Goal: Task Accomplishment & Management: Manage account settings

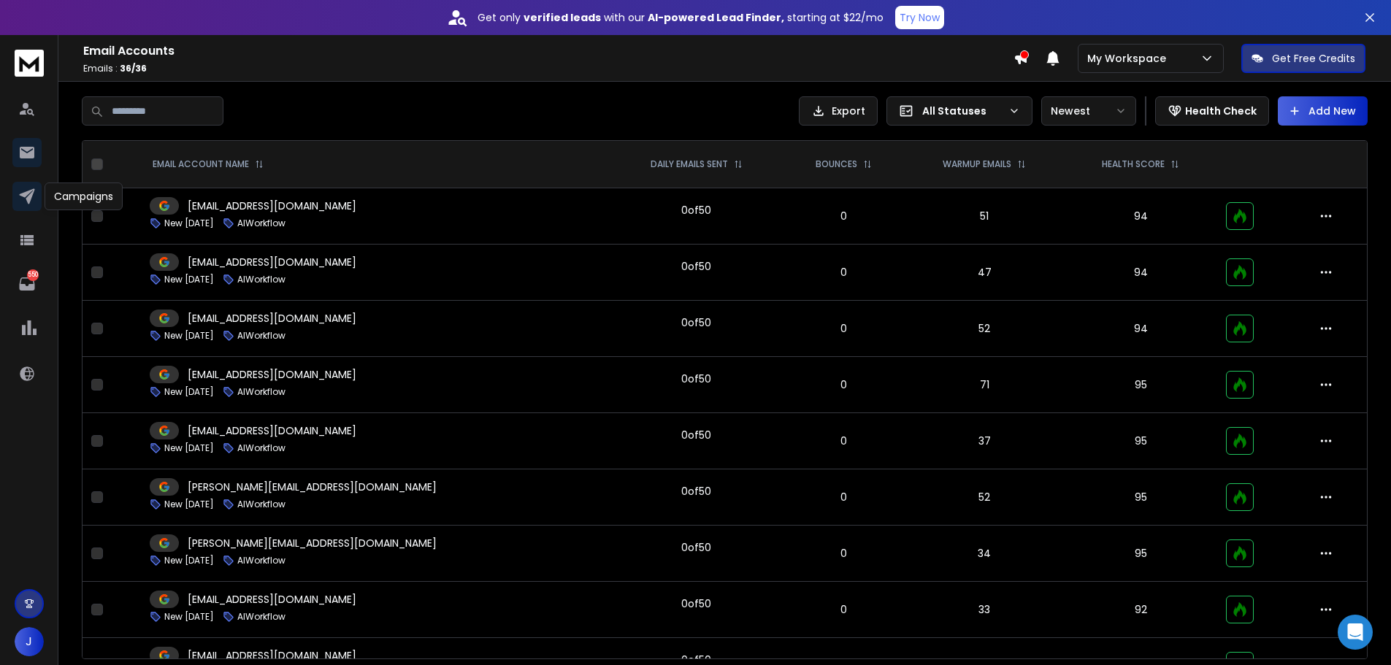
click at [28, 197] on icon at bounding box center [26, 195] width 15 height 15
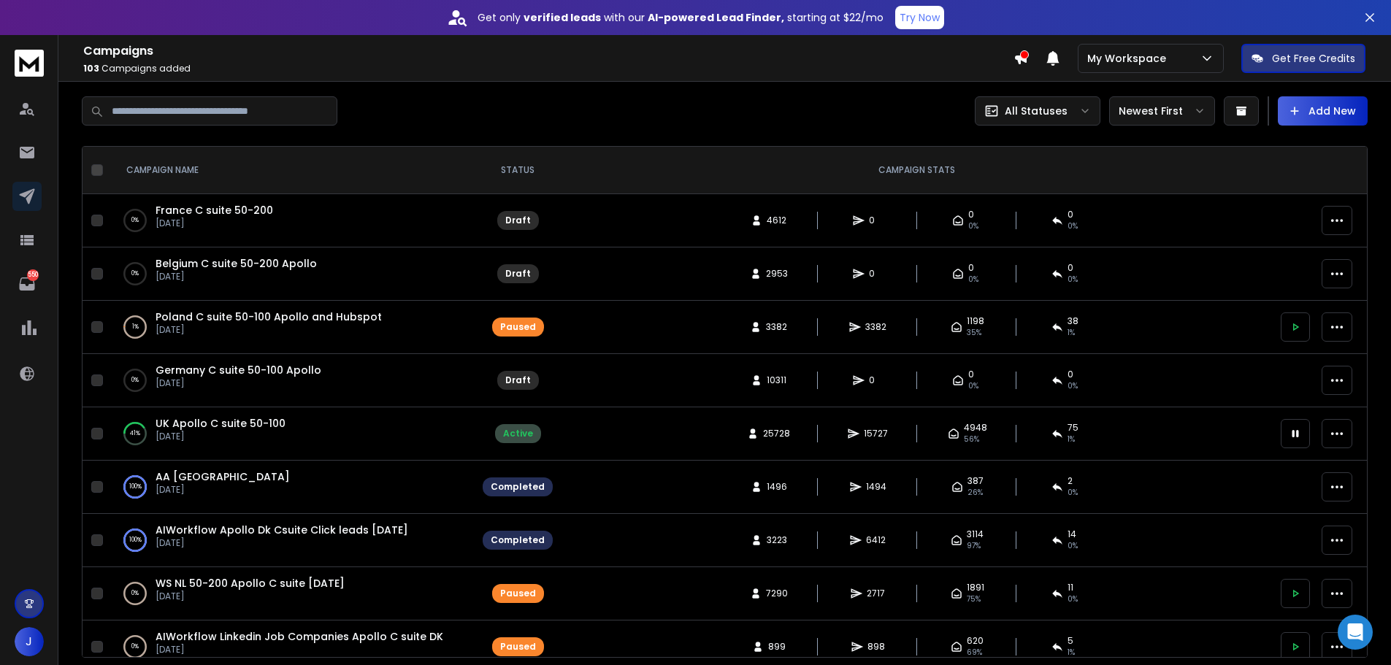
click at [1293, 437] on icon at bounding box center [1296, 433] width 7 height 7
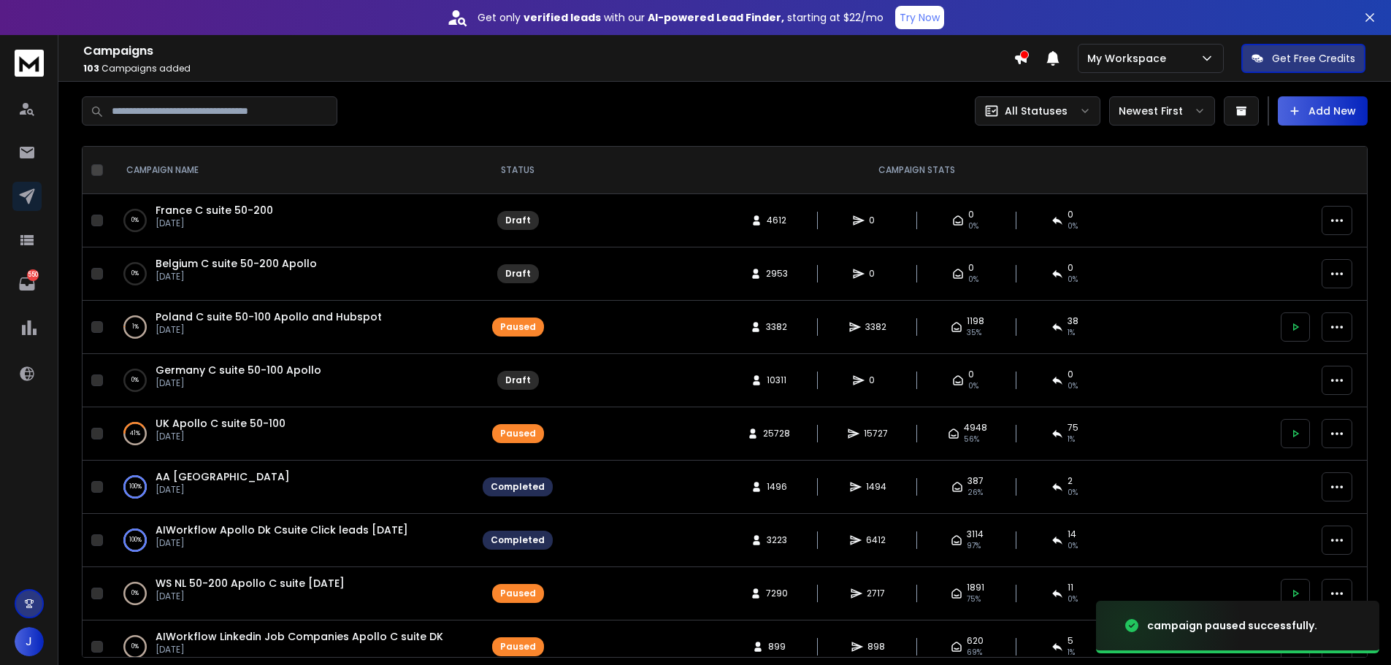
click at [336, 313] on span "Poland C suite 50-100 Apollo and Hubspot" at bounding box center [269, 317] width 226 height 15
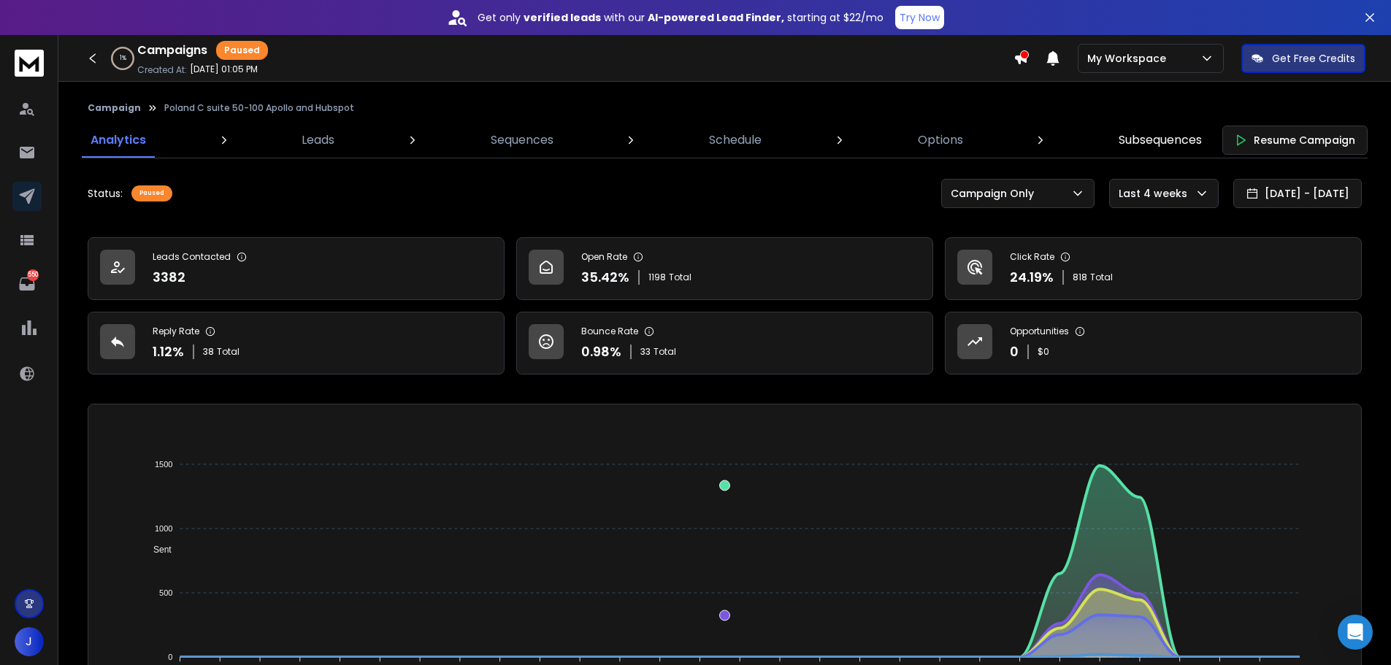
click at [1136, 140] on p "Subsequences" at bounding box center [1160, 140] width 83 height 18
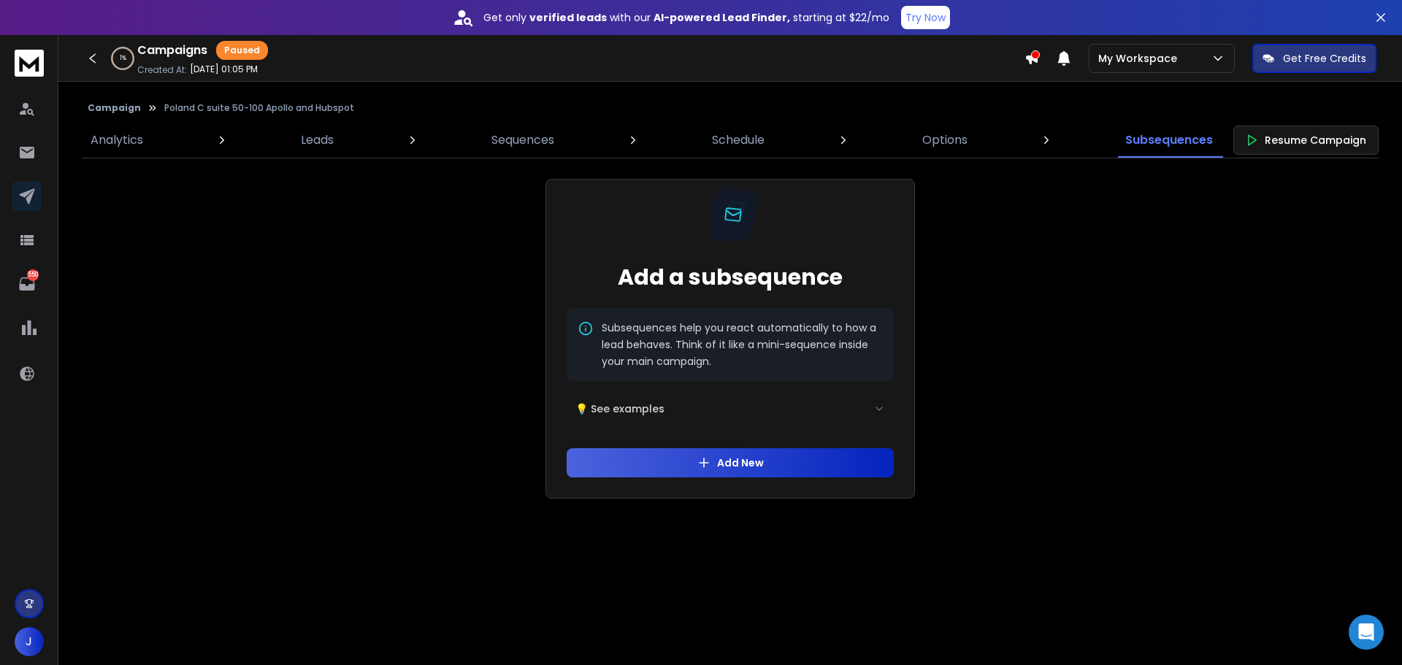
click at [743, 462] on button "Add New" at bounding box center [730, 462] width 327 height 29
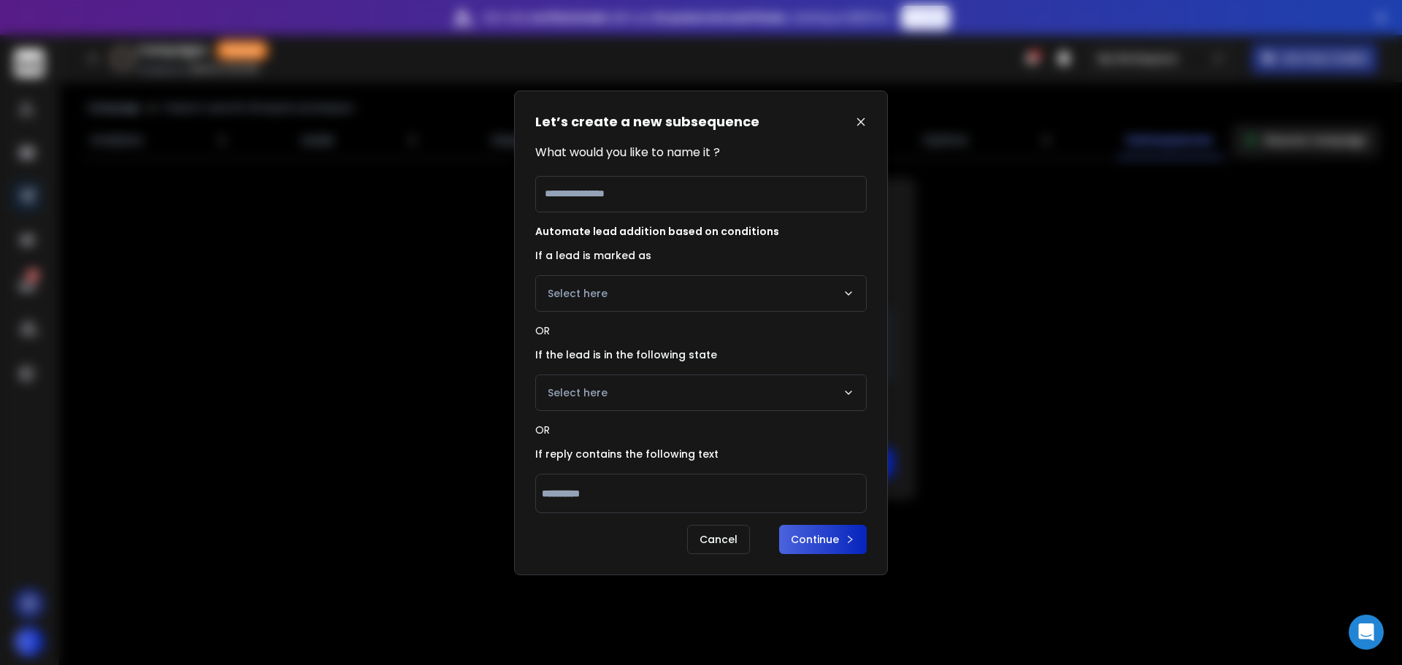
click at [630, 186] on input at bounding box center [701, 194] width 332 height 37
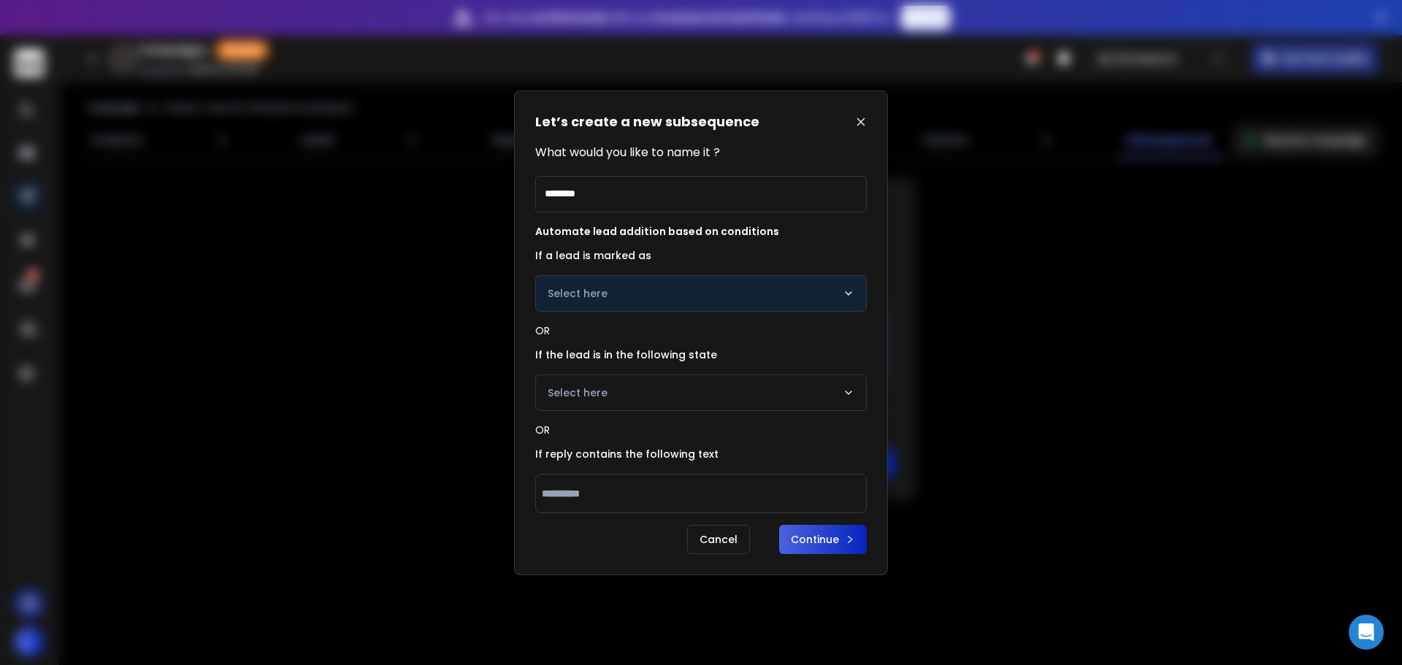
type input "********"
click at [857, 291] on button "Select here" at bounding box center [701, 293] width 332 height 37
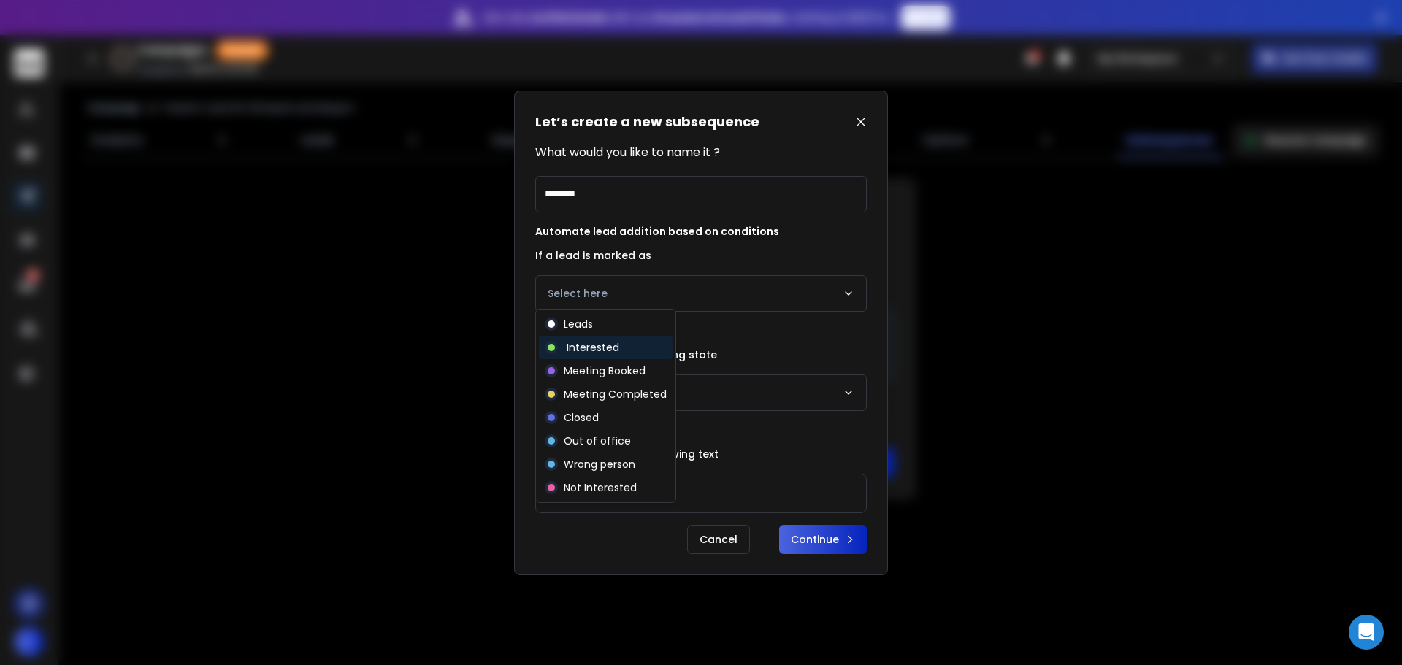
click at [620, 345] on div "Interested" at bounding box center [606, 347] width 134 height 23
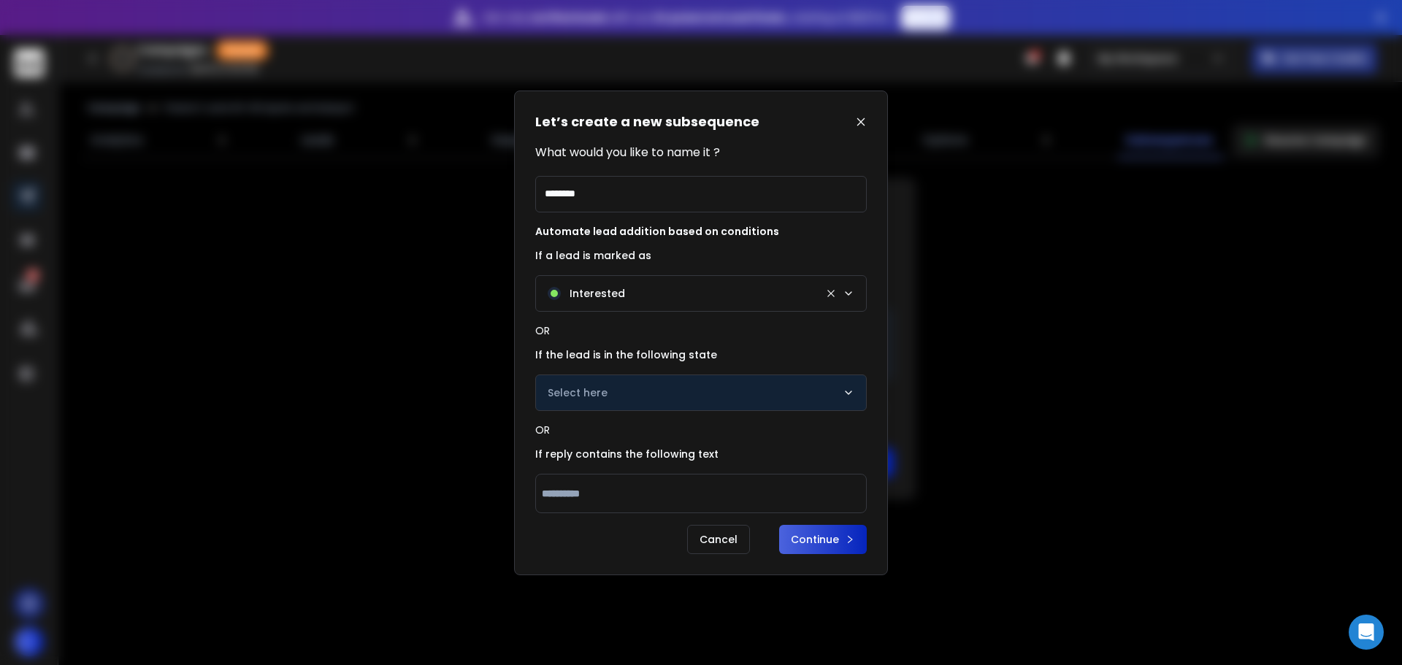
click at [827, 382] on button "Select here" at bounding box center [701, 393] width 332 height 37
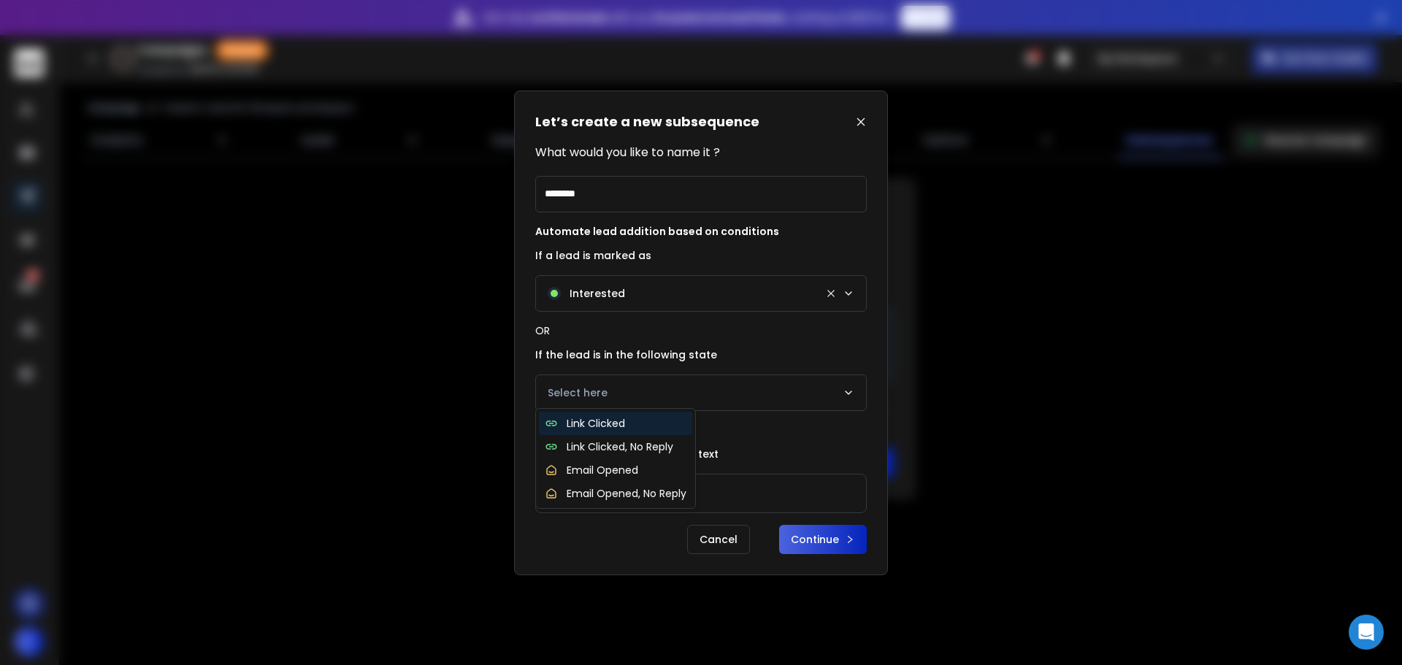
click at [664, 418] on div "Link Clicked" at bounding box center [615, 423] width 153 height 23
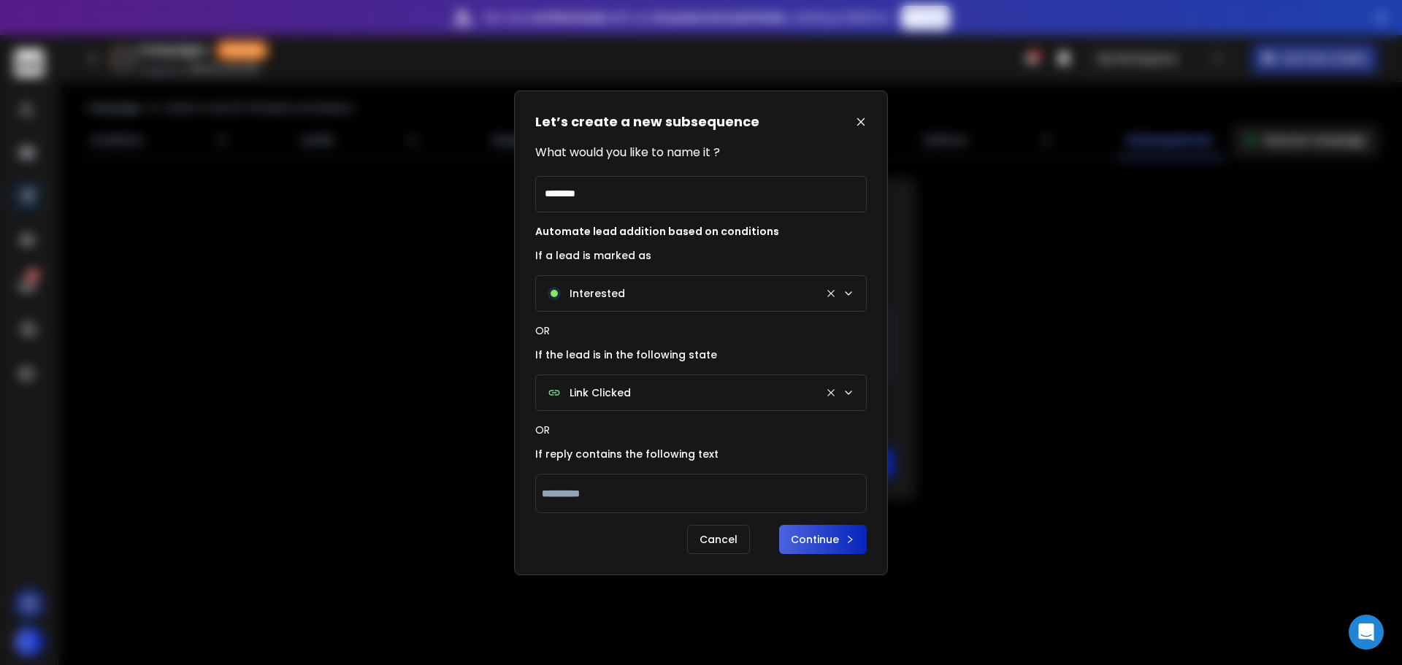
click at [814, 545] on button "Continue" at bounding box center [823, 539] width 88 height 29
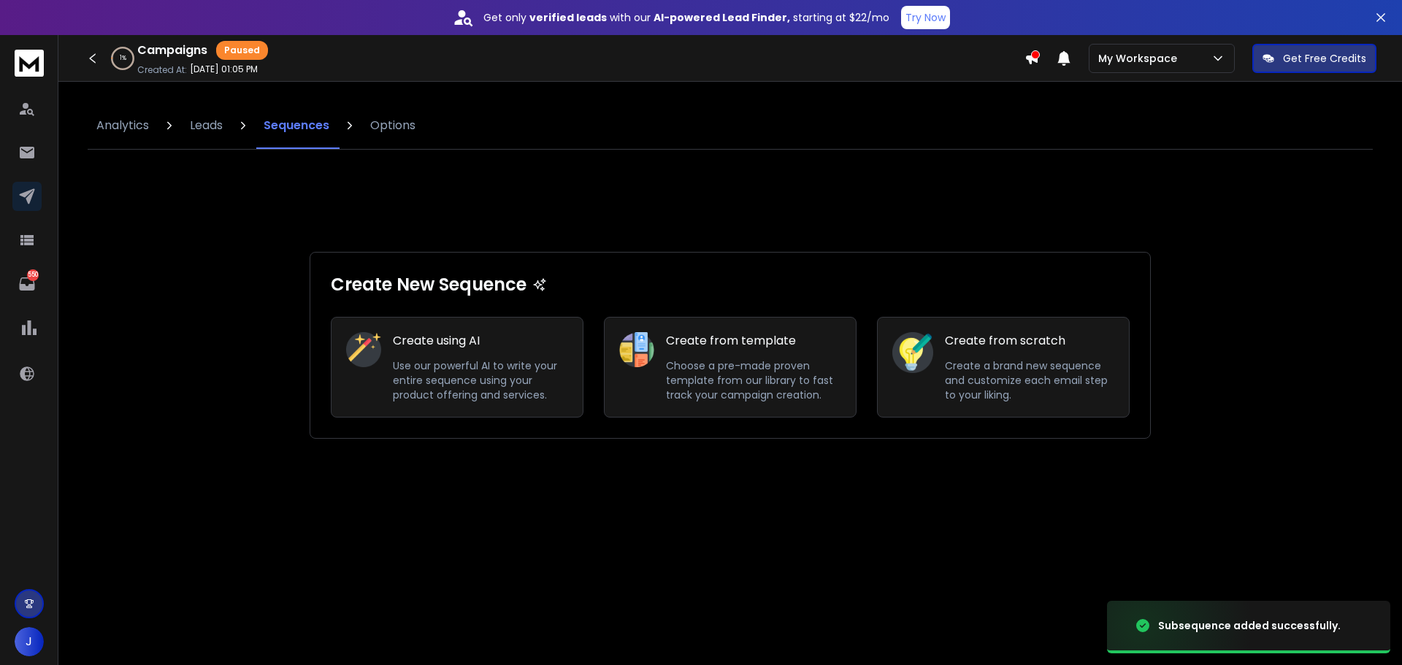
click at [970, 376] on p "Create a brand new sequence and customize each email step to your liking." at bounding box center [1029, 381] width 169 height 44
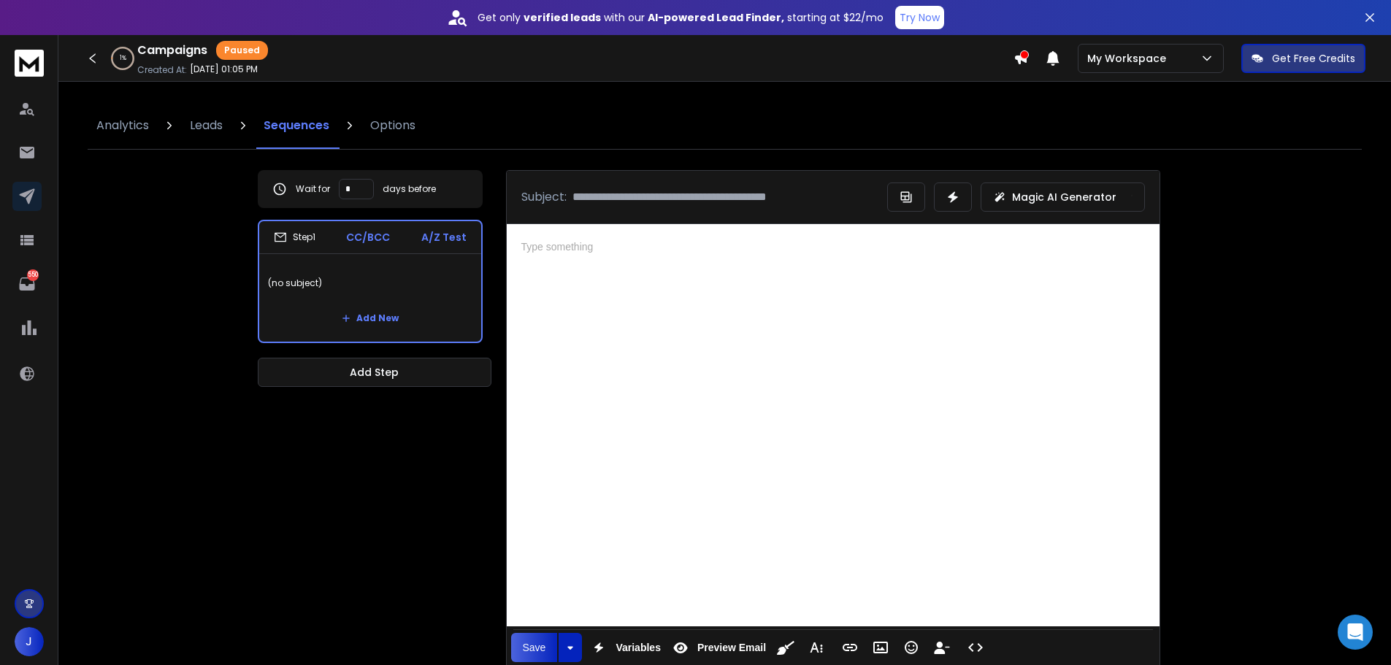
click at [575, 201] on input at bounding box center [723, 197] width 300 height 18
paste input "**********"
type input "**********"
click at [616, 245] on div at bounding box center [833, 247] width 624 height 16
click at [584, 257] on div "To enrich screen reader interactions, please activate Accessibility in Grammarl…" at bounding box center [833, 423] width 653 height 399
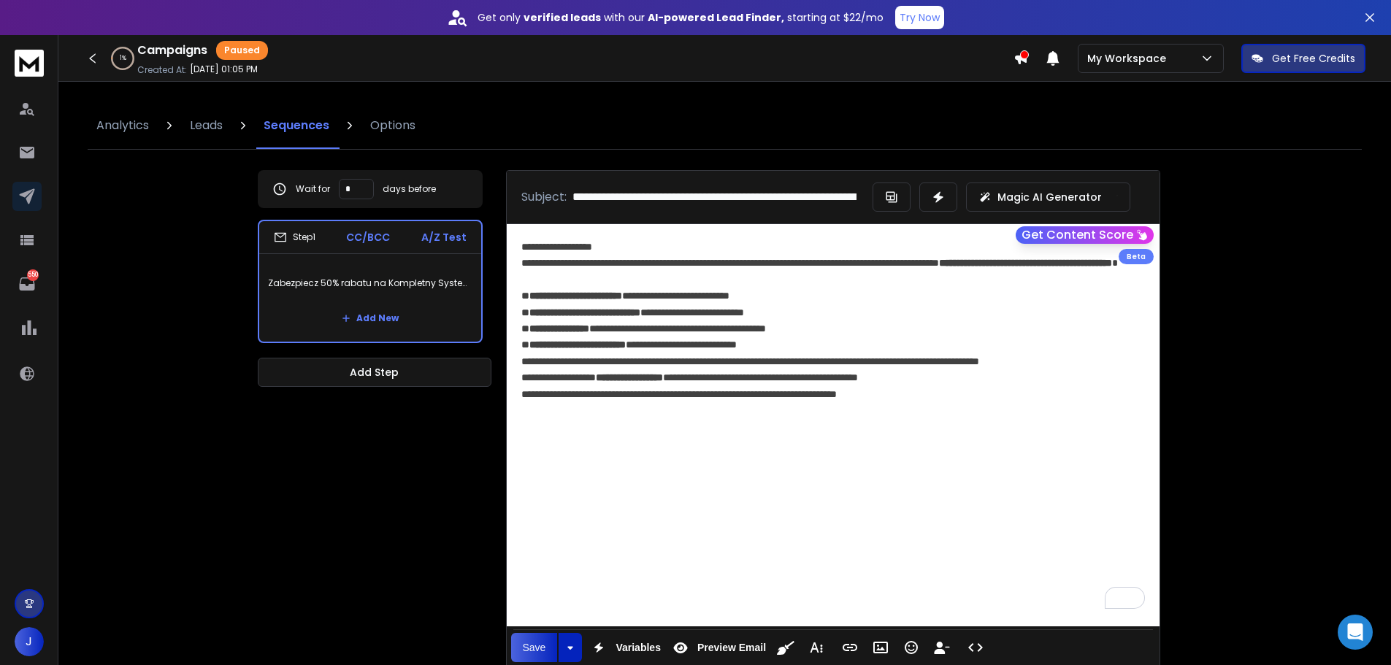
click at [630, 245] on p "**********" at bounding box center [833, 247] width 624 height 16
click at [604, 245] on p "**********" at bounding box center [833, 247] width 624 height 16
click at [645, 646] on span "Variables" at bounding box center [638, 648] width 51 height 12
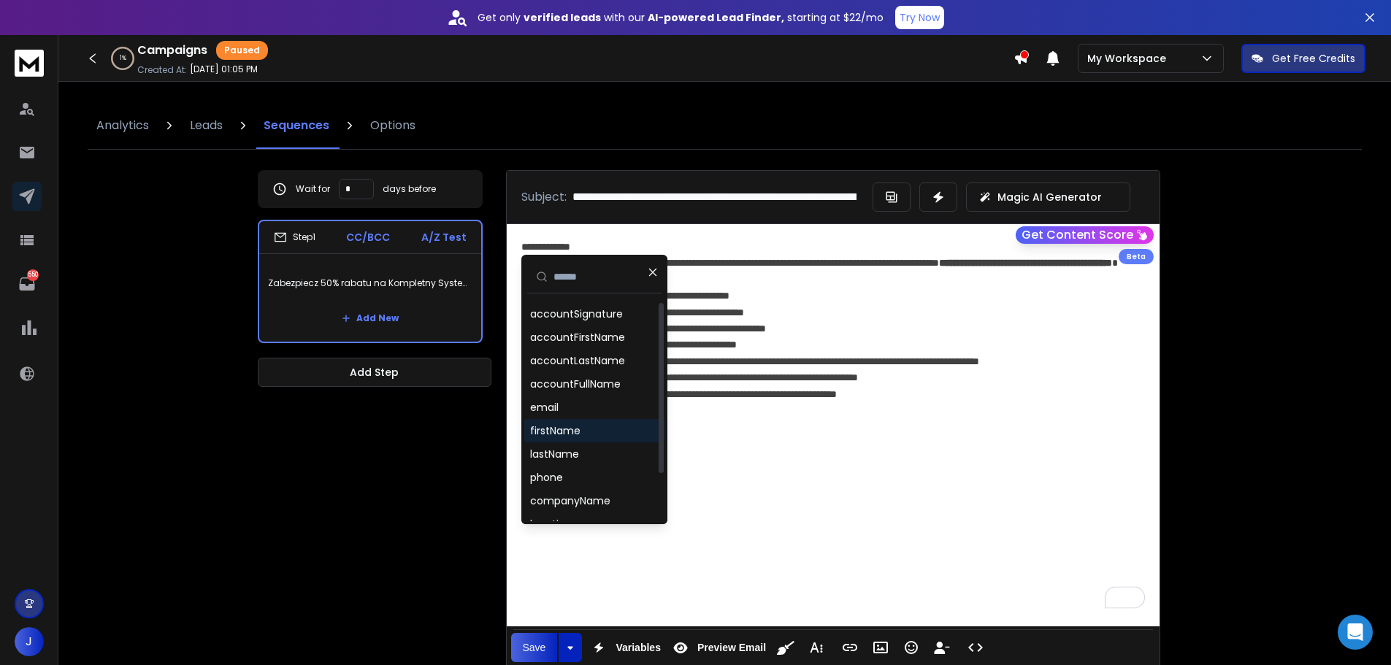
click at [561, 431] on div "firstName" at bounding box center [555, 431] width 50 height 15
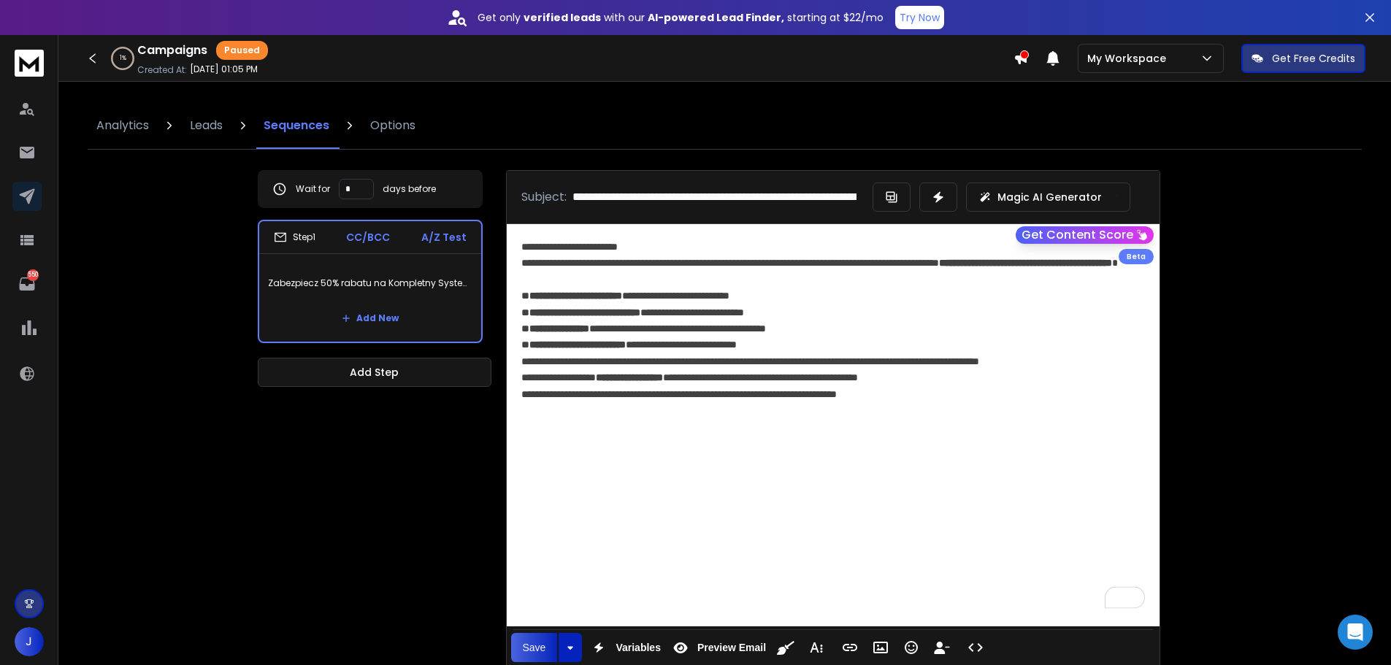
click at [651, 245] on p "**********" at bounding box center [833, 247] width 624 height 16
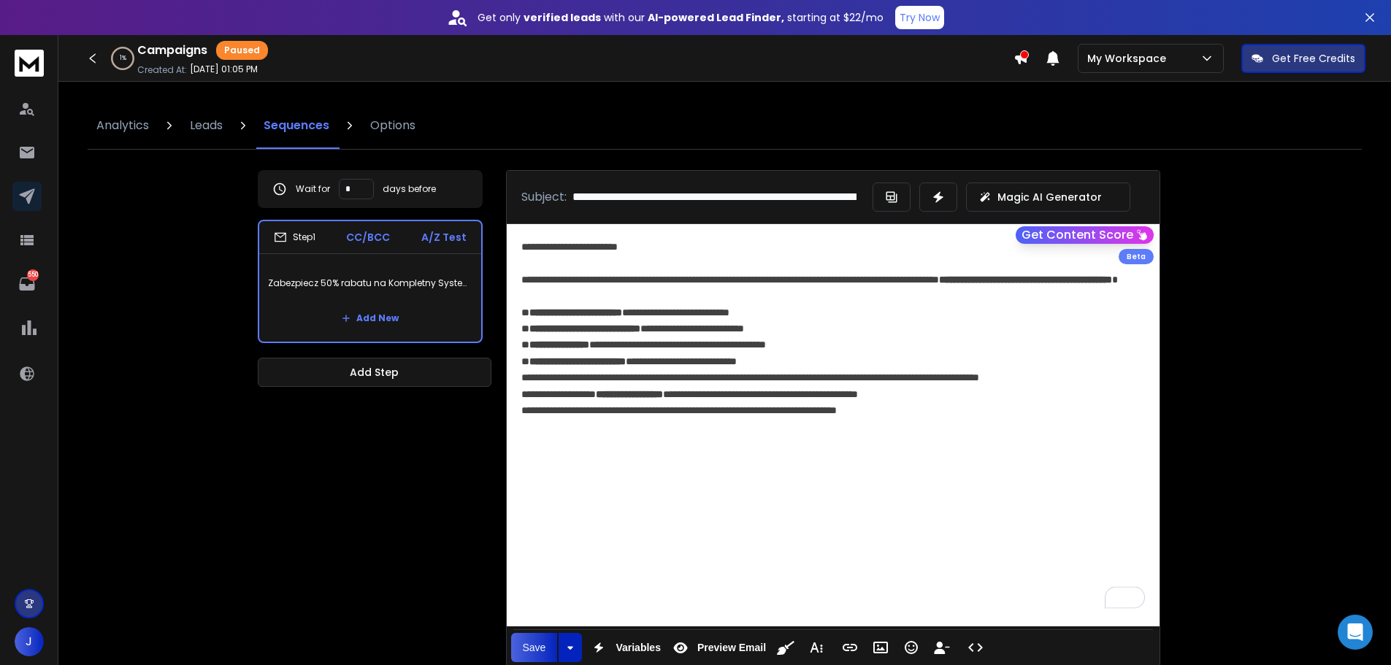
click at [737, 293] on p "**********" at bounding box center [833, 288] width 624 height 33
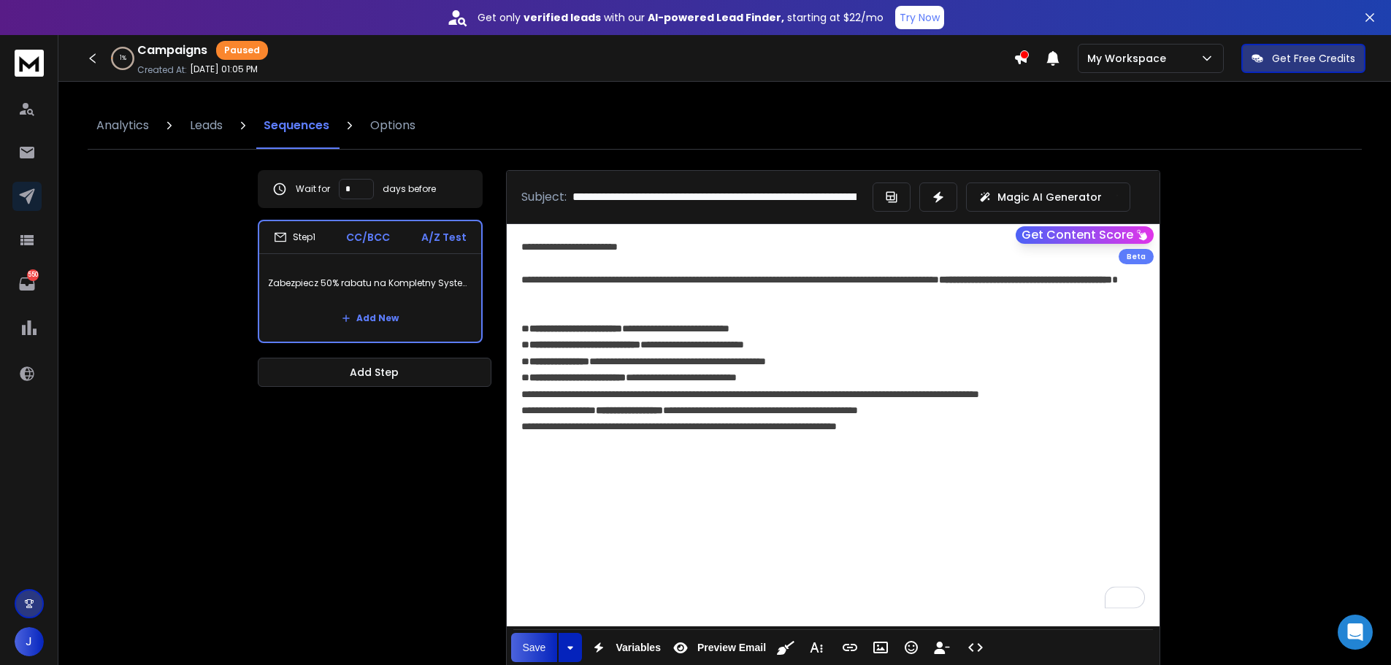
click at [835, 377] on p "**********" at bounding box center [833, 354] width 624 height 66
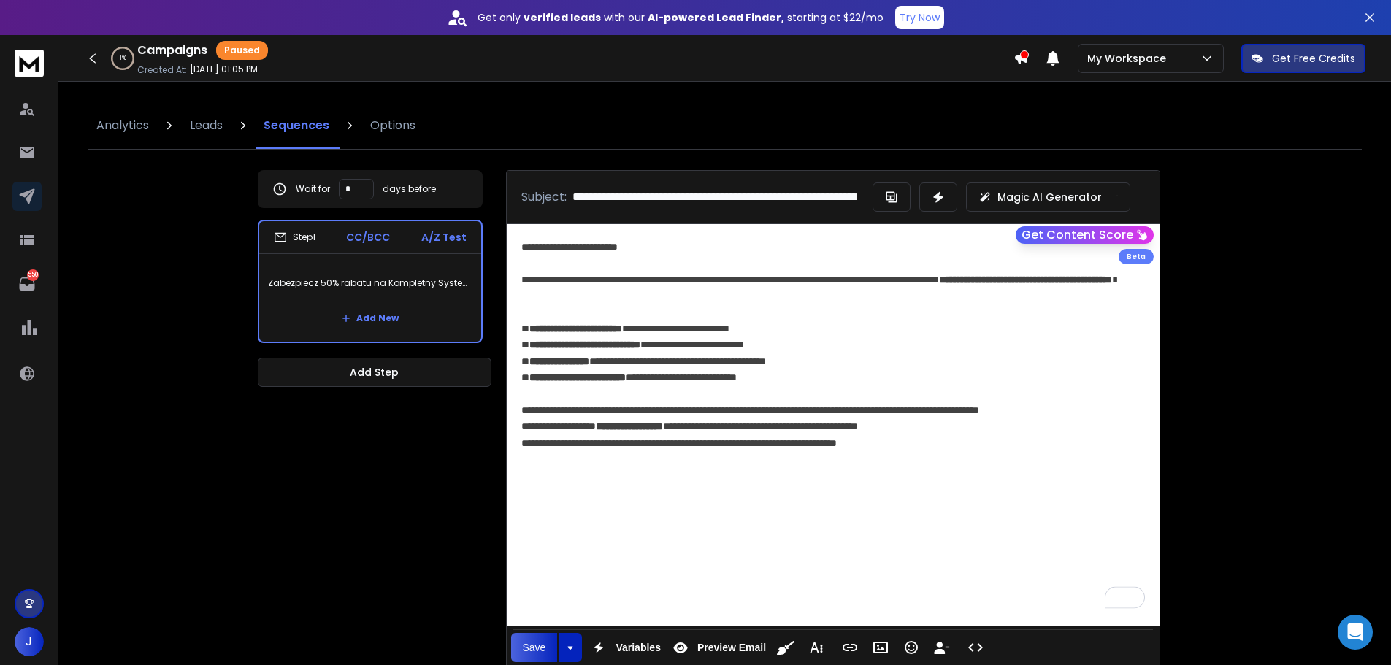
click at [1121, 410] on p "**********" at bounding box center [833, 410] width 624 height 16
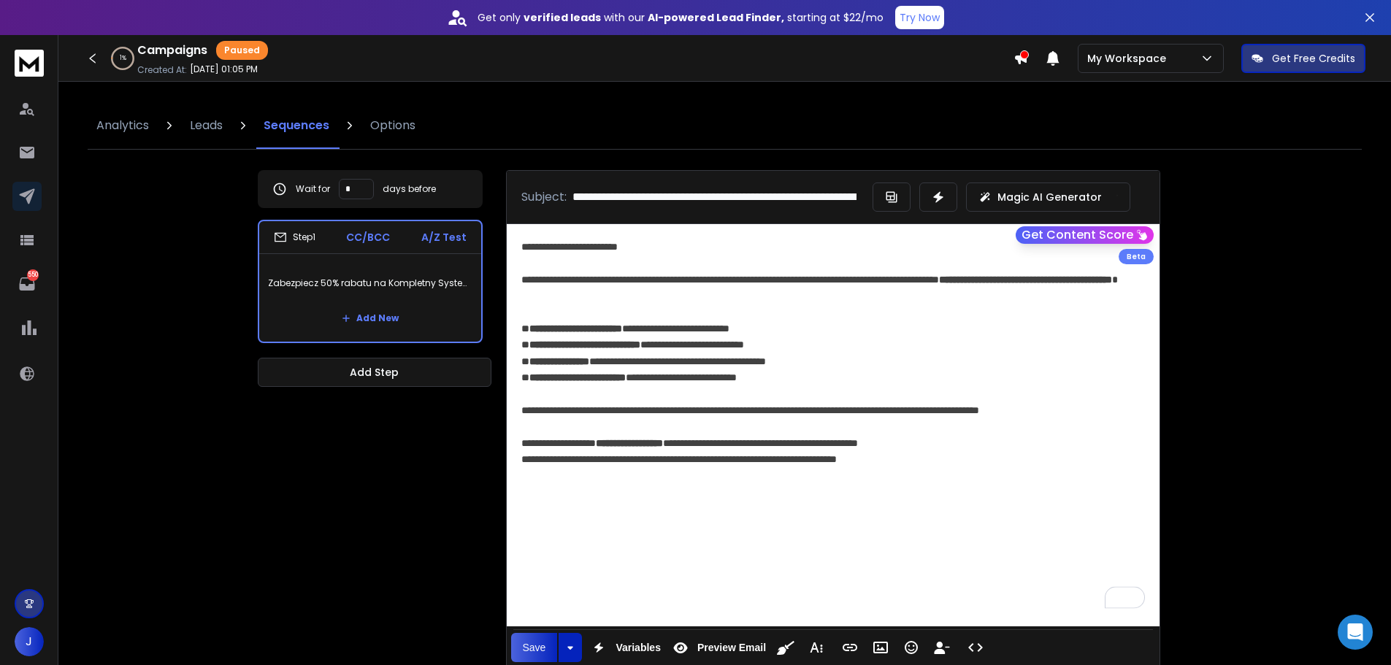
click at [982, 448] on p "**********" at bounding box center [833, 443] width 624 height 16
click at [976, 481] on p "**********" at bounding box center [833, 475] width 624 height 16
click at [531, 511] on div "To enrich screen reader interactions, please activate Accessibility in Grammarl…" at bounding box center [833, 508] width 624 height 16
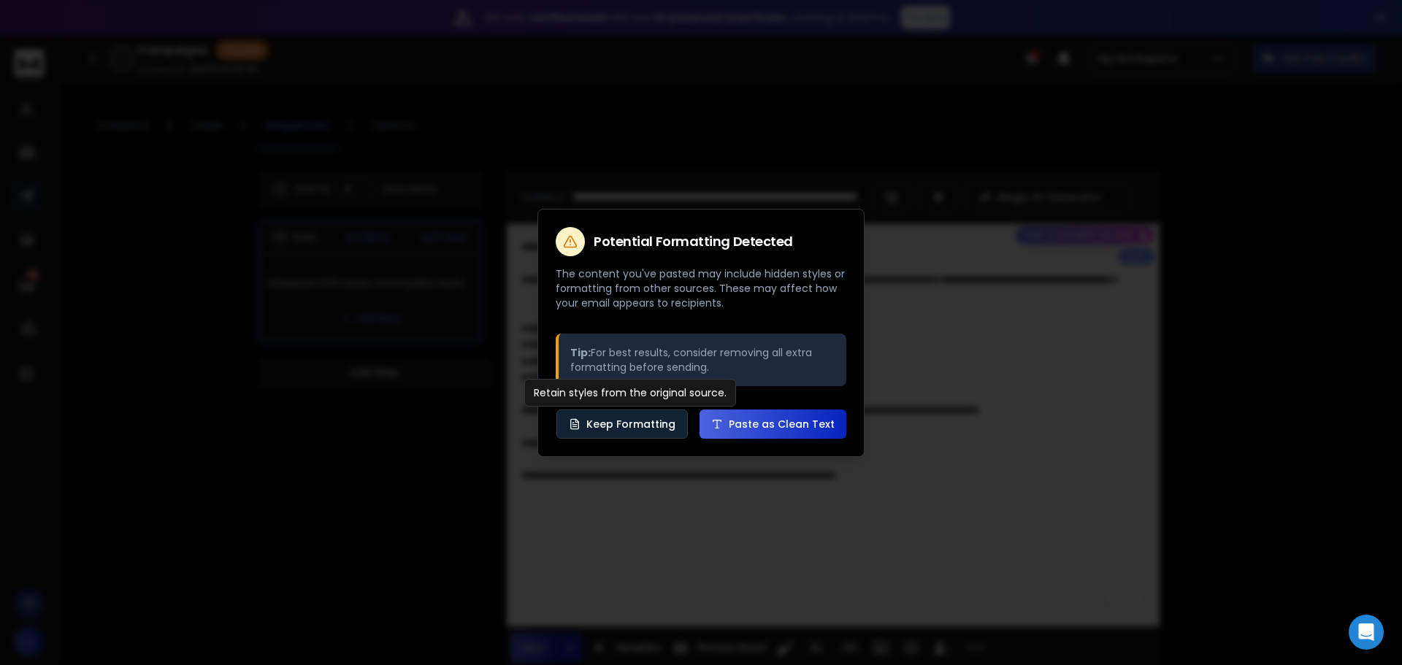
click at [625, 428] on button "Keep Formatting" at bounding box center [622, 424] width 131 height 29
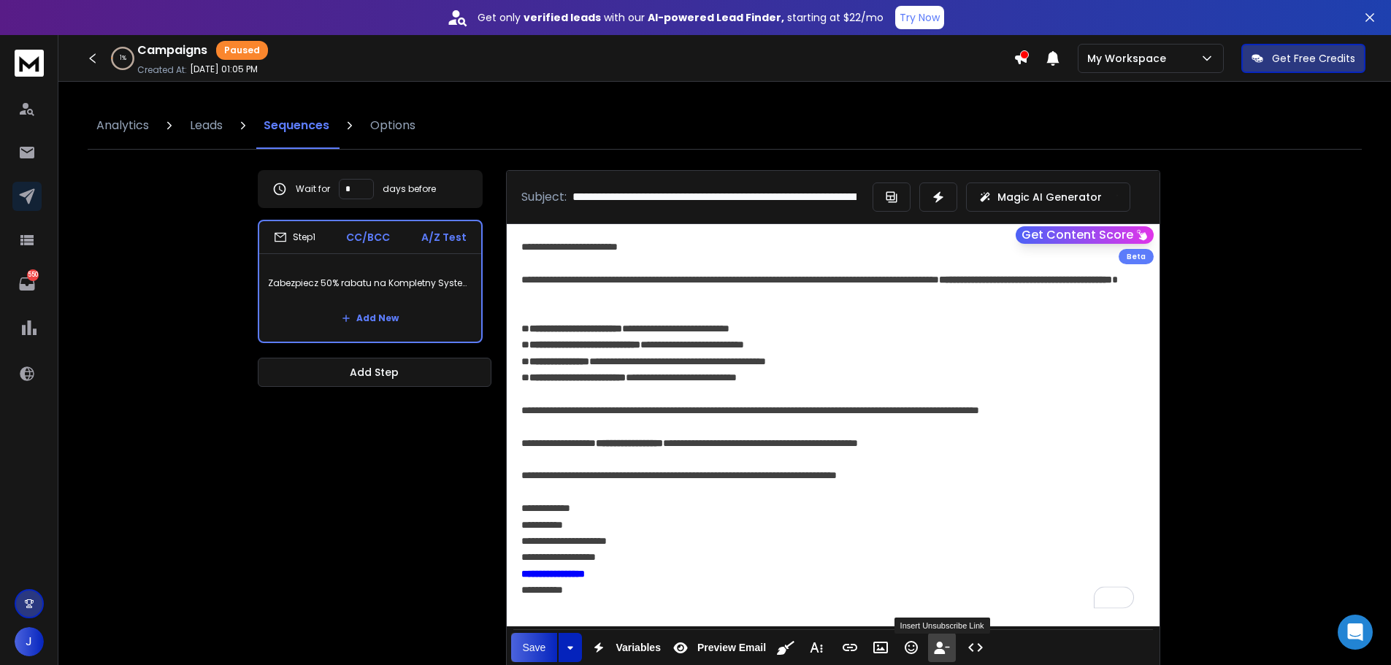
click at [941, 646] on icon "button" at bounding box center [941, 648] width 15 height 12
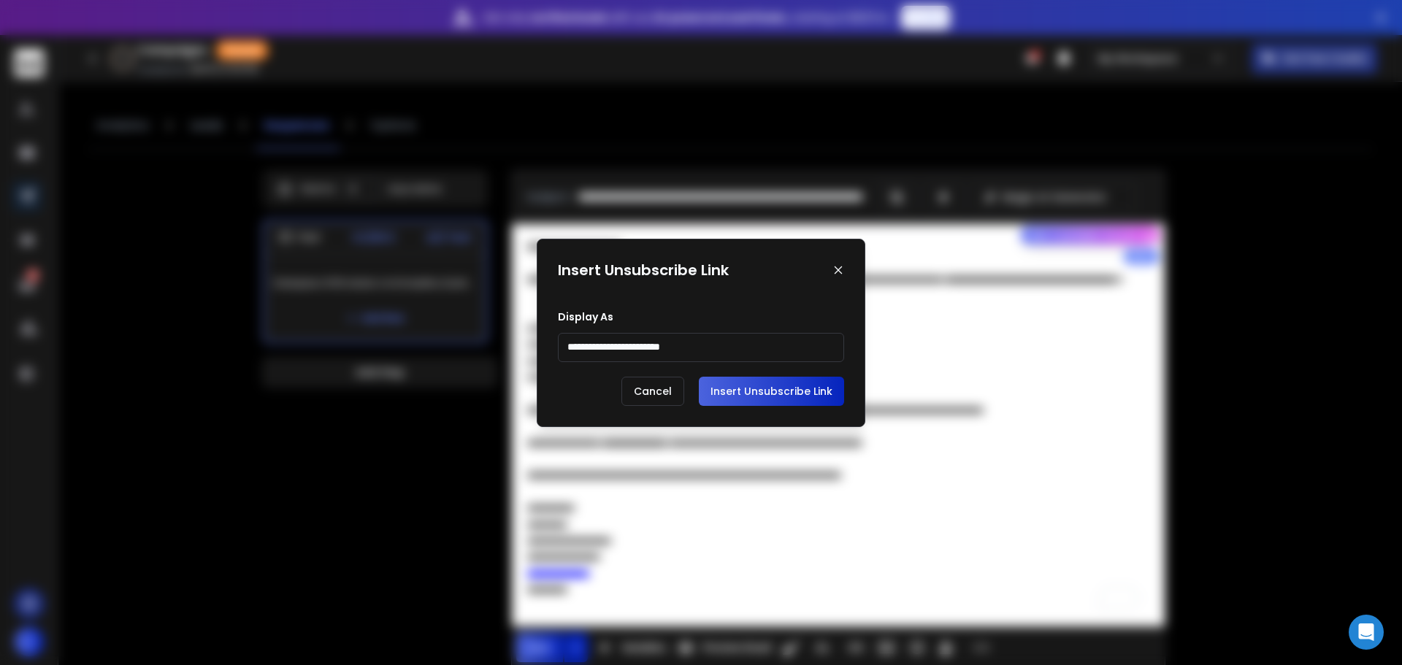
click at [785, 389] on button "Insert Unsubscribe Link" at bounding box center [771, 391] width 145 height 29
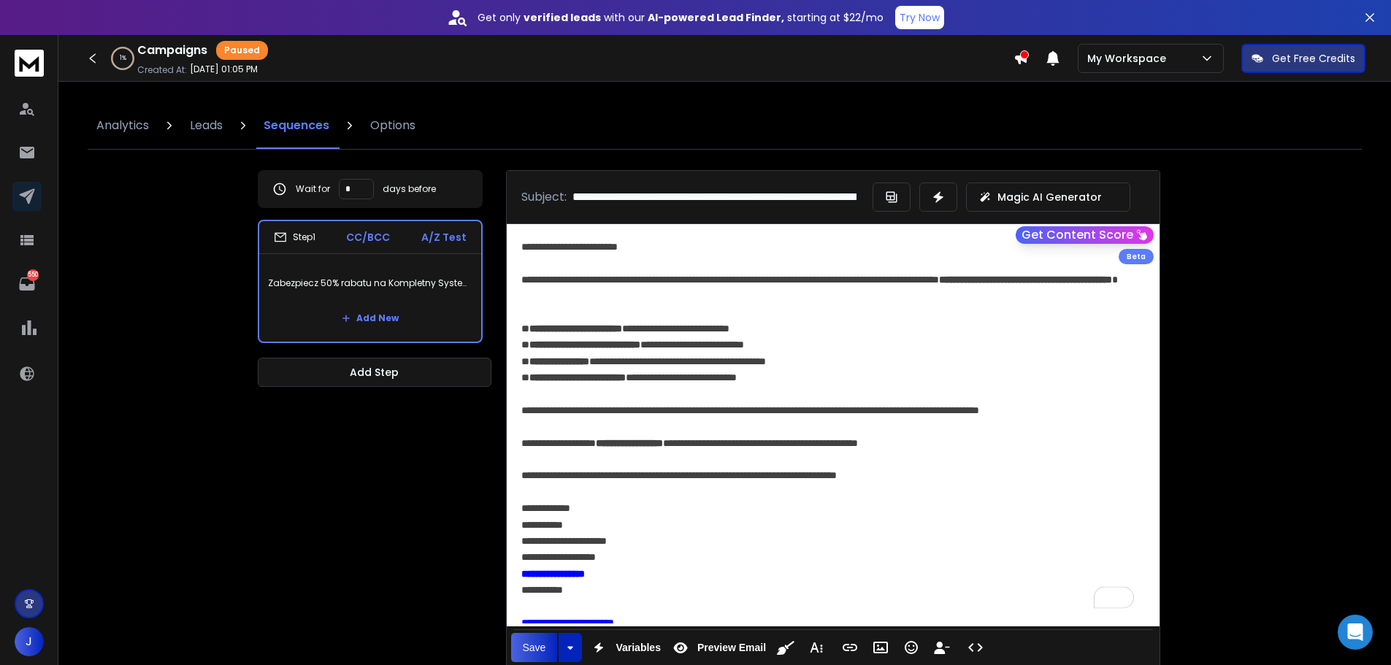
click at [585, 574] on strong "**********" at bounding box center [553, 574] width 64 height 10
click at [532, 603] on icon "button" at bounding box center [535, 609] width 18 height 18
click at [530, 394] on div "To enrich screen reader interactions, please activate Accessibility in Grammarl…" at bounding box center [833, 394] width 624 height 16
click at [569, 312] on div "To enrich screen reader interactions, please activate Accessibility in Grammarl…" at bounding box center [833, 313] width 624 height 16
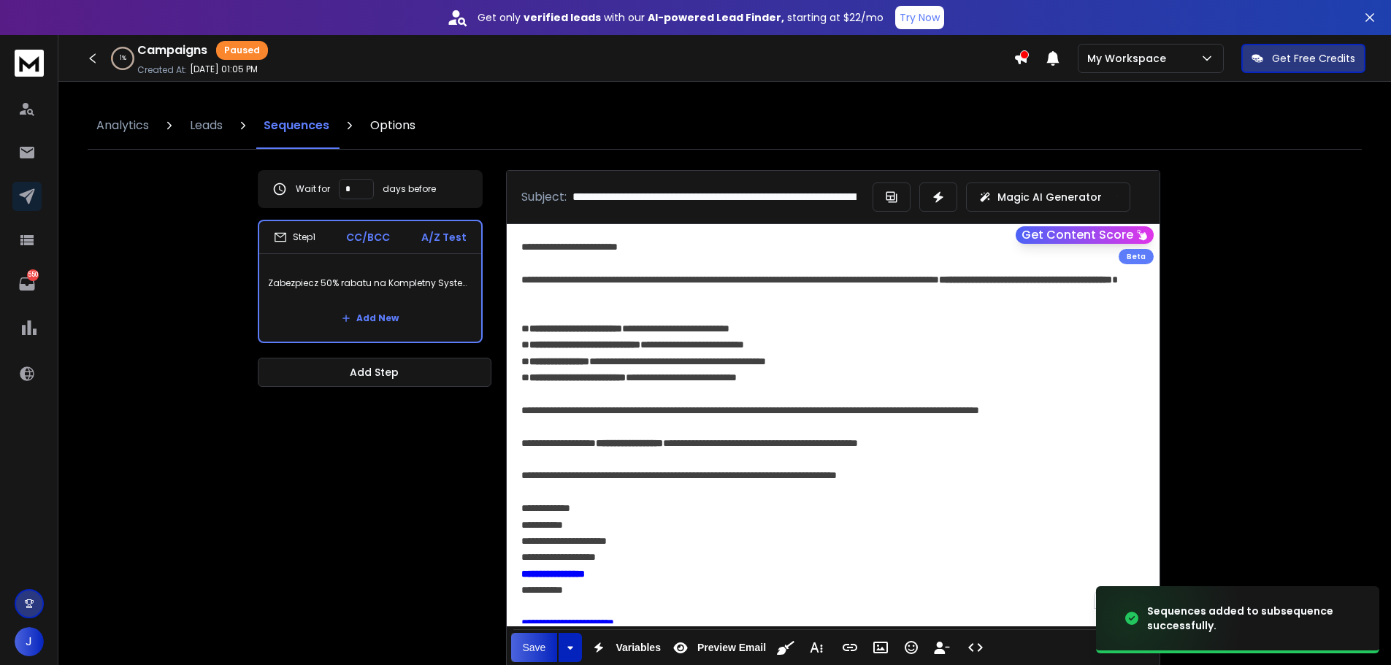
click at [400, 132] on p "Options" at bounding box center [392, 126] width 45 height 18
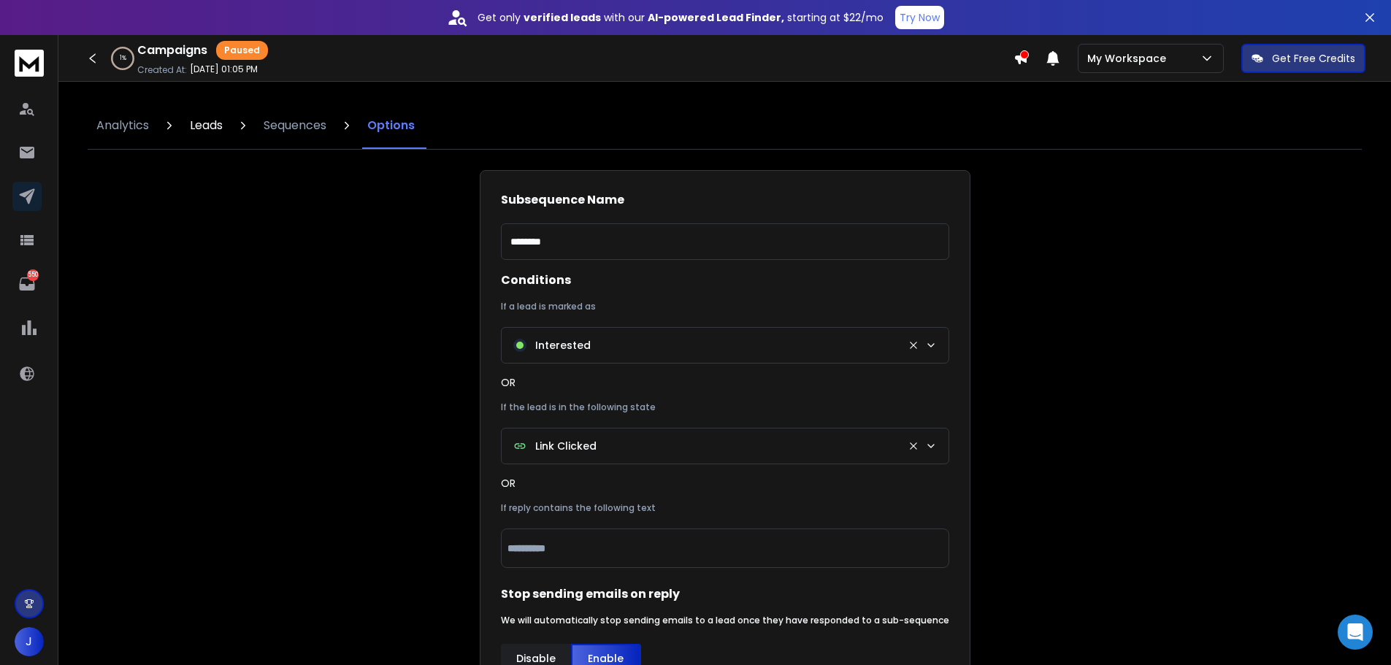
click at [210, 125] on p "Leads" at bounding box center [206, 126] width 33 height 18
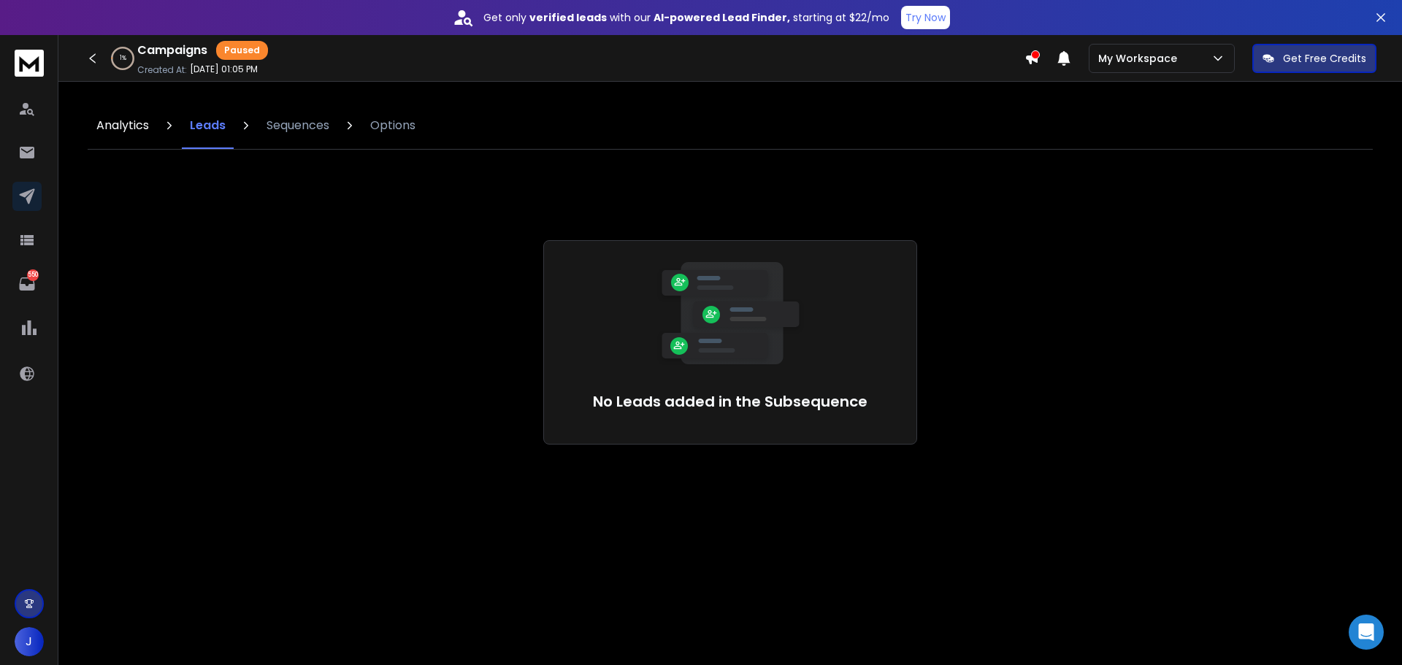
click at [126, 127] on p "Analytics" at bounding box center [122, 126] width 53 height 18
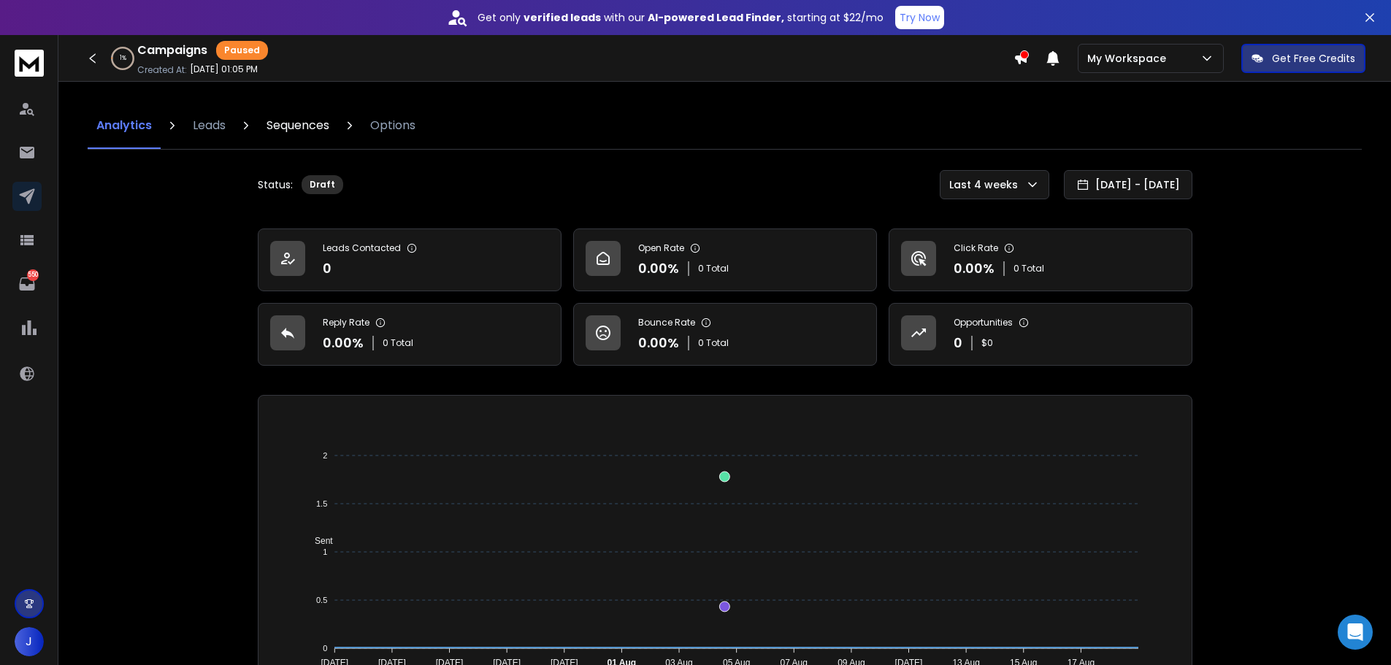
click at [297, 121] on p "Sequences" at bounding box center [298, 126] width 63 height 18
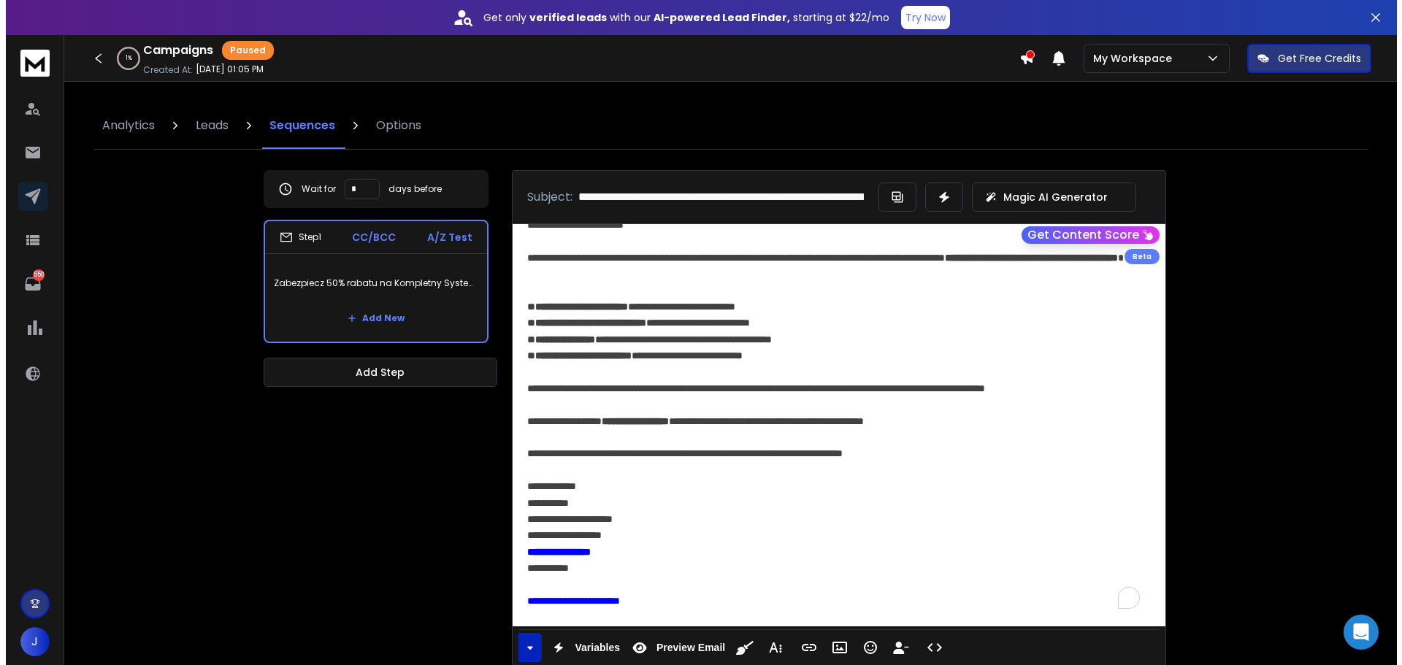
scroll to position [22, 0]
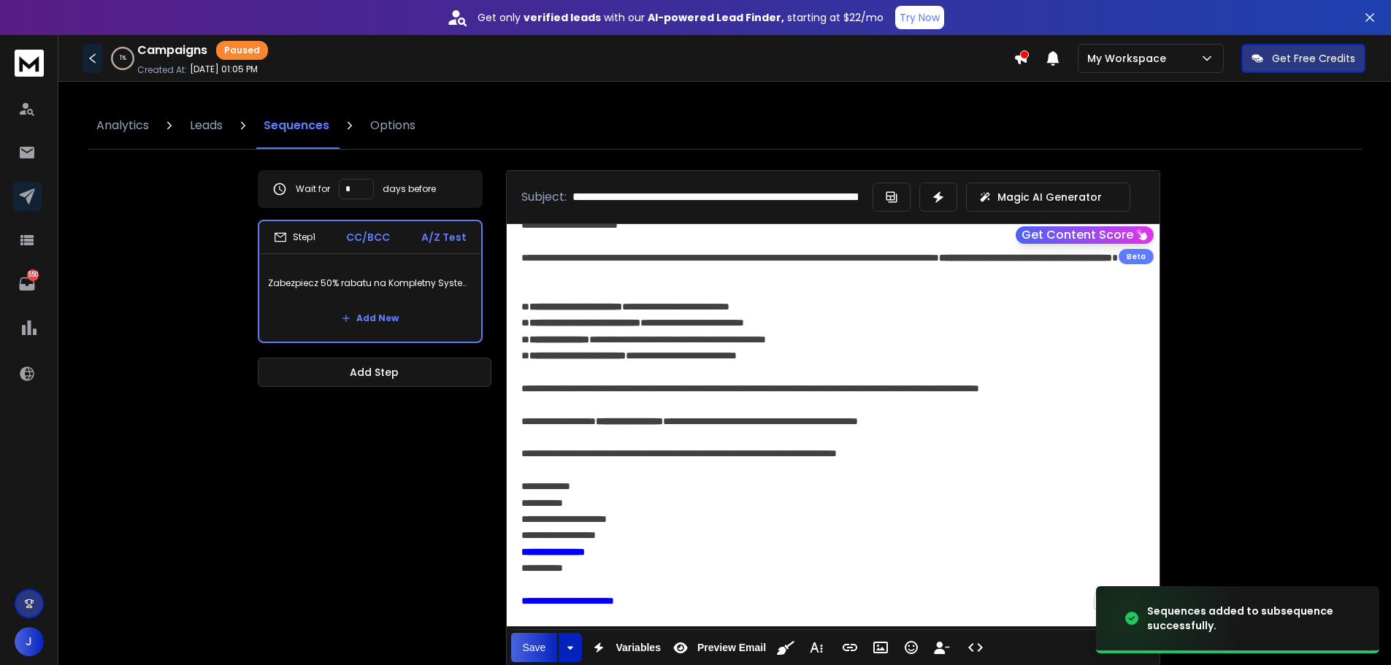
click at [87, 59] on icon at bounding box center [92, 58] width 13 height 13
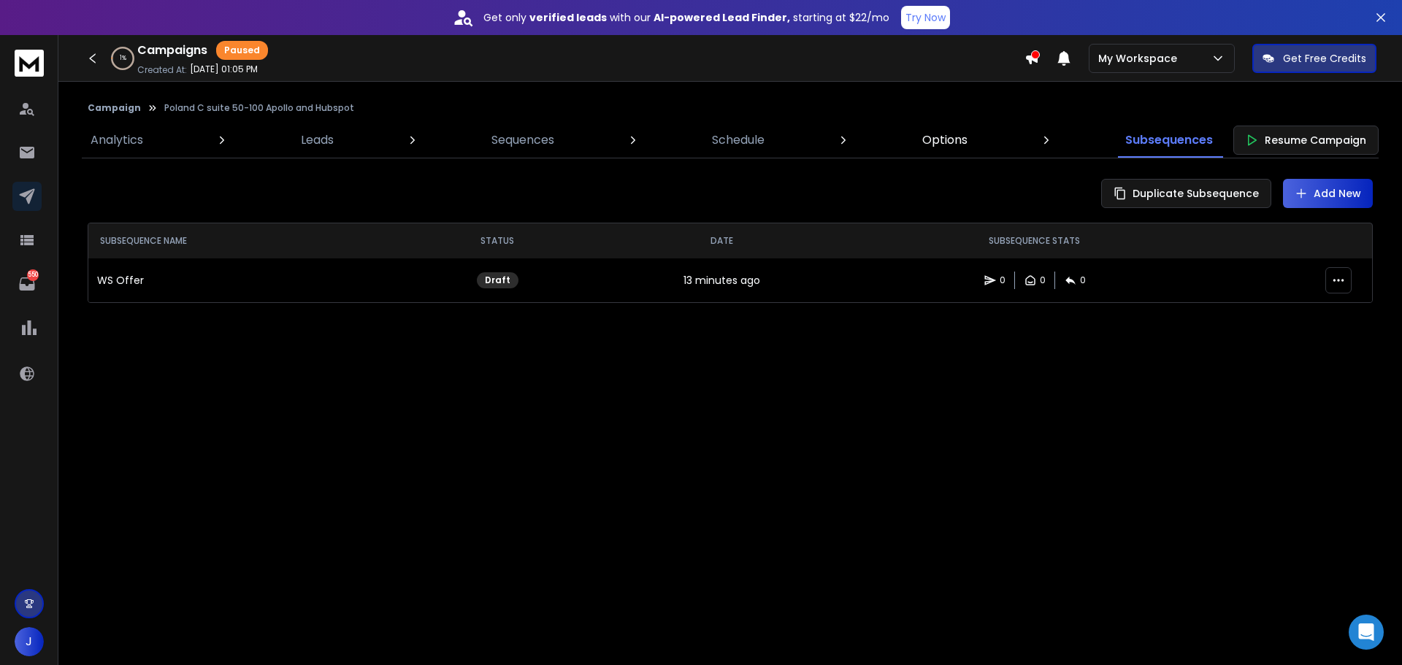
click at [930, 136] on p "Options" at bounding box center [944, 140] width 45 height 18
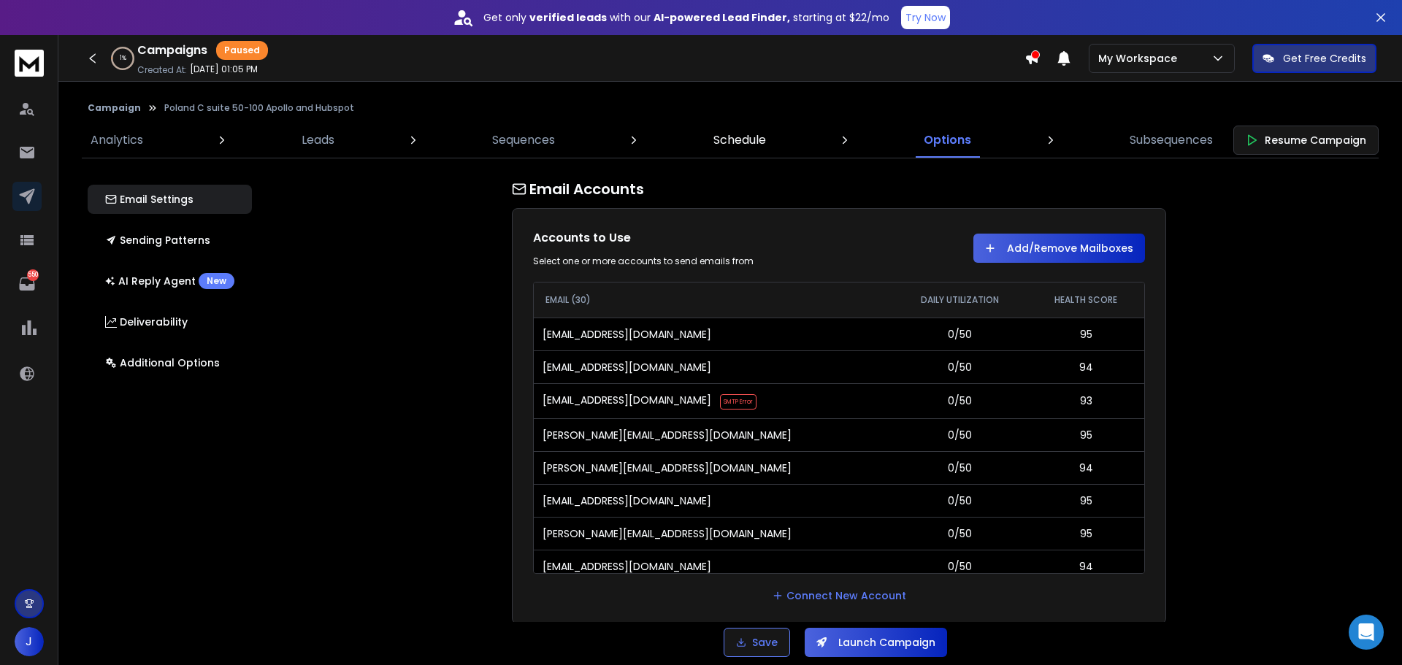
click at [737, 144] on p "Schedule" at bounding box center [740, 140] width 53 height 18
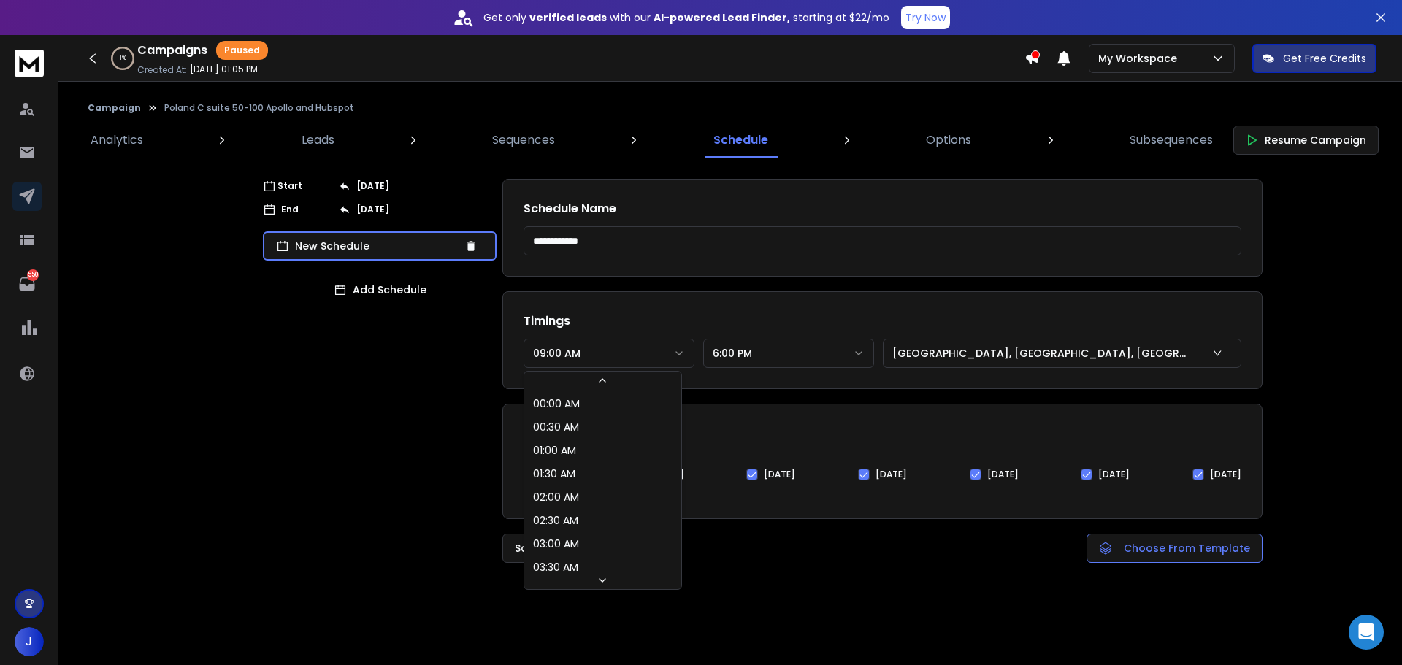
click at [673, 350] on icon "button" at bounding box center [679, 354] width 12 height 12
select select "********"
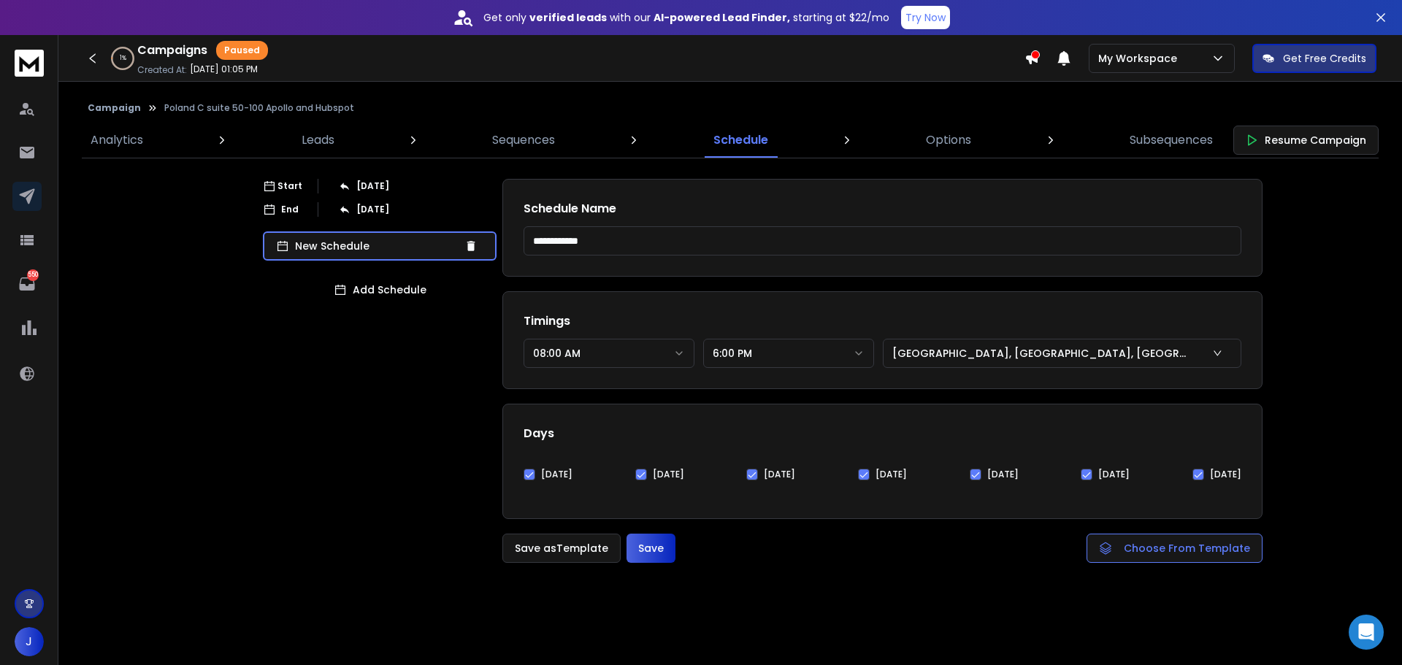
click at [654, 309] on div "Timings 08:00 AM ******** ******** ******** ******** ******** ******** ********…" at bounding box center [882, 340] width 760 height 98
click at [654, 551] on button "Save" at bounding box center [651, 548] width 49 height 29
click at [942, 134] on p "Options" at bounding box center [948, 140] width 45 height 18
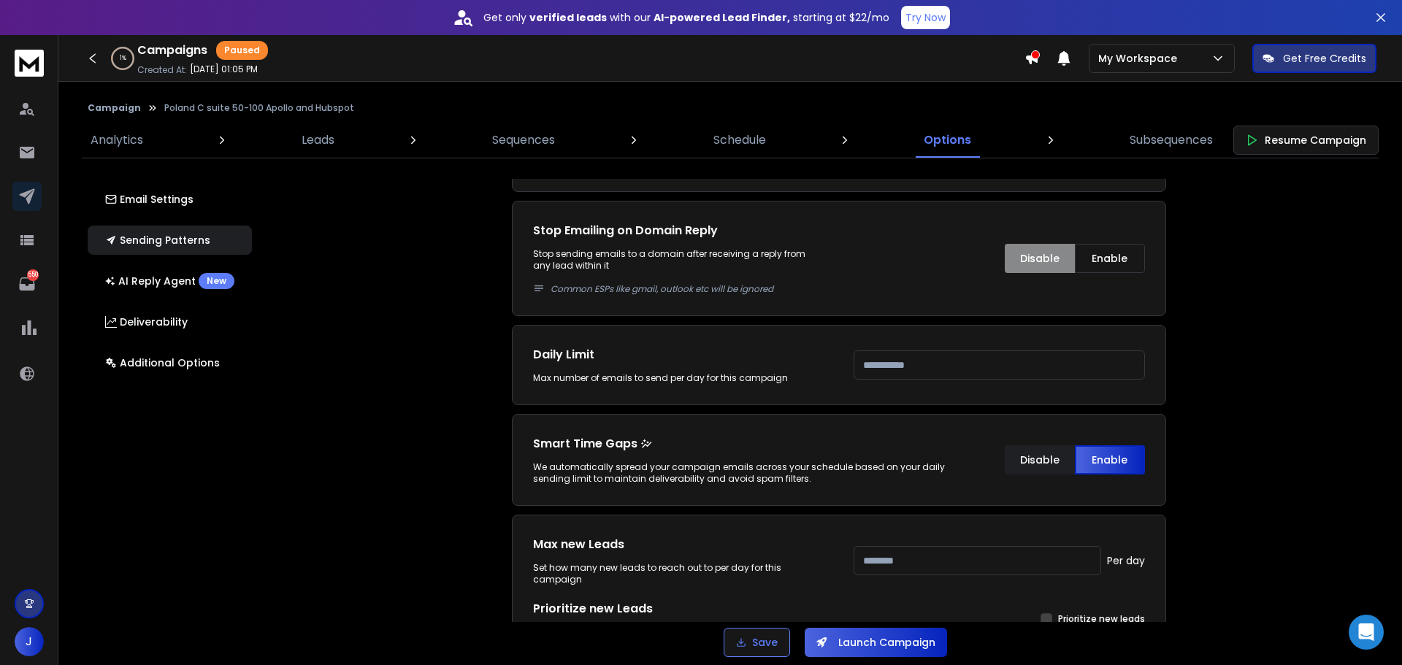
scroll to position [584, 0]
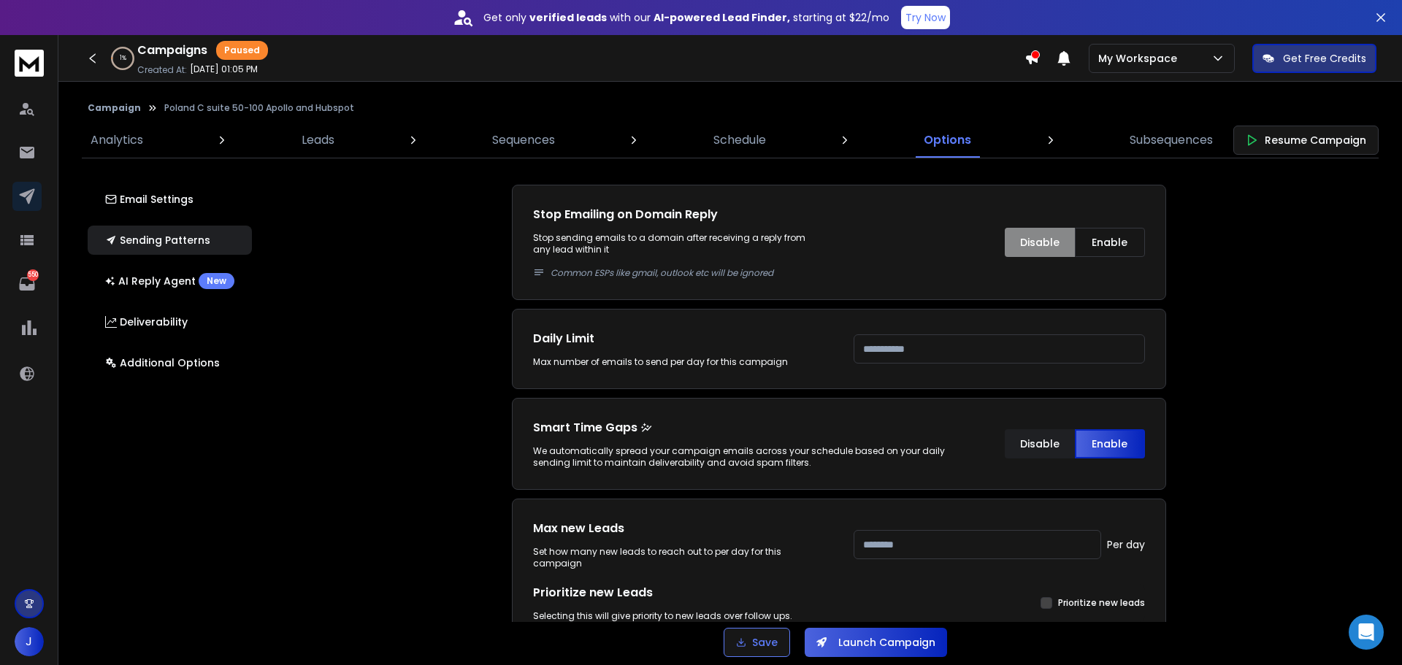
drag, startPoint x: 894, startPoint y: 548, endPoint x: 810, endPoint y: 541, distance: 84.2
click at [810, 541] on div "Max new Leads Set how many new leads to reach out to per day for this campaign …" at bounding box center [839, 545] width 612 height 50
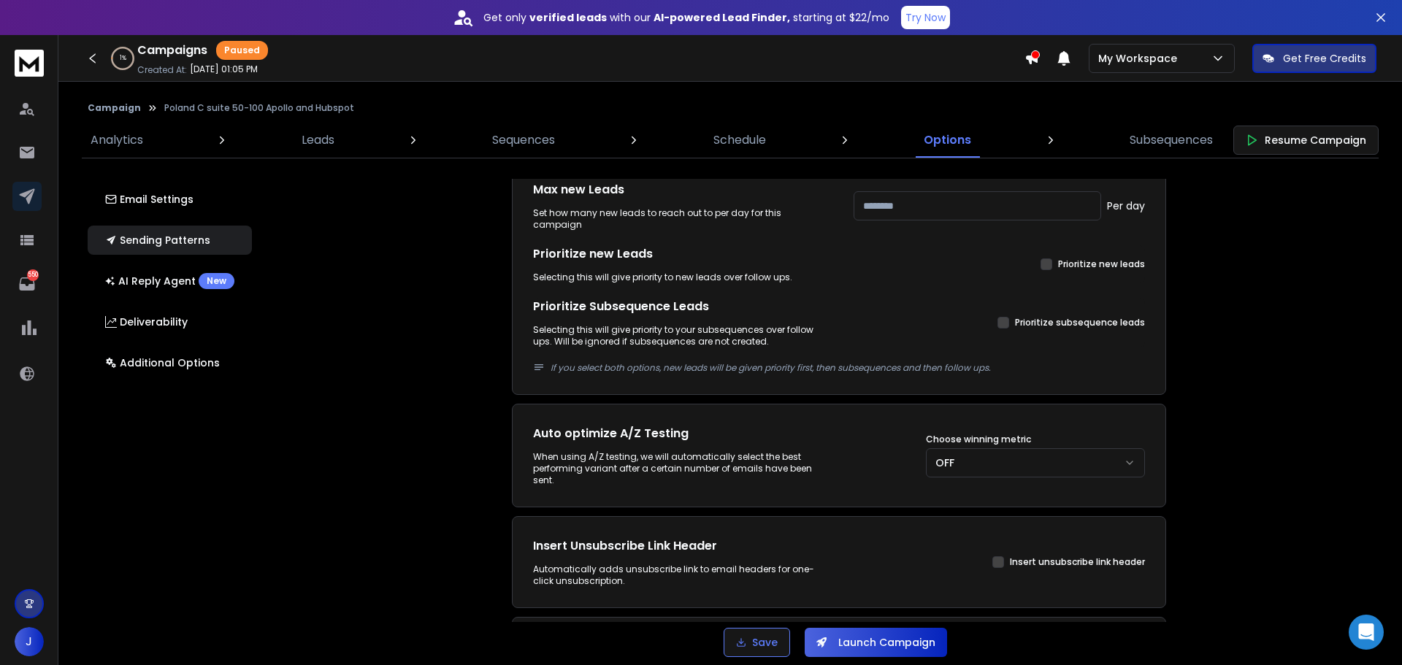
scroll to position [949, 0]
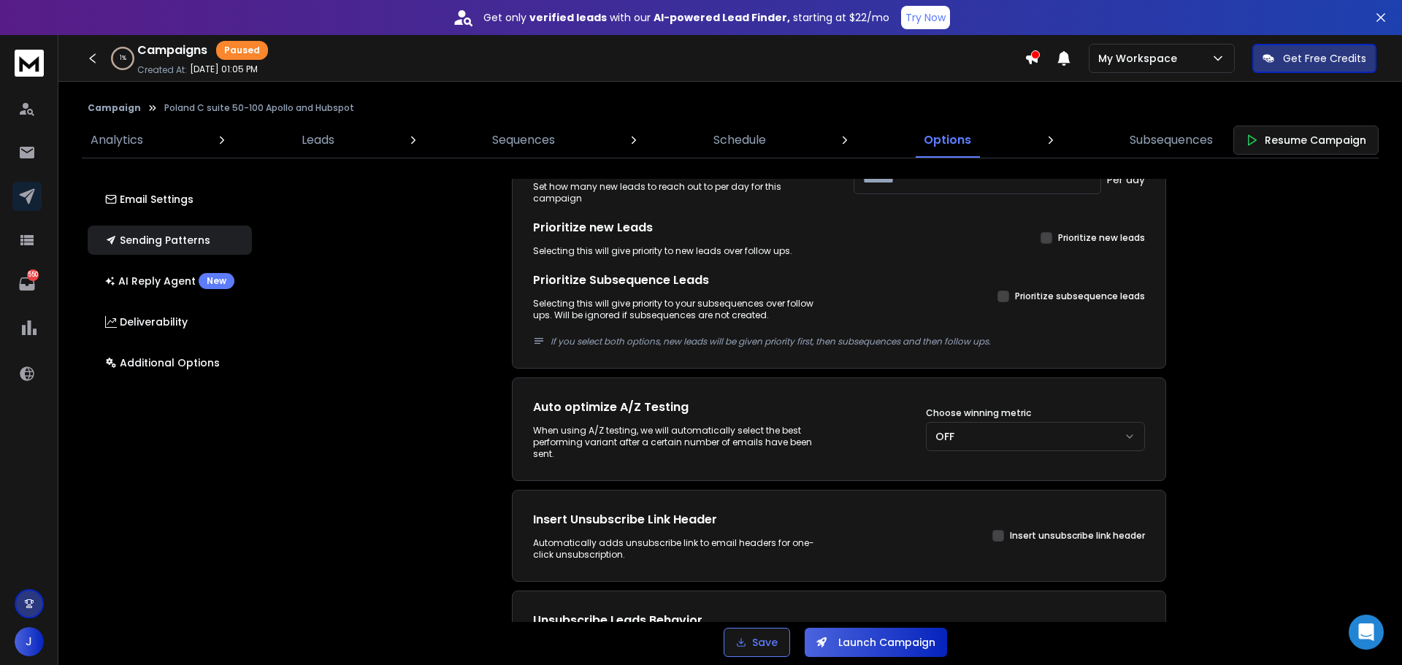
click at [877, 642] on button "Launch Campaign" at bounding box center [876, 642] width 142 height 29
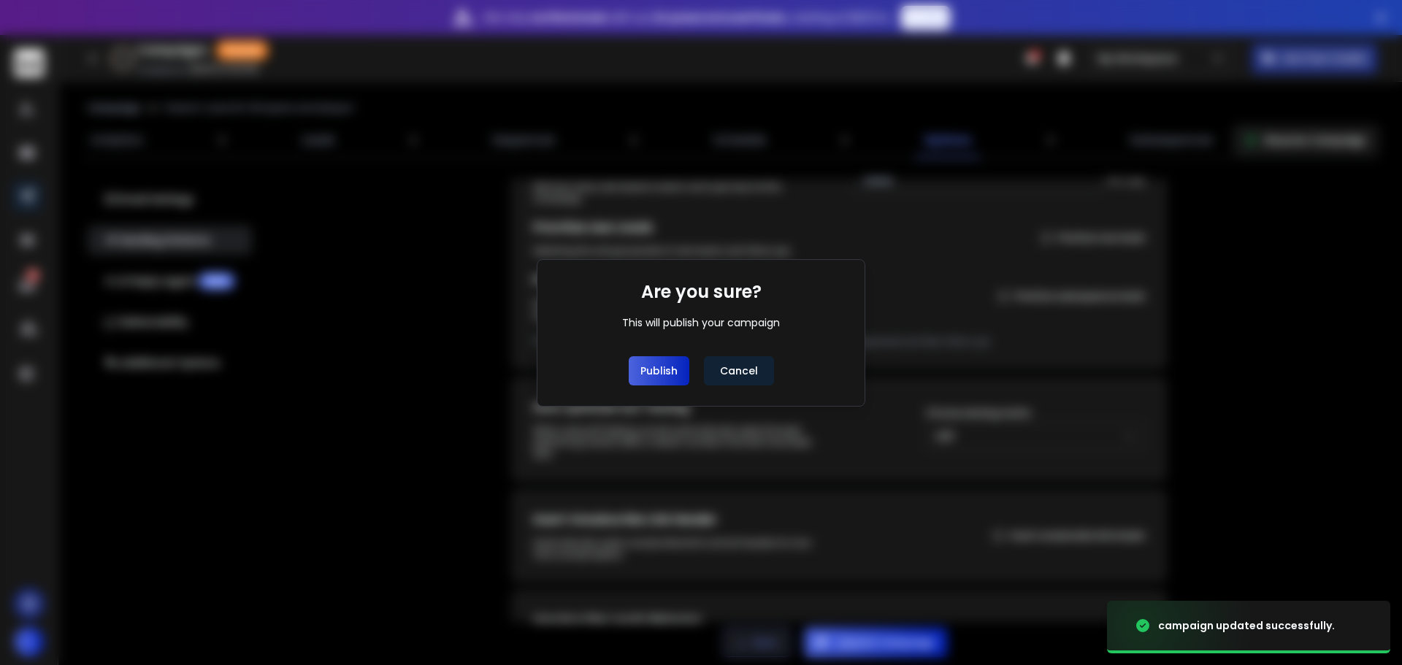
click at [639, 362] on button "Publish" at bounding box center [659, 370] width 61 height 29
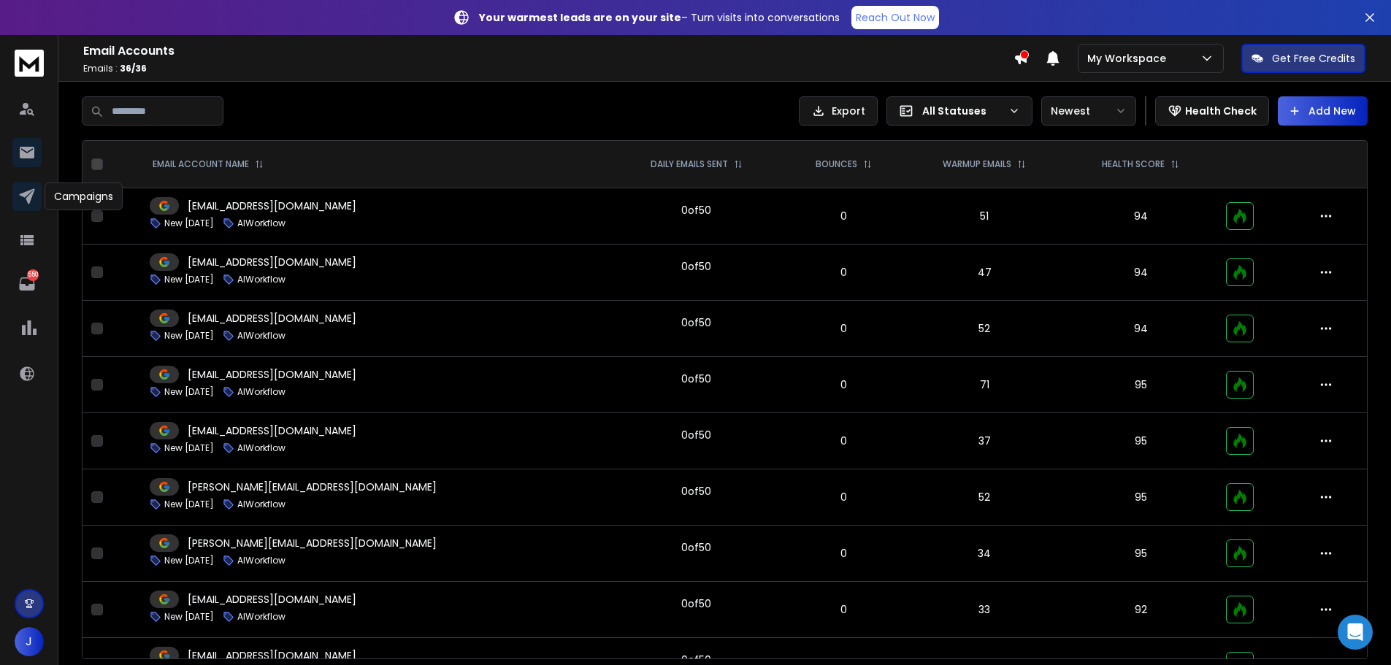
click at [28, 201] on icon at bounding box center [26, 195] width 15 height 15
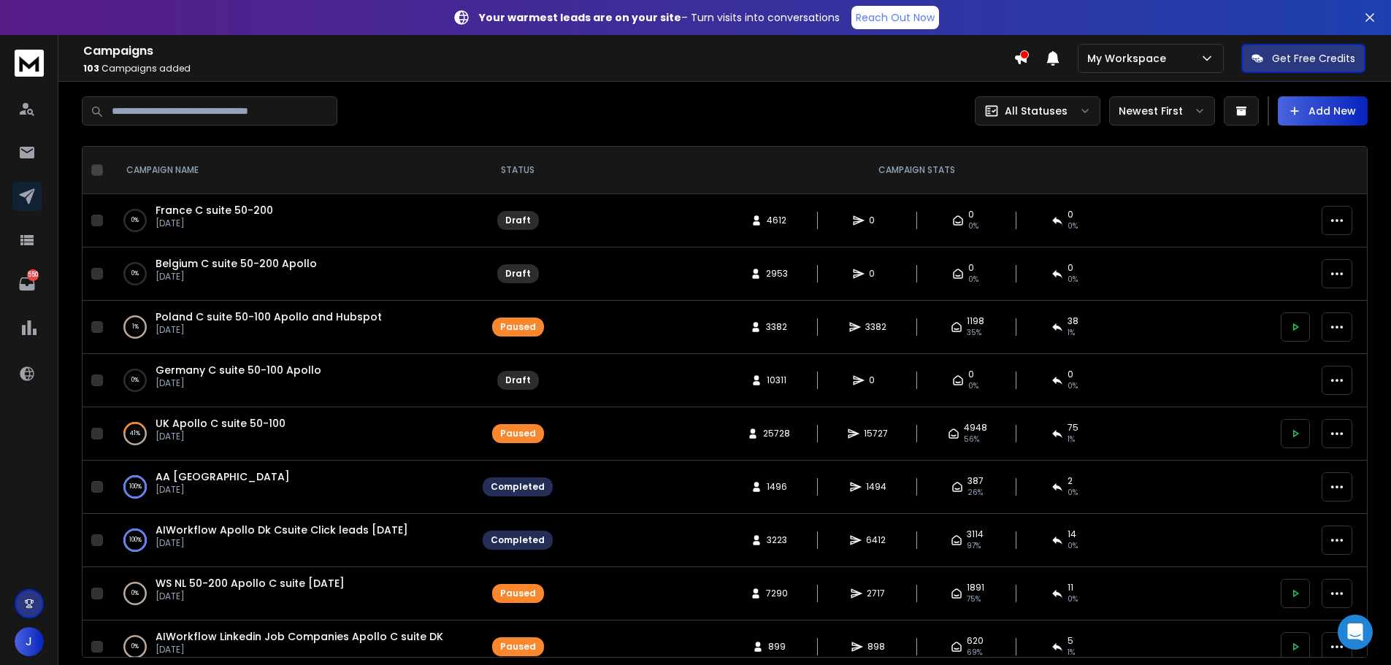
click at [312, 312] on span "Poland C suite 50-100 Apollo and Hubspot" at bounding box center [269, 317] width 226 height 15
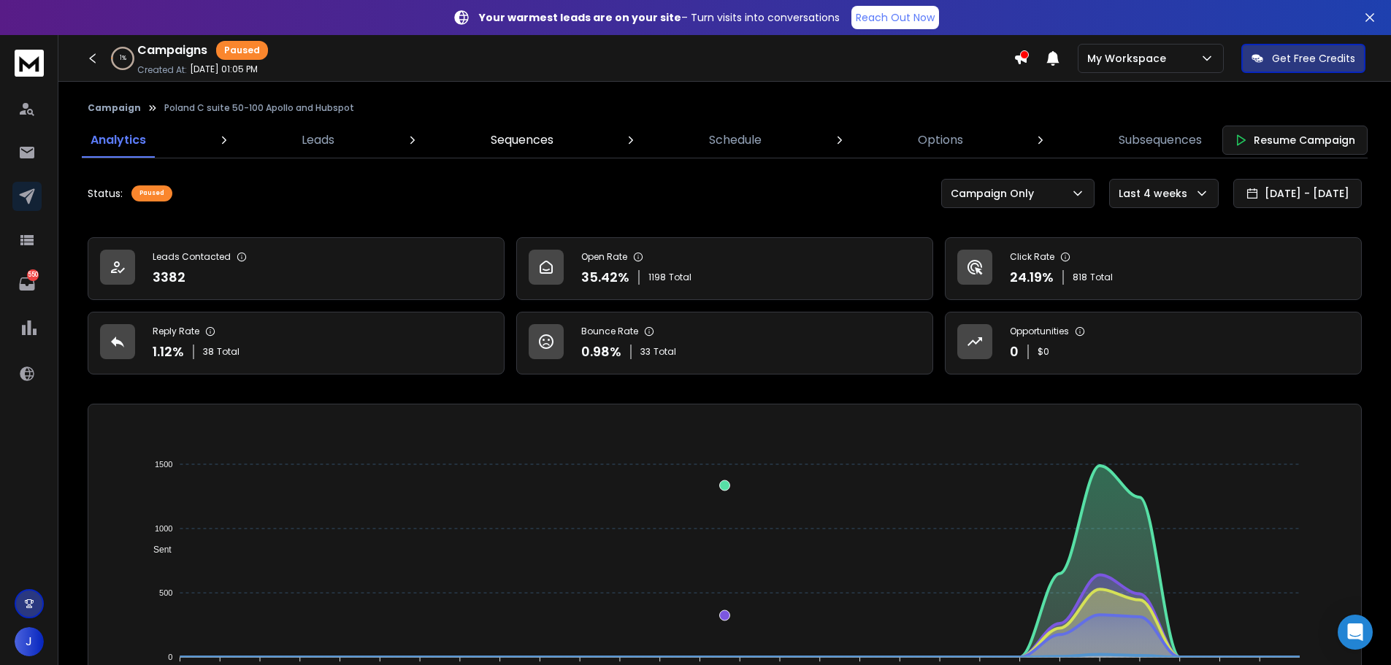
click at [506, 137] on p "Sequences" at bounding box center [522, 140] width 63 height 18
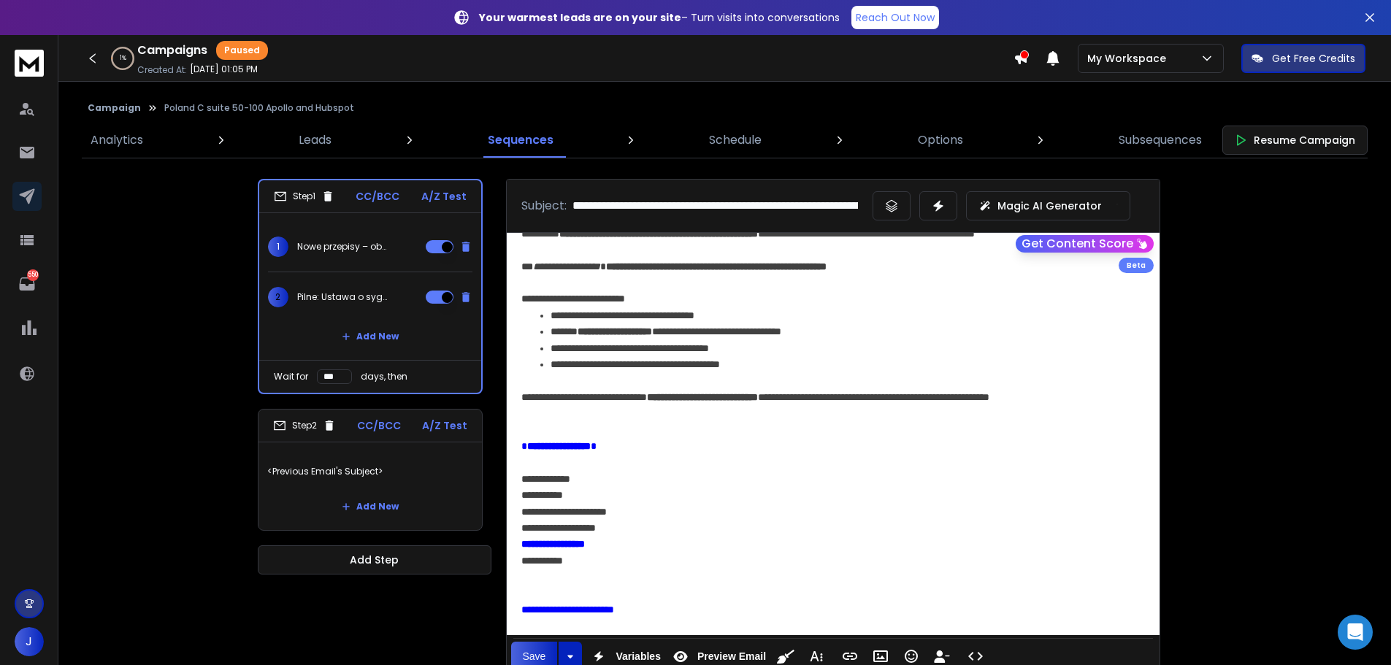
scroll to position [33, 0]
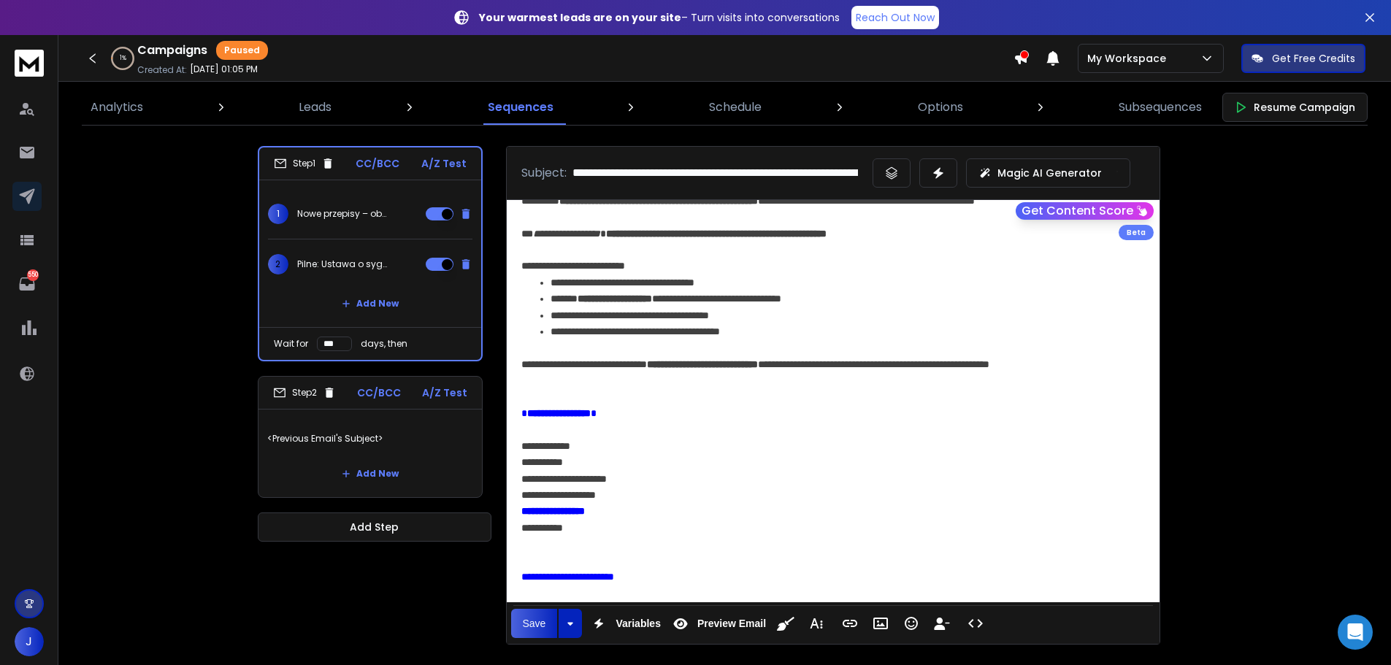
click at [522, 450] on div "**********" at bounding box center [827, 454] width 613 height 33
click at [590, 527] on div "**********" at bounding box center [827, 504] width 613 height 66
copy div "**********"
click at [34, 196] on icon at bounding box center [27, 197] width 18 height 18
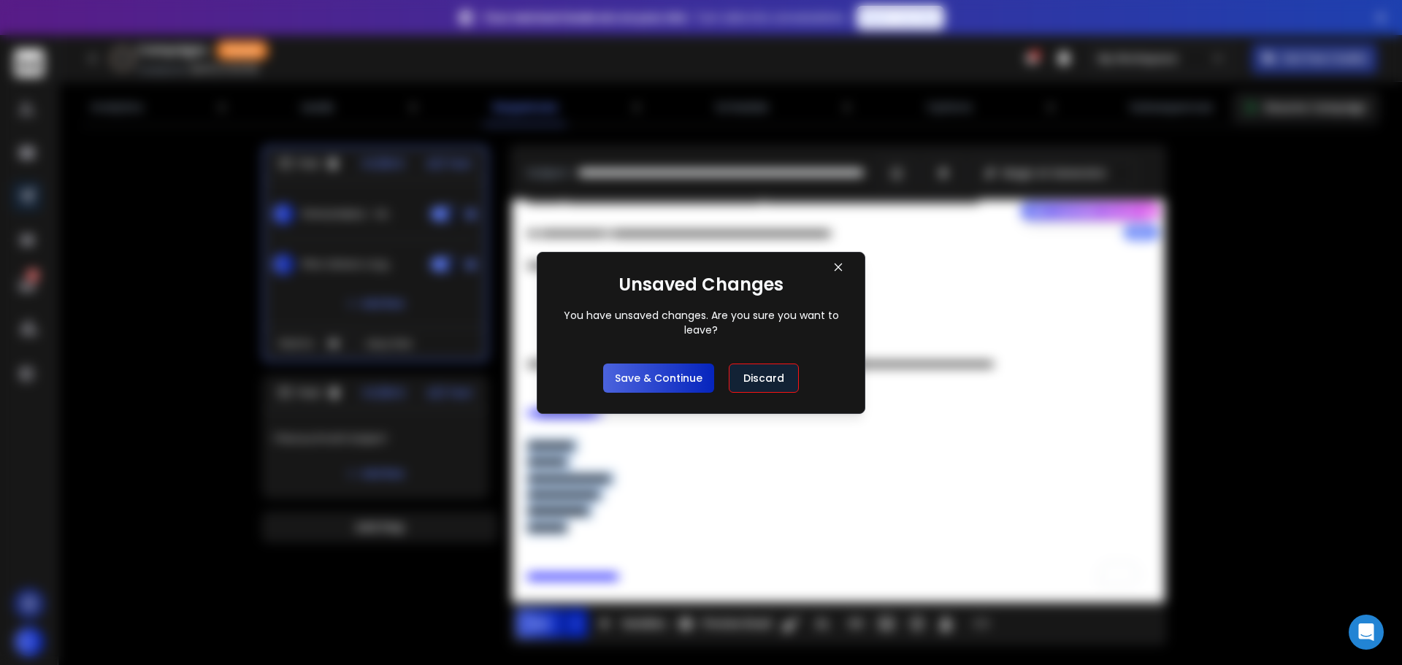
click at [686, 382] on button "Save & Continue" at bounding box center [658, 378] width 111 height 29
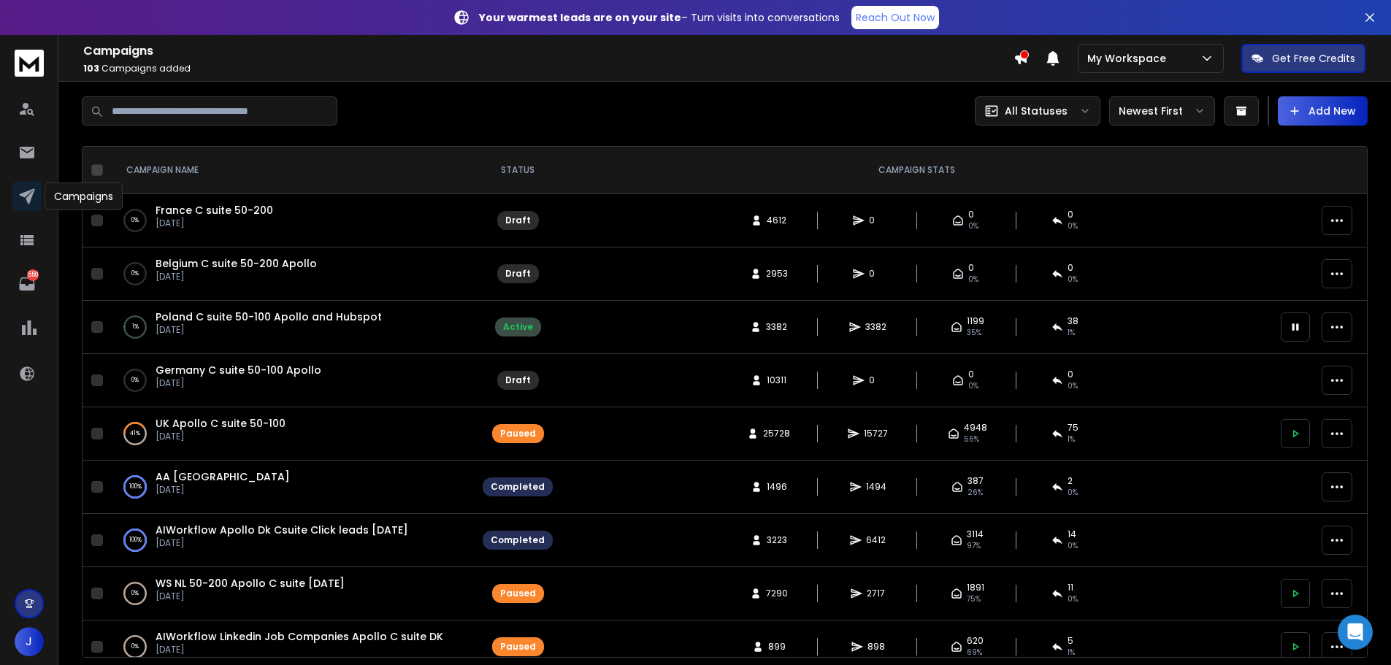
click at [24, 198] on icon at bounding box center [27, 197] width 18 height 18
click at [1331, 107] on button "Add New" at bounding box center [1323, 110] width 90 height 29
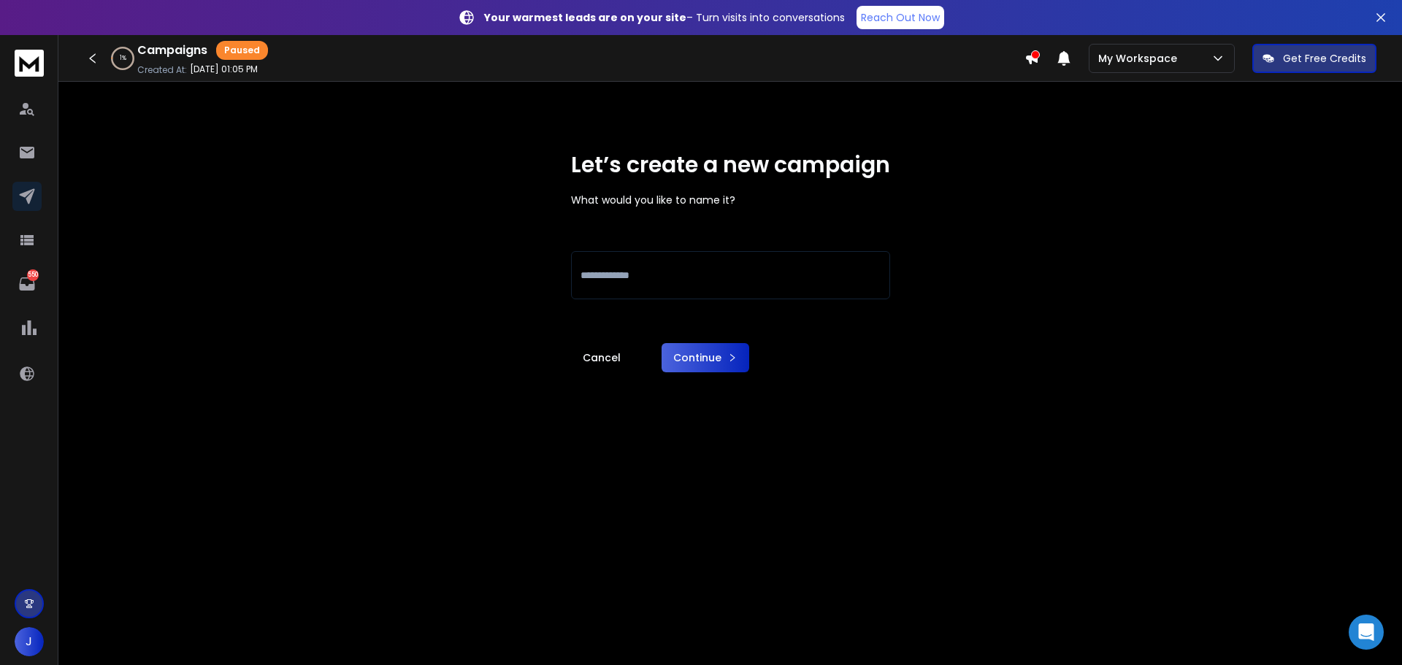
click at [713, 272] on input at bounding box center [730, 275] width 319 height 48
type input "**********"
click at [690, 356] on button "Continue" at bounding box center [706, 357] width 88 height 29
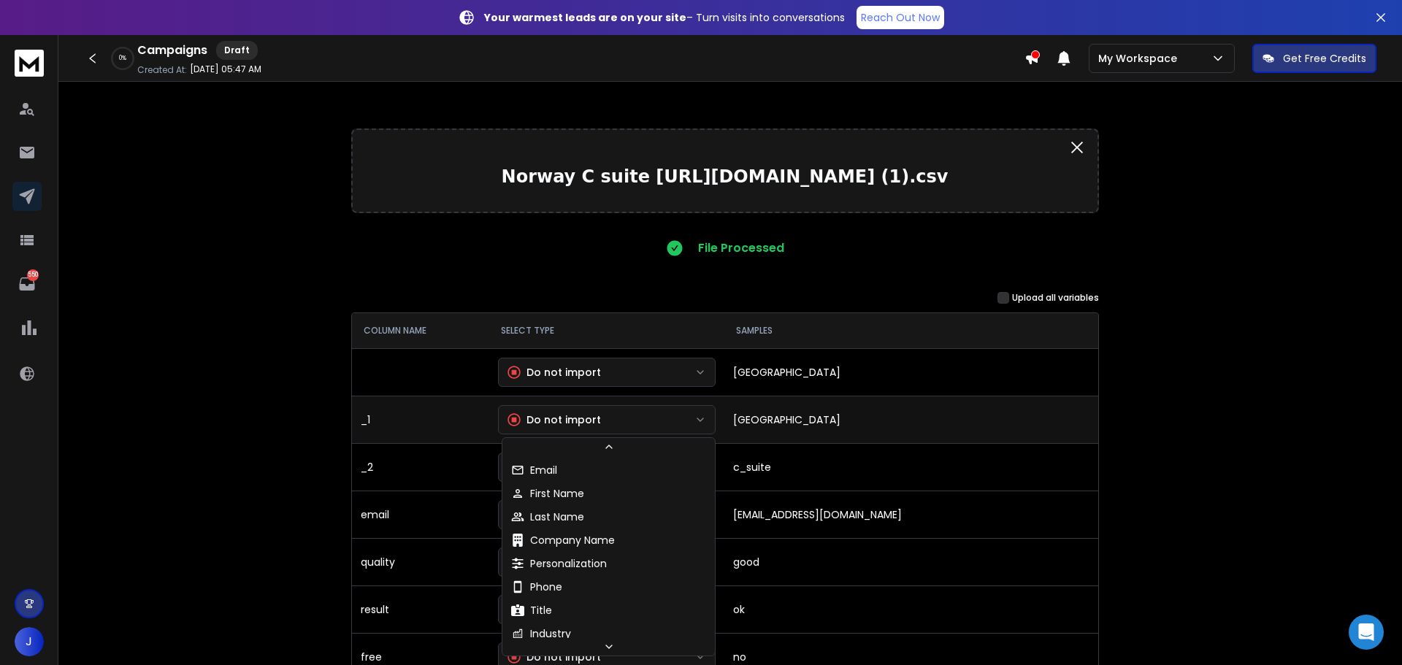
click at [701, 418] on icon "button" at bounding box center [701, 420] width 12 height 12
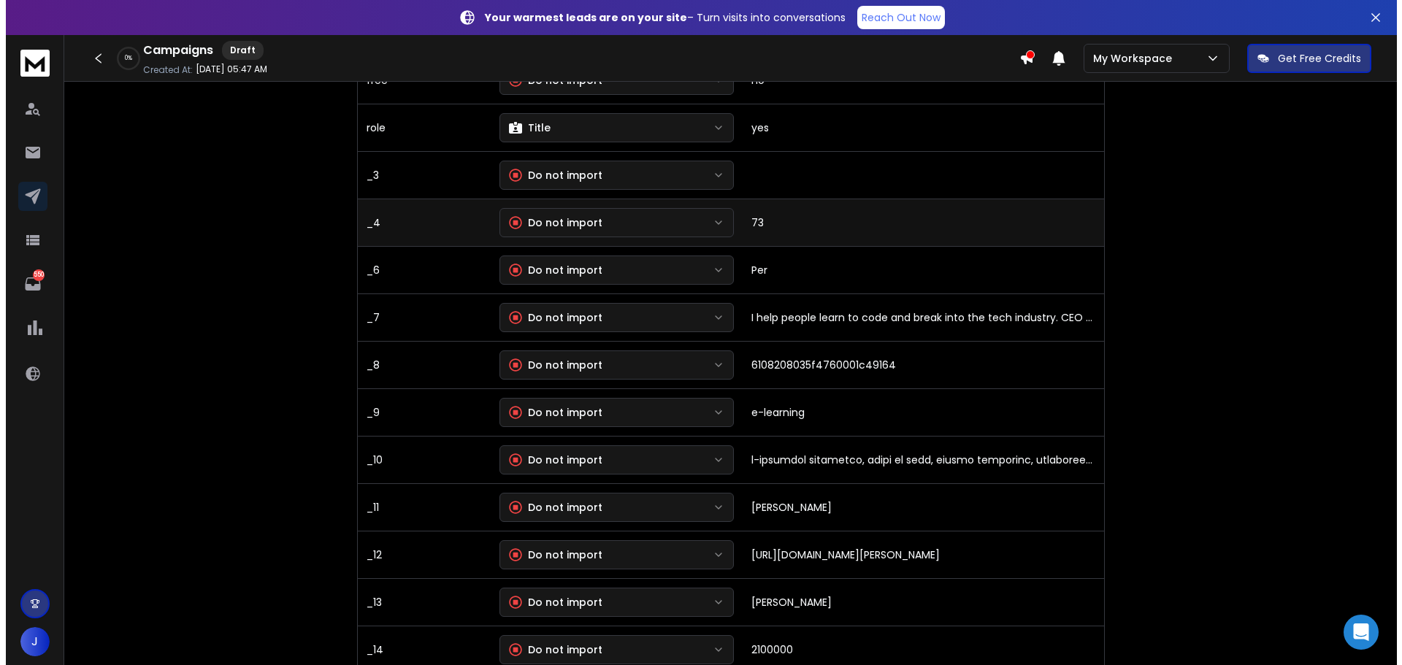
scroll to position [584, 0]
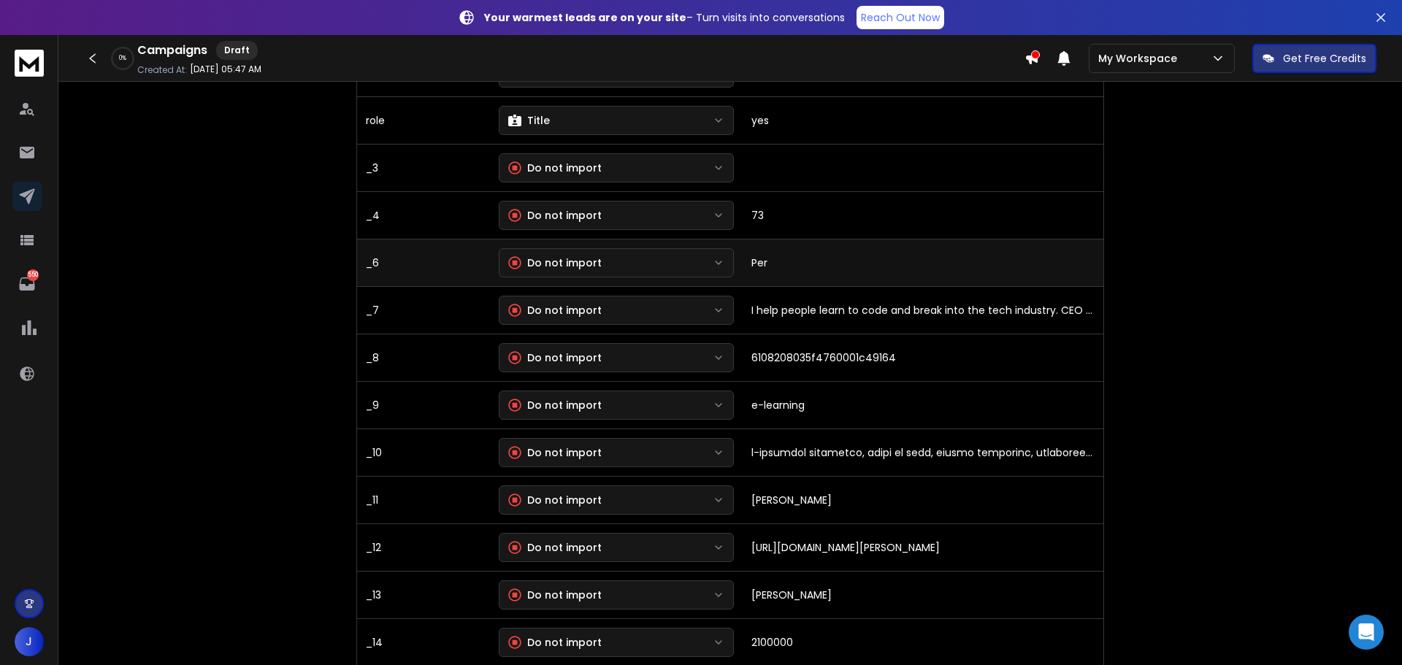
click at [689, 266] on button "Do not import" at bounding box center [616, 262] width 235 height 29
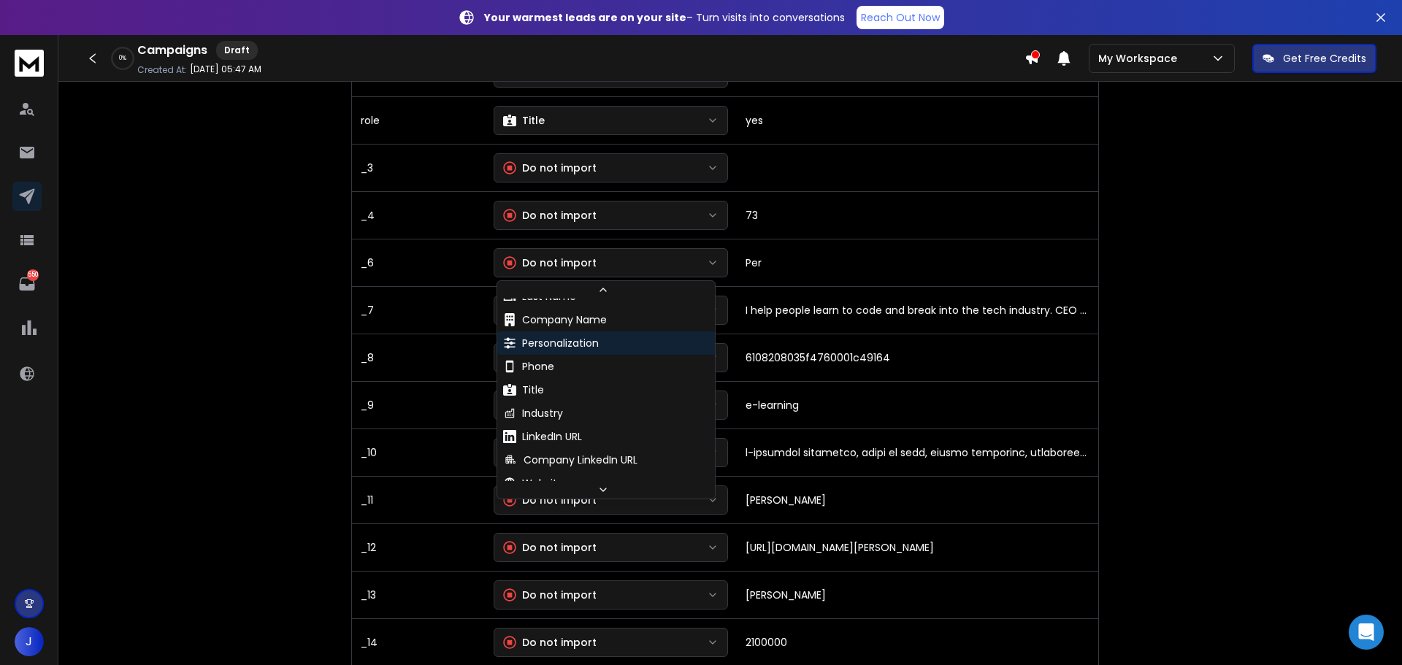
scroll to position [0, 0]
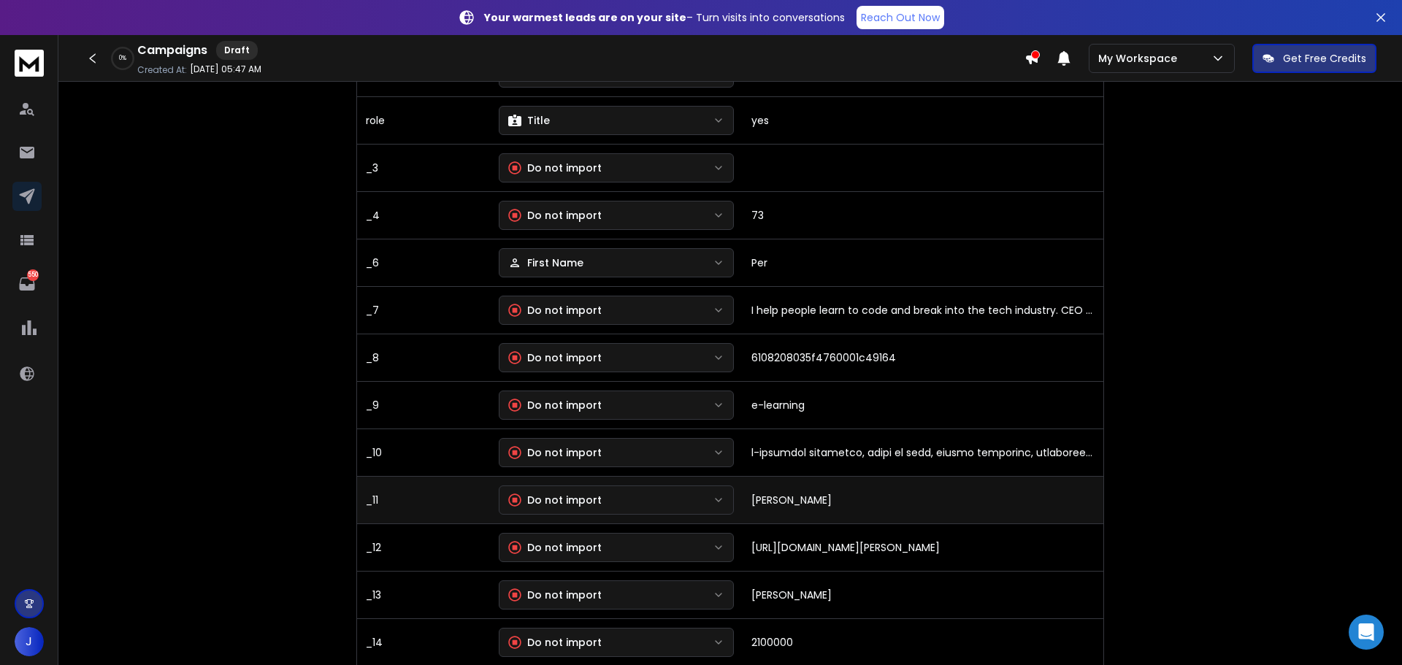
click at [693, 503] on button "Do not import" at bounding box center [616, 500] width 235 height 29
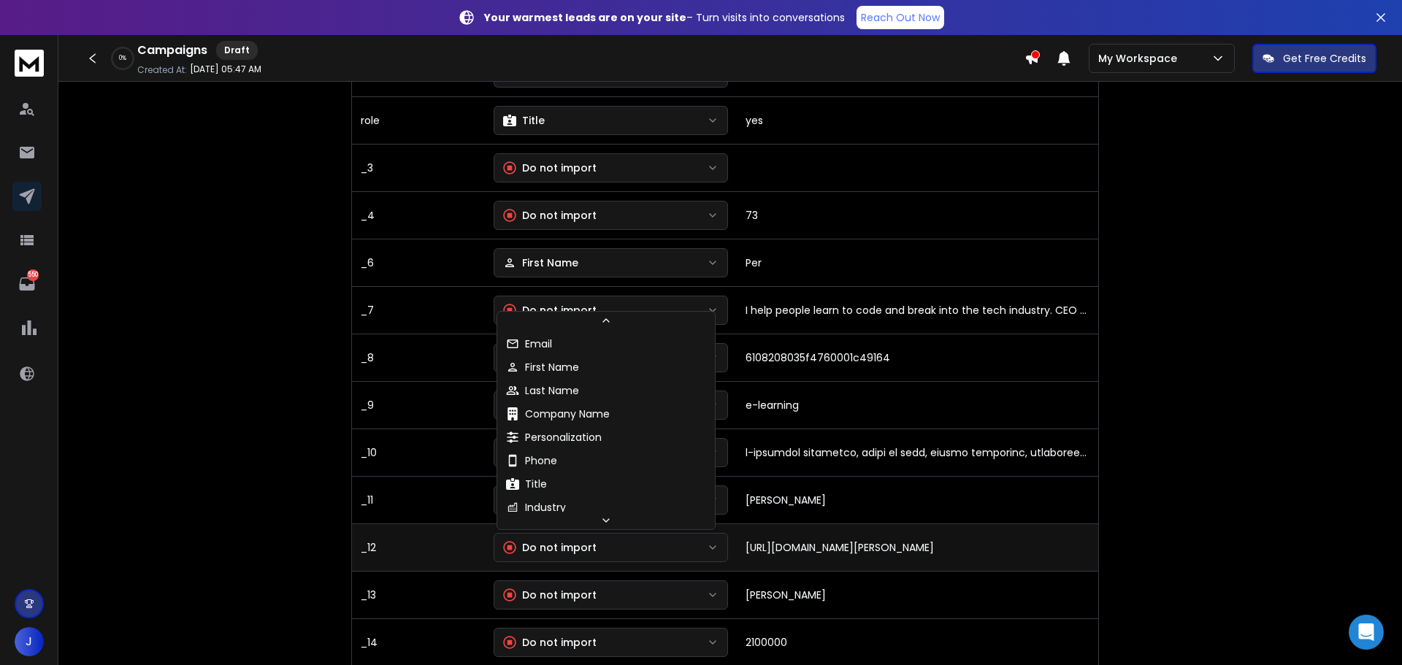
click at [711, 548] on icon "button" at bounding box center [713, 547] width 6 height 3
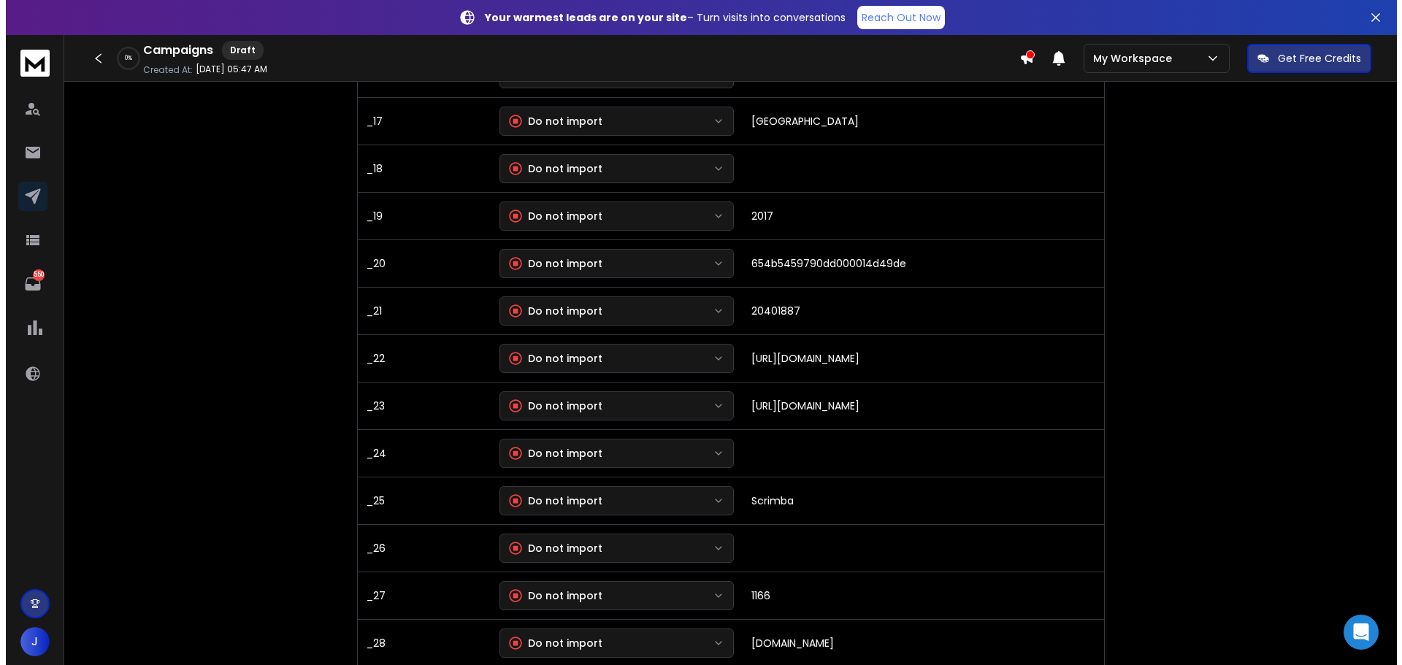
scroll to position [1242, 0]
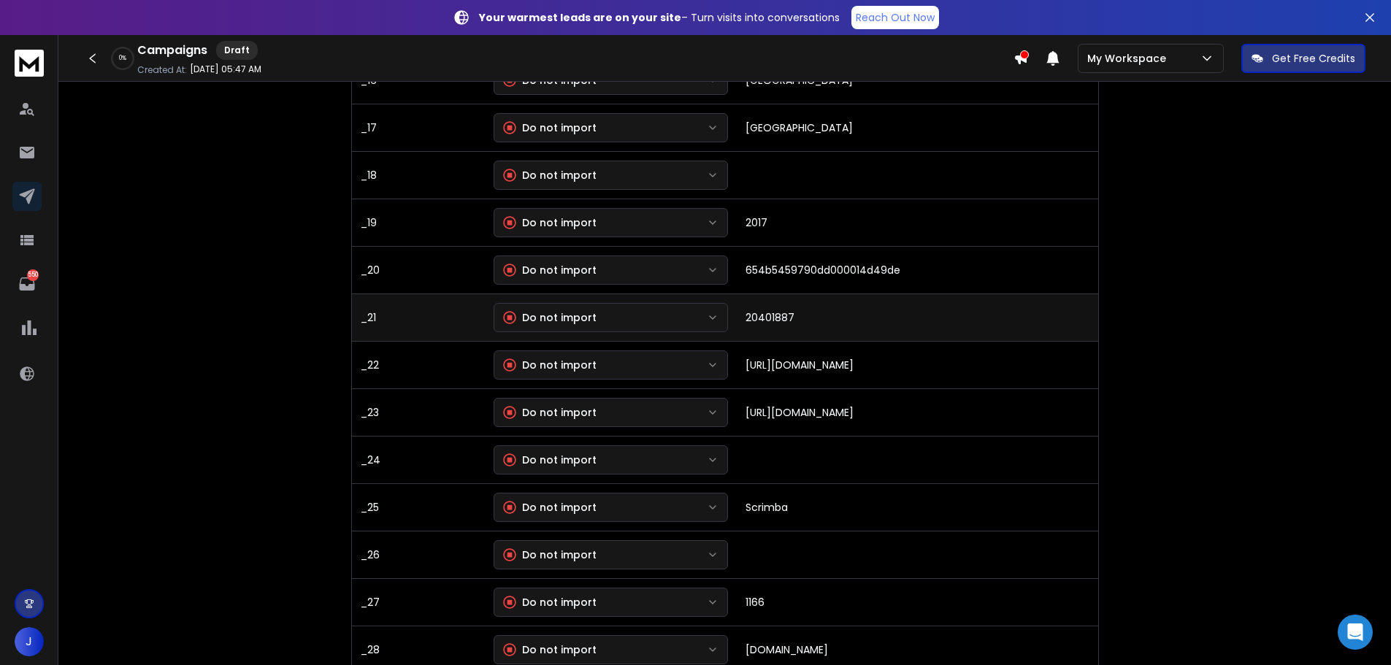
click at [710, 316] on icon "button" at bounding box center [713, 317] width 6 height 3
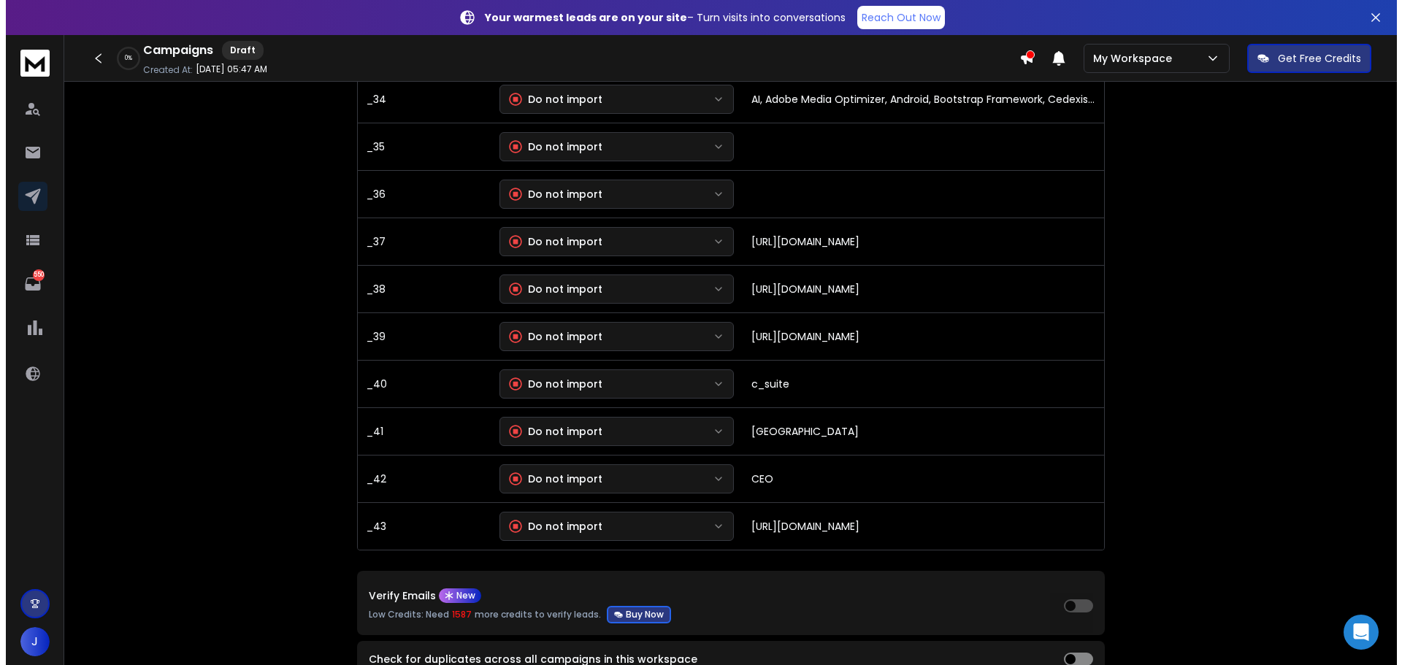
scroll to position [2189, 0]
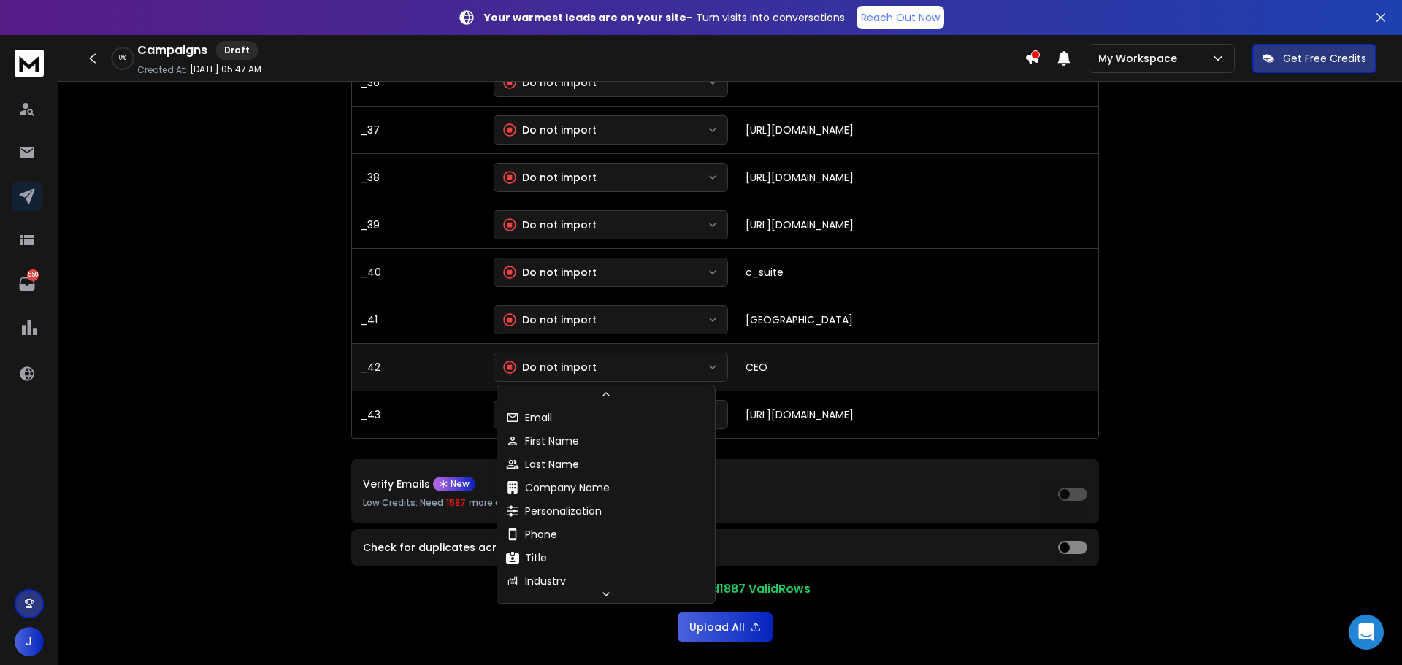
click at [695, 363] on button "Do not import" at bounding box center [611, 367] width 235 height 29
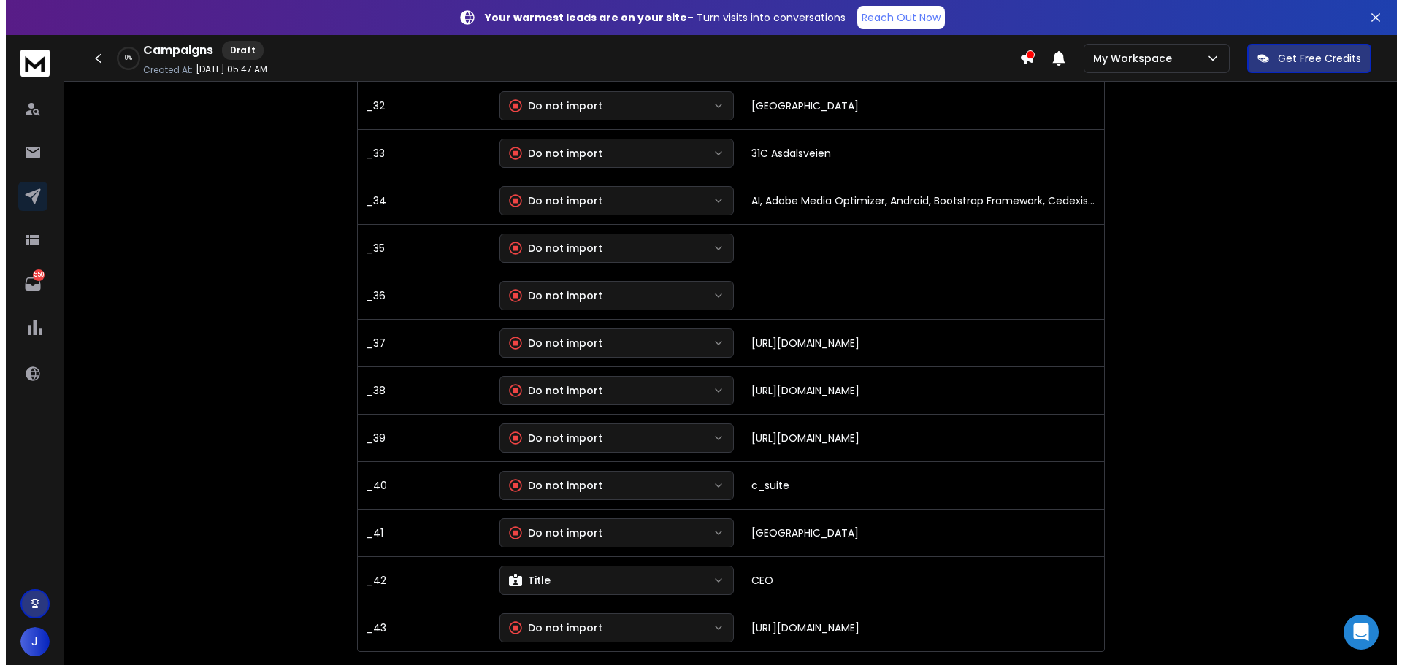
scroll to position [1970, 0]
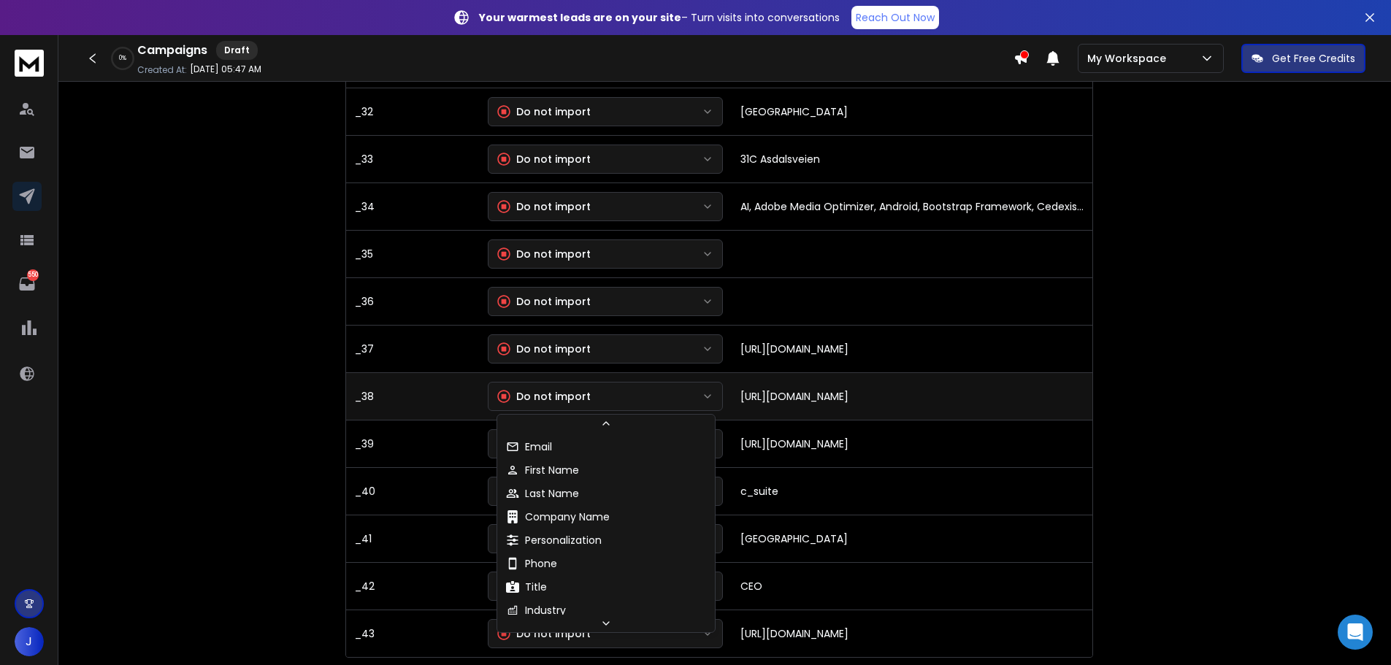
click at [679, 395] on button "Do not import" at bounding box center [605, 396] width 235 height 29
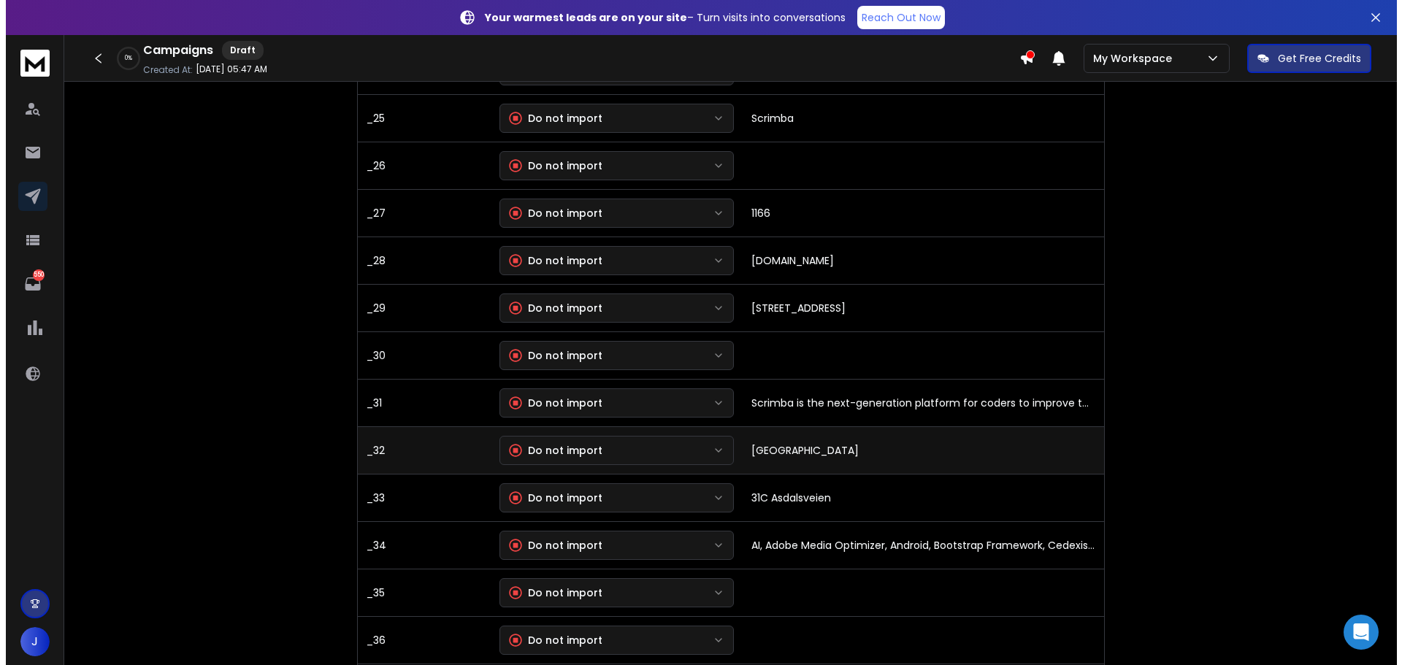
scroll to position [1605, 0]
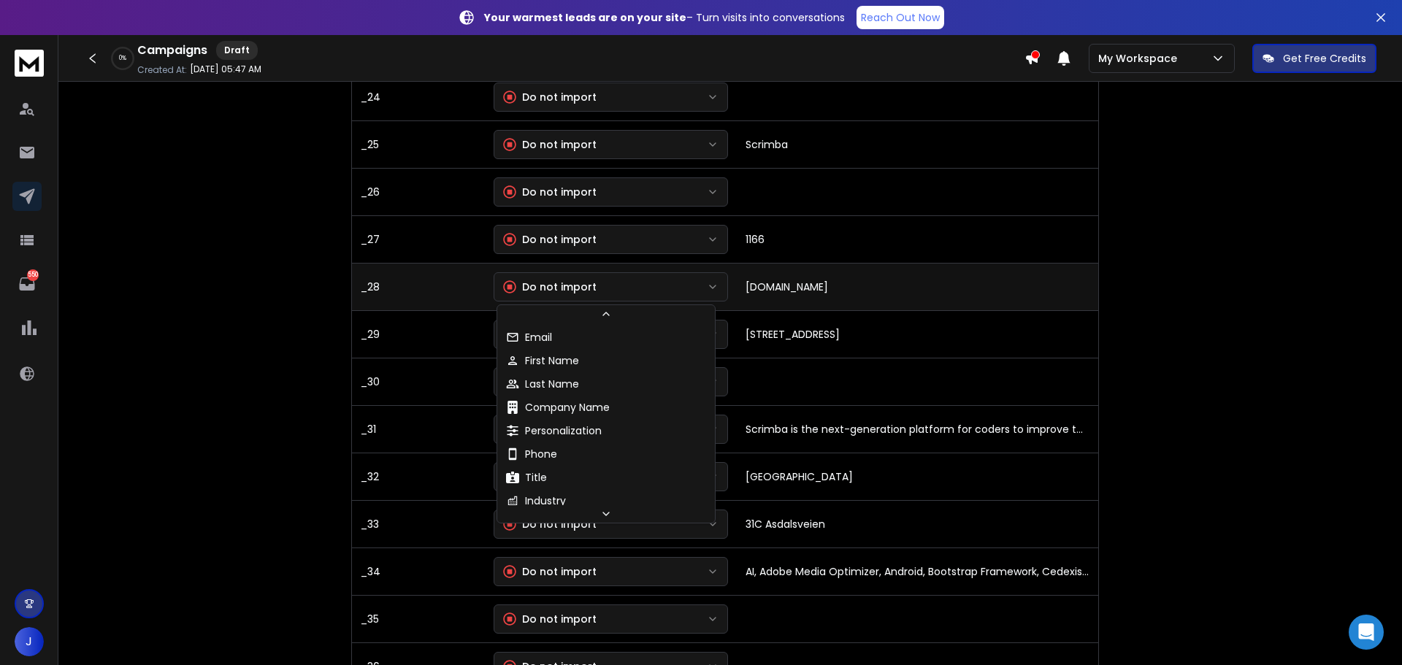
click at [689, 284] on button "Do not import" at bounding box center [611, 286] width 235 height 29
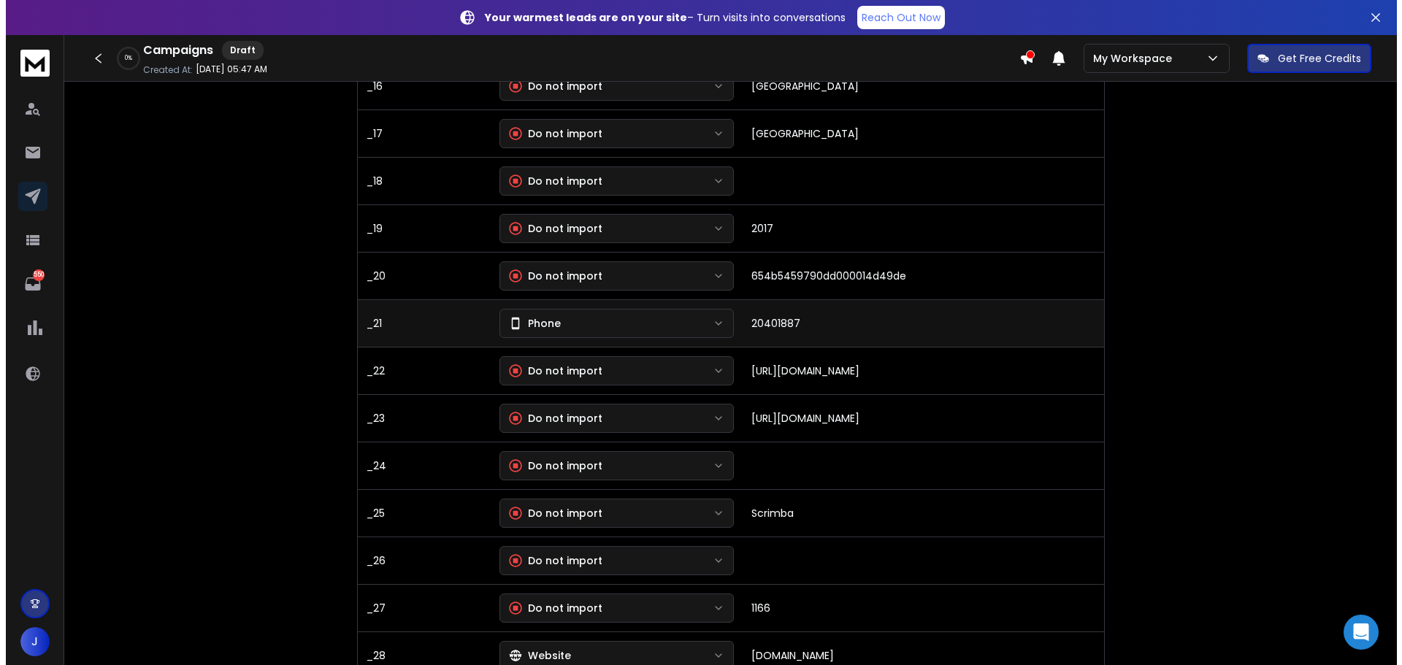
scroll to position [1242, 0]
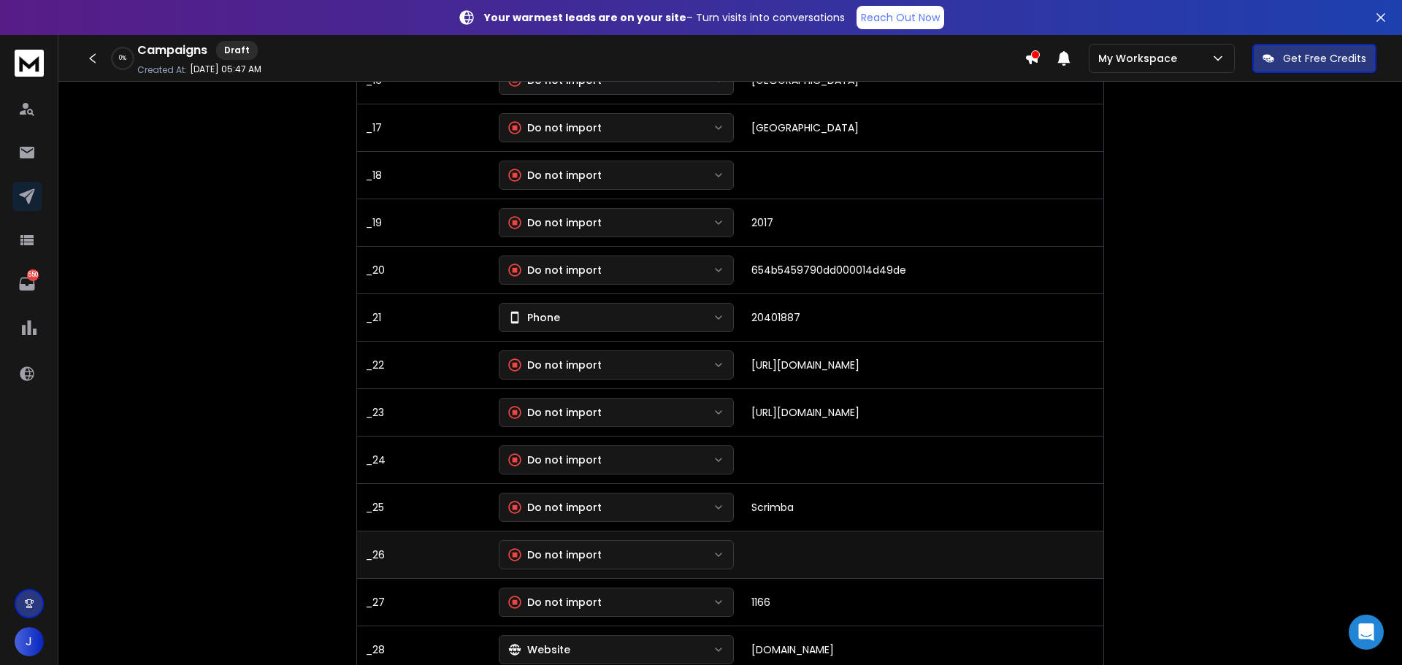
click at [652, 553] on button "Do not import" at bounding box center [616, 554] width 235 height 29
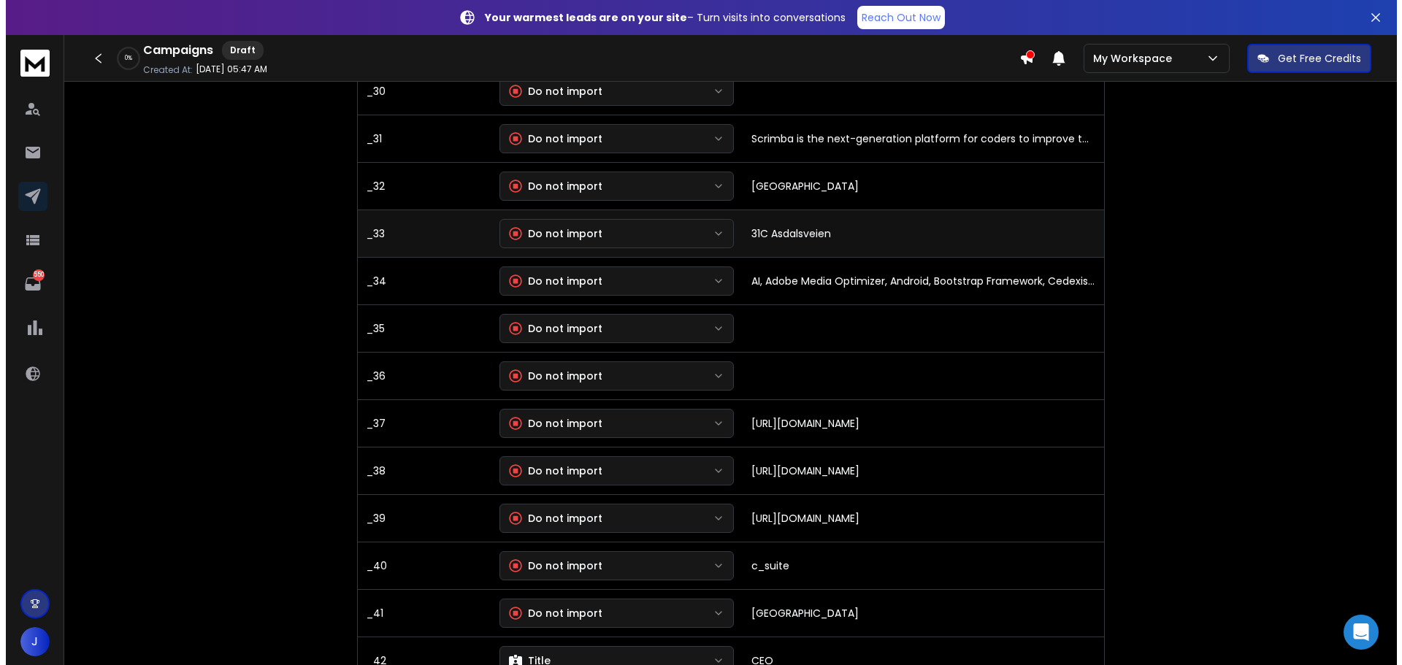
scroll to position [1899, 0]
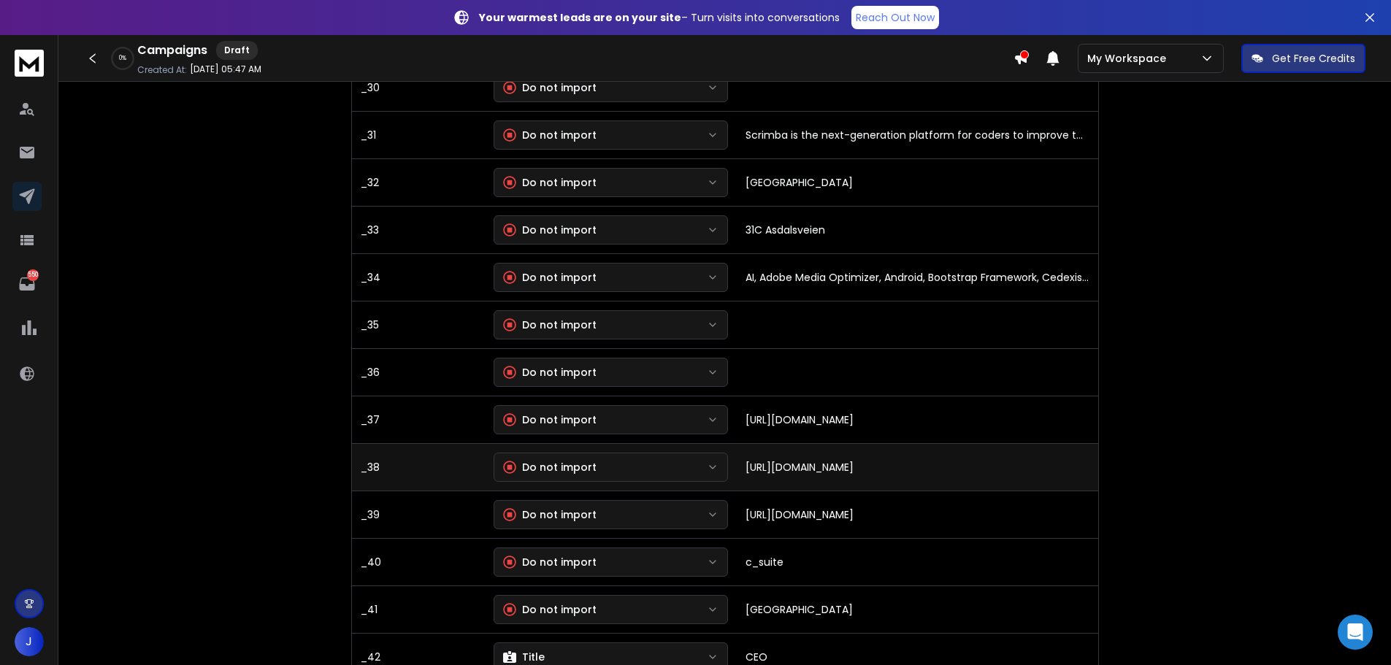
click at [713, 466] on icon "button" at bounding box center [713, 468] width 12 height 12
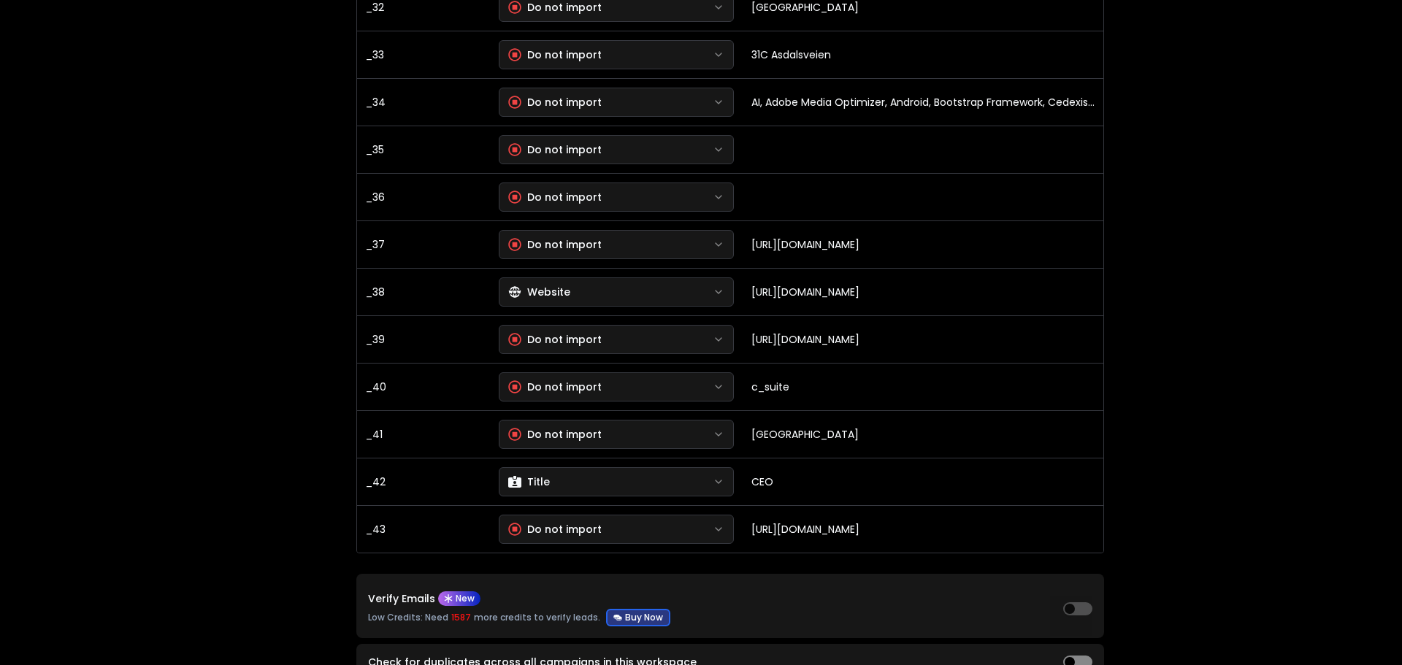
scroll to position [2189, 0]
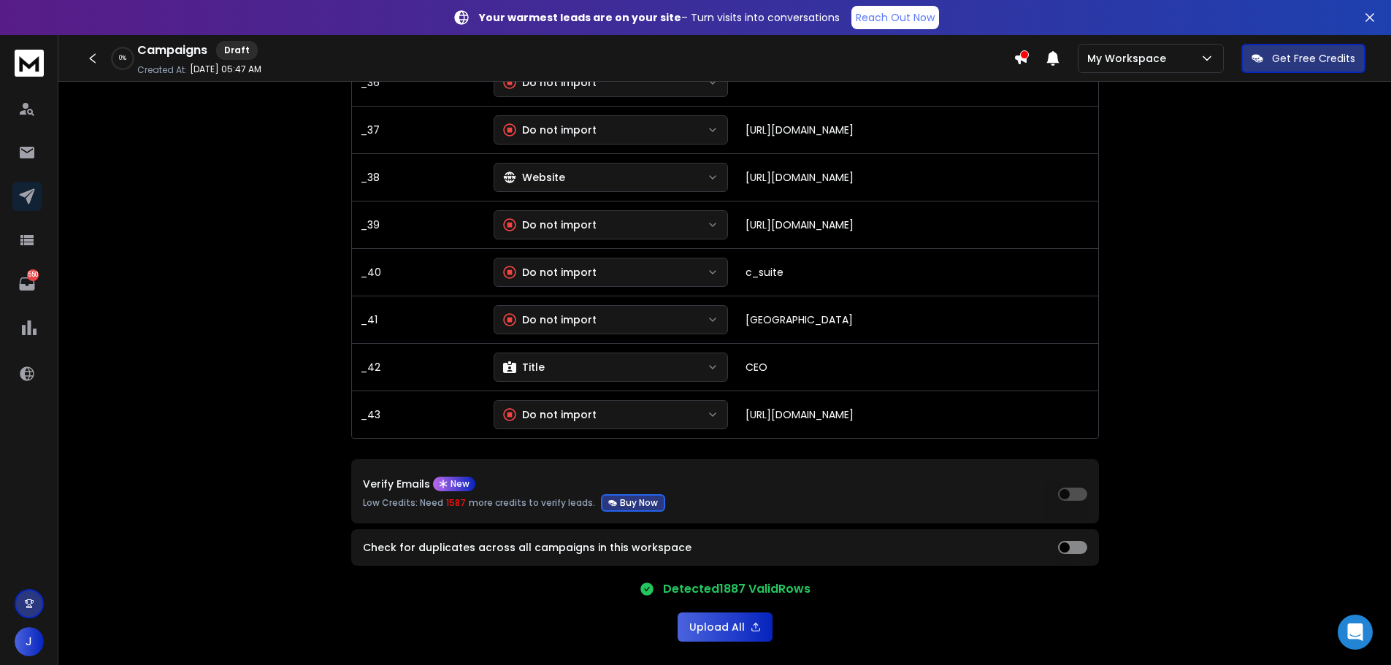
click at [730, 627] on button "Upload All" at bounding box center [725, 627] width 95 height 29
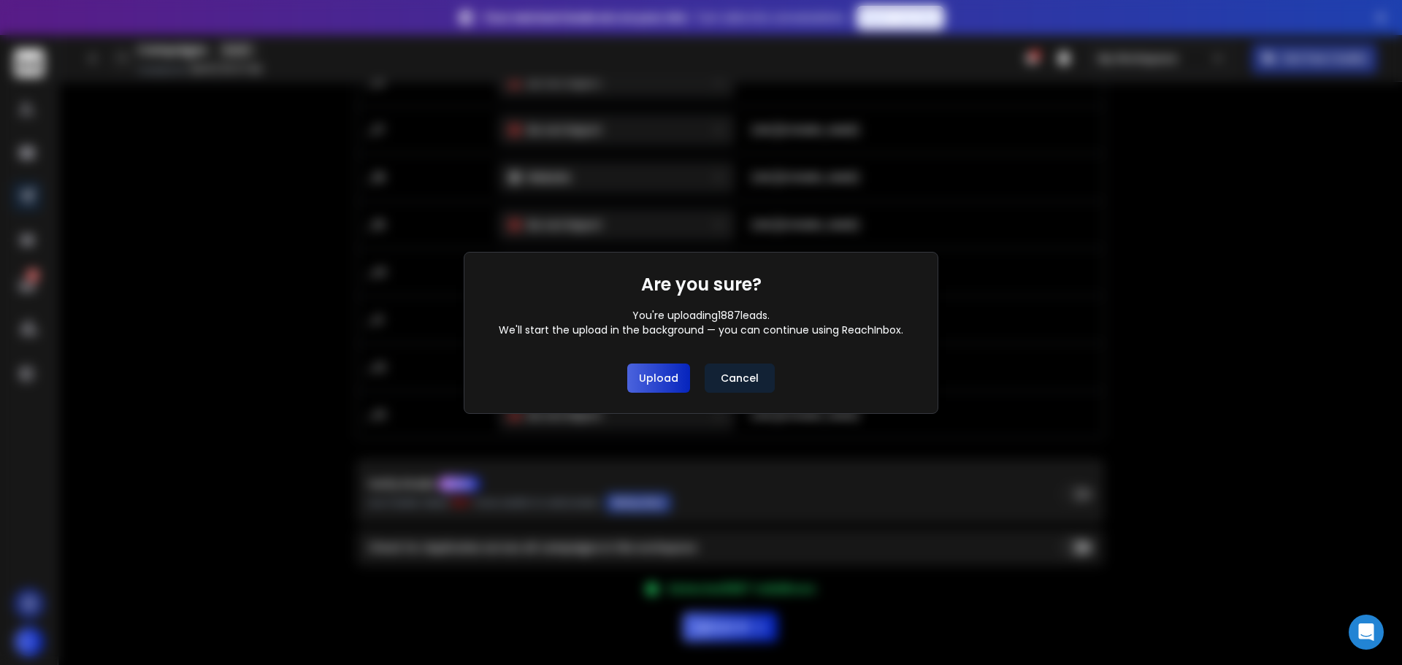
click at [650, 376] on button "Upload" at bounding box center [658, 378] width 63 height 29
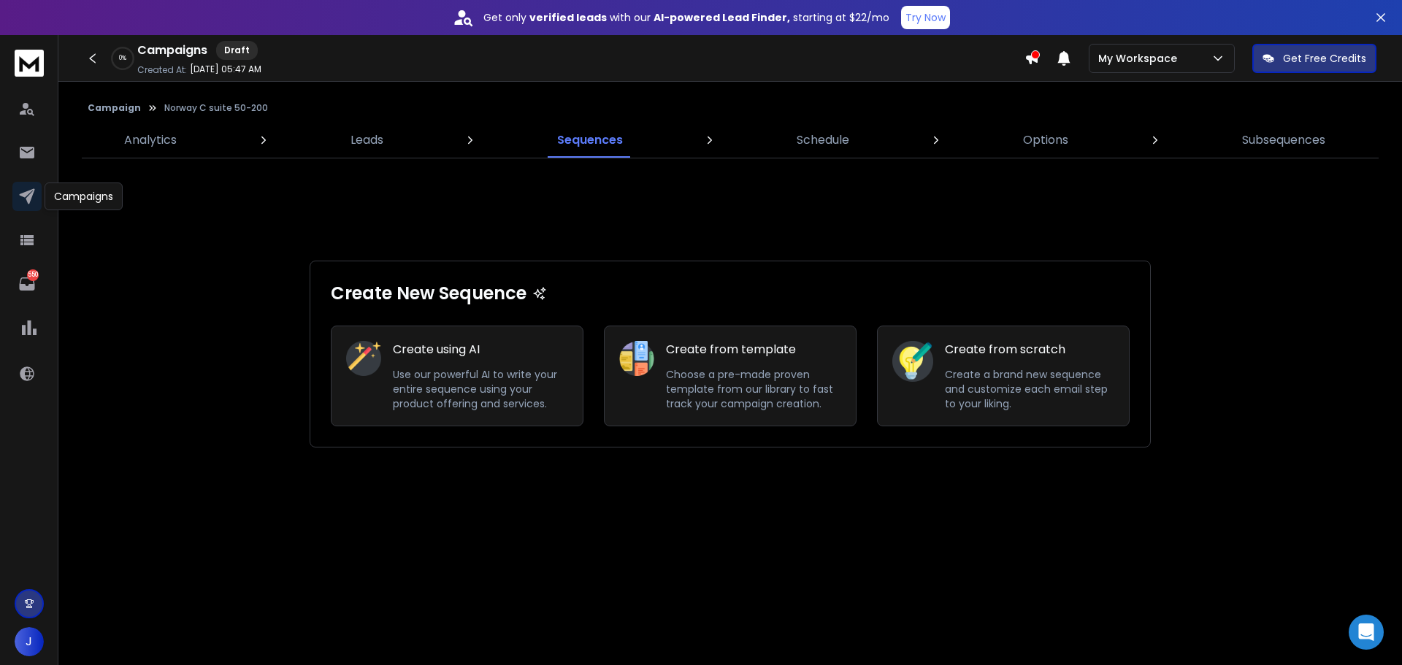
click at [18, 200] on icon at bounding box center [27, 197] width 18 height 18
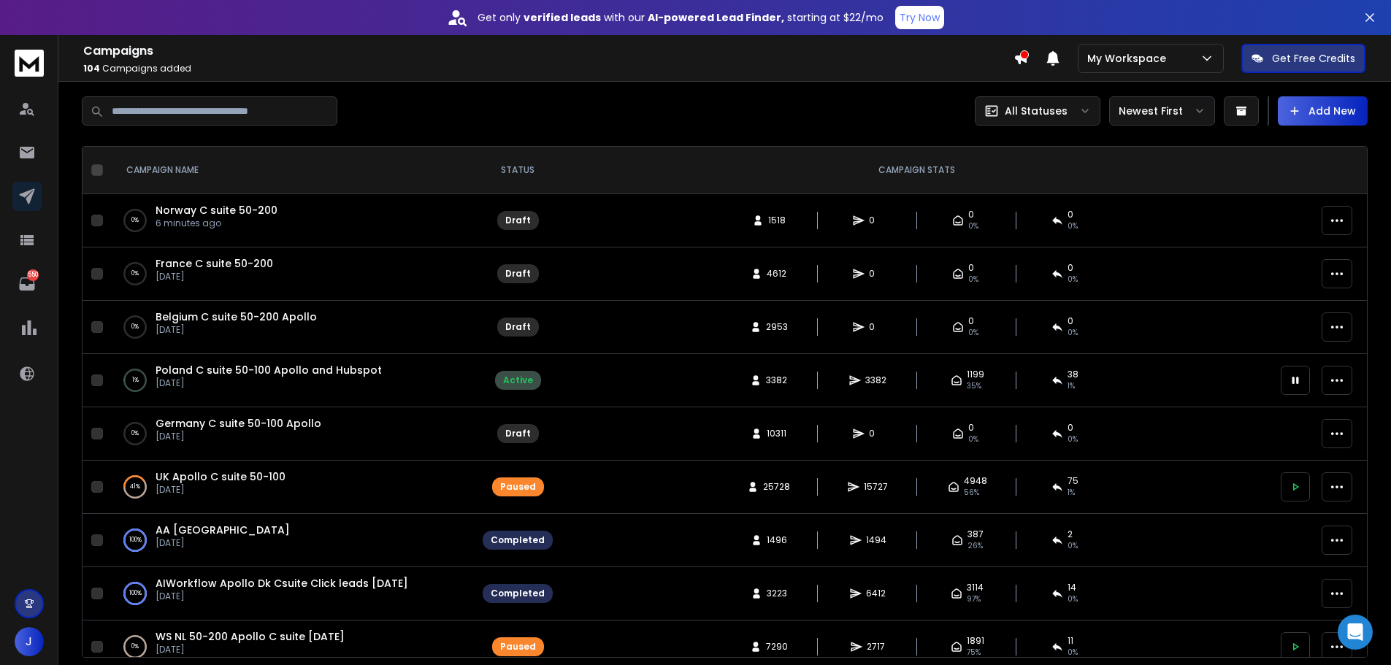
click at [1320, 115] on button "Add New" at bounding box center [1323, 110] width 90 height 29
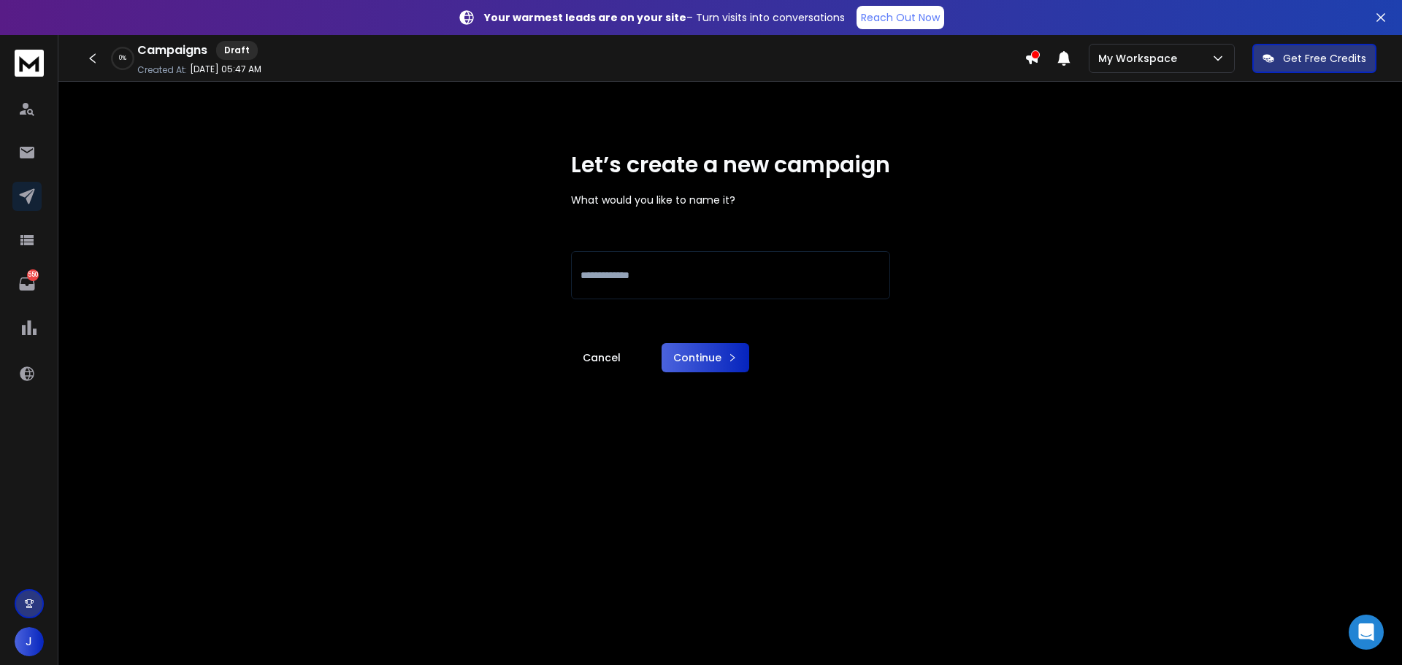
click at [609, 270] on input at bounding box center [730, 275] width 319 height 48
type input "**********"
click at [711, 359] on button "Continue" at bounding box center [706, 357] width 88 height 29
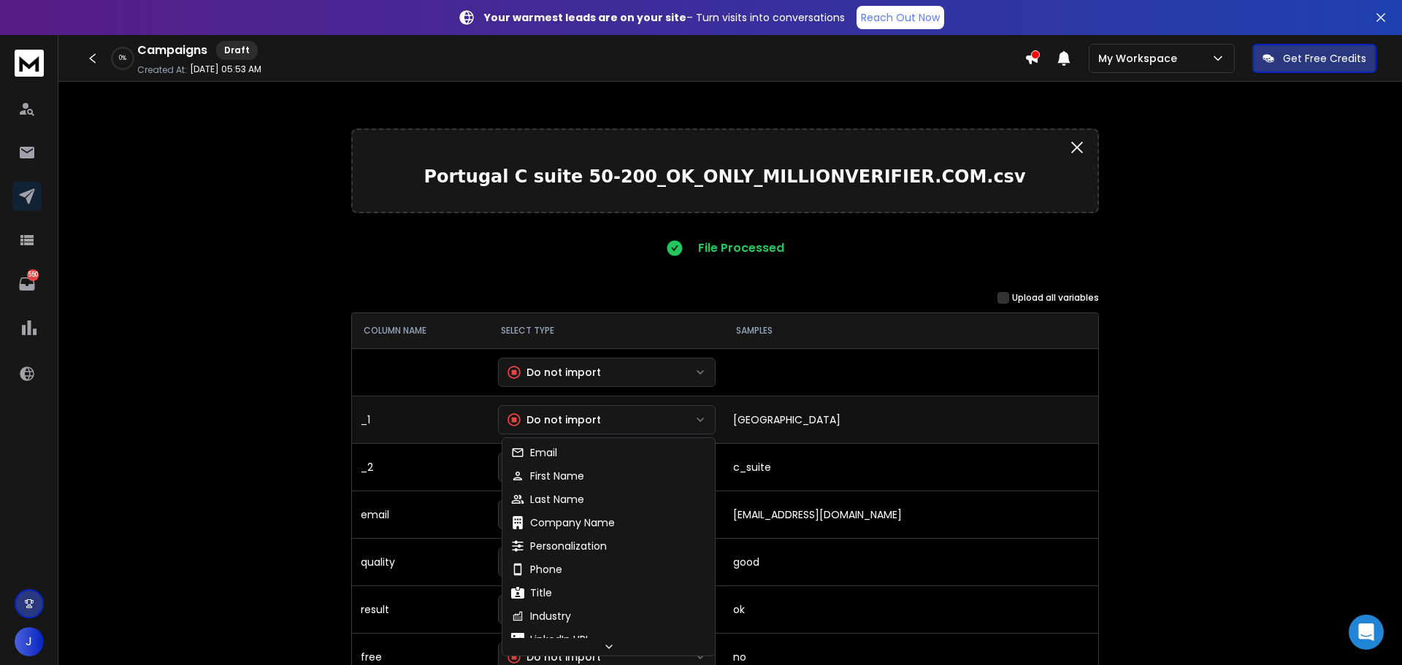
click at [699, 416] on icon "button" at bounding box center [701, 420] width 12 height 12
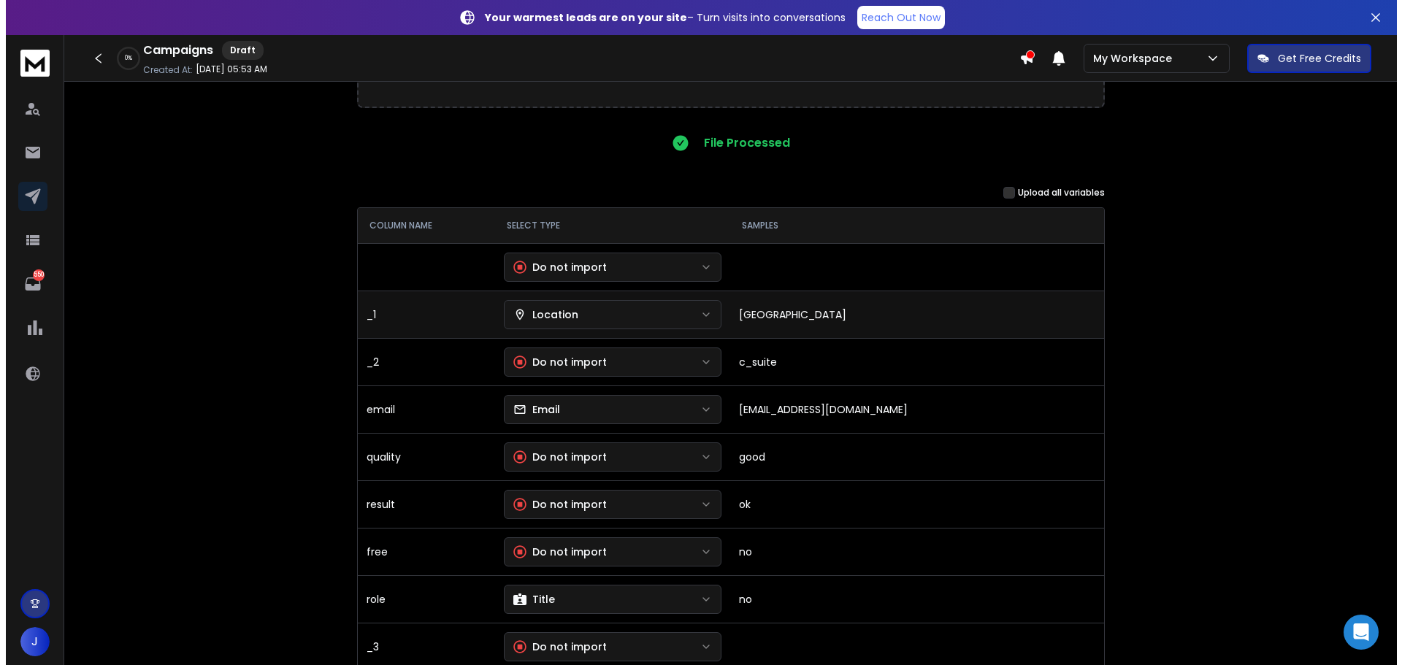
scroll to position [219, 0]
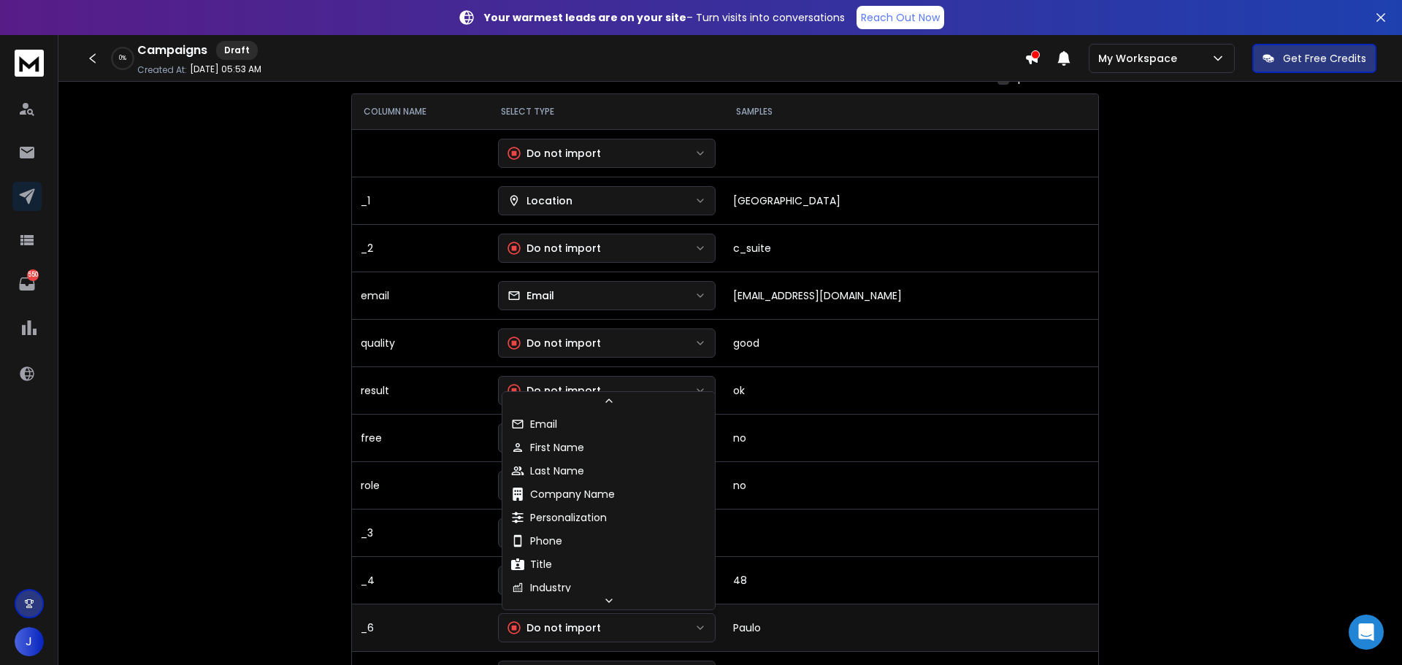
click at [667, 630] on button "Do not import" at bounding box center [607, 627] width 218 height 29
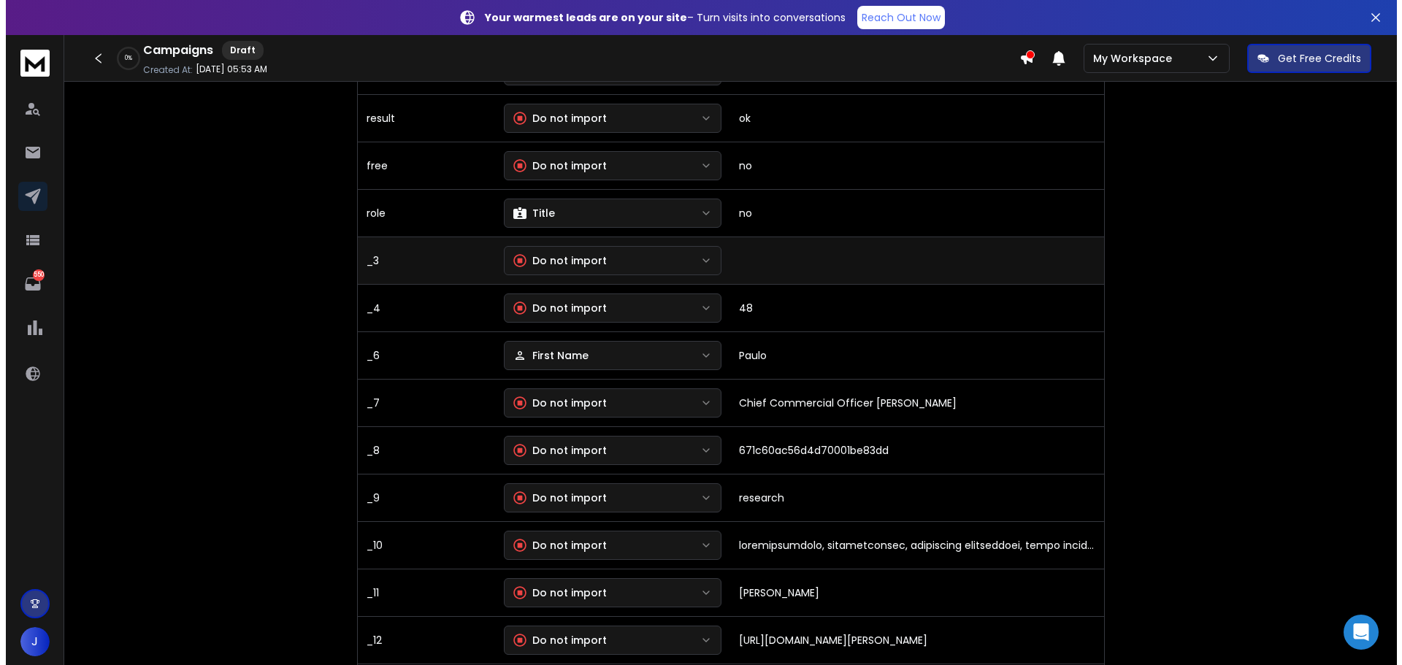
scroll to position [511, 0]
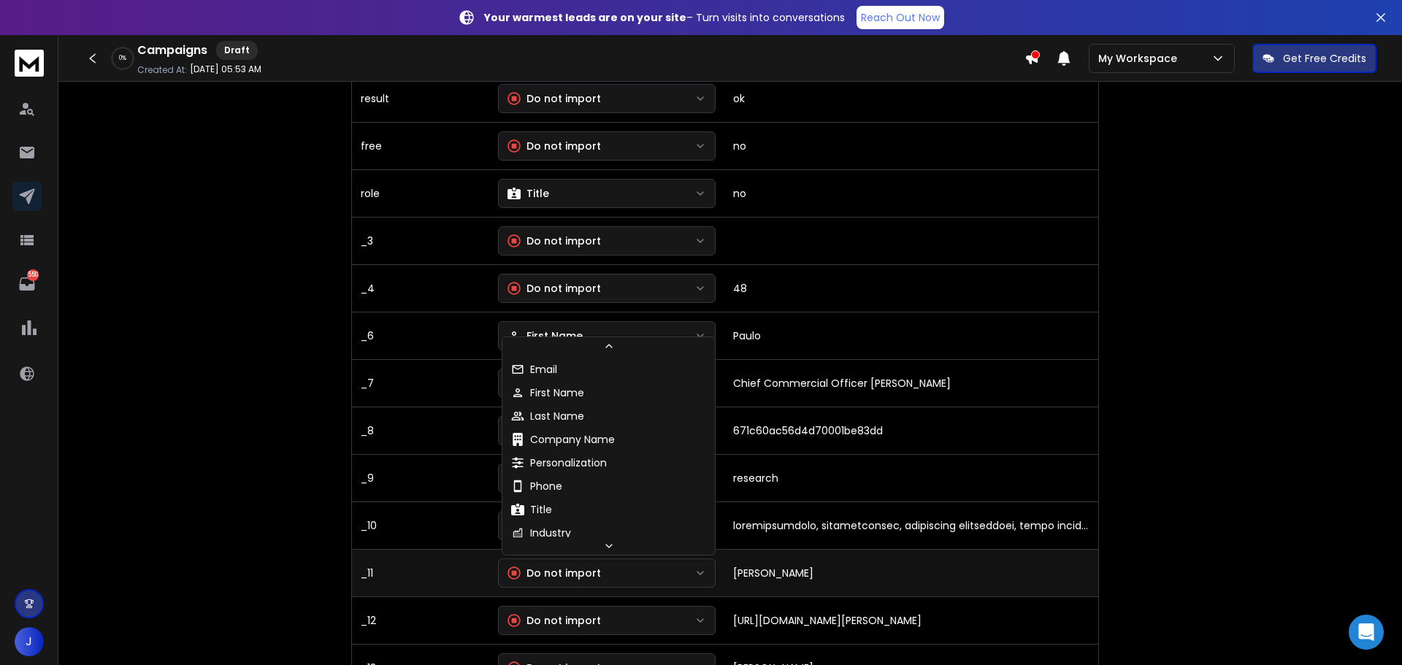
click at [695, 572] on icon "button" at bounding box center [701, 573] width 12 height 12
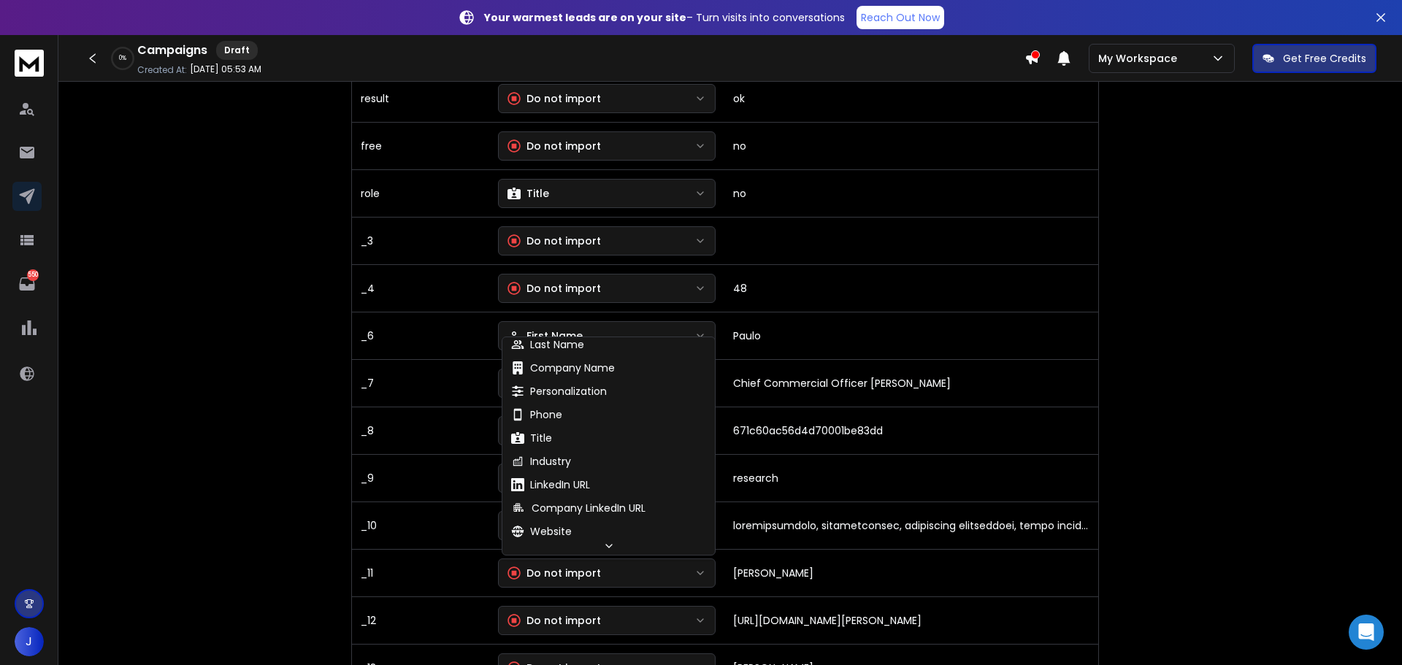
scroll to position [0, 0]
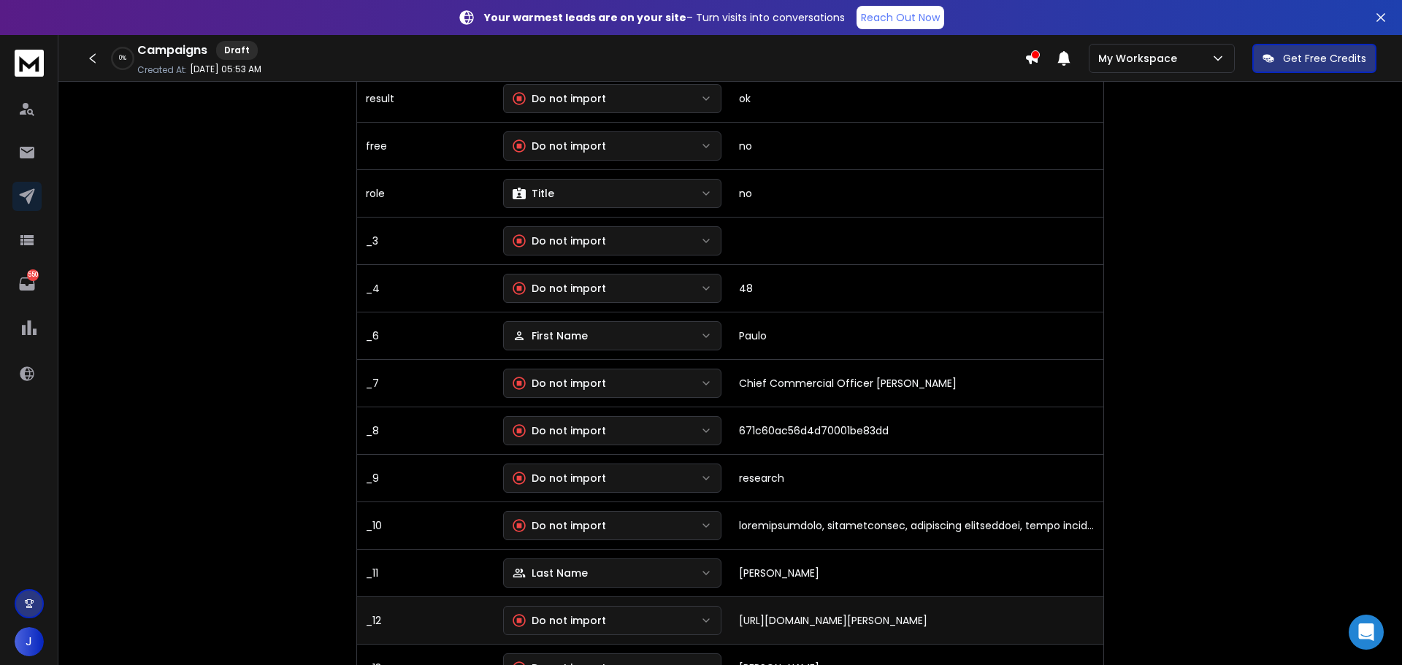
click at [700, 625] on icon "button" at bounding box center [706, 621] width 12 height 12
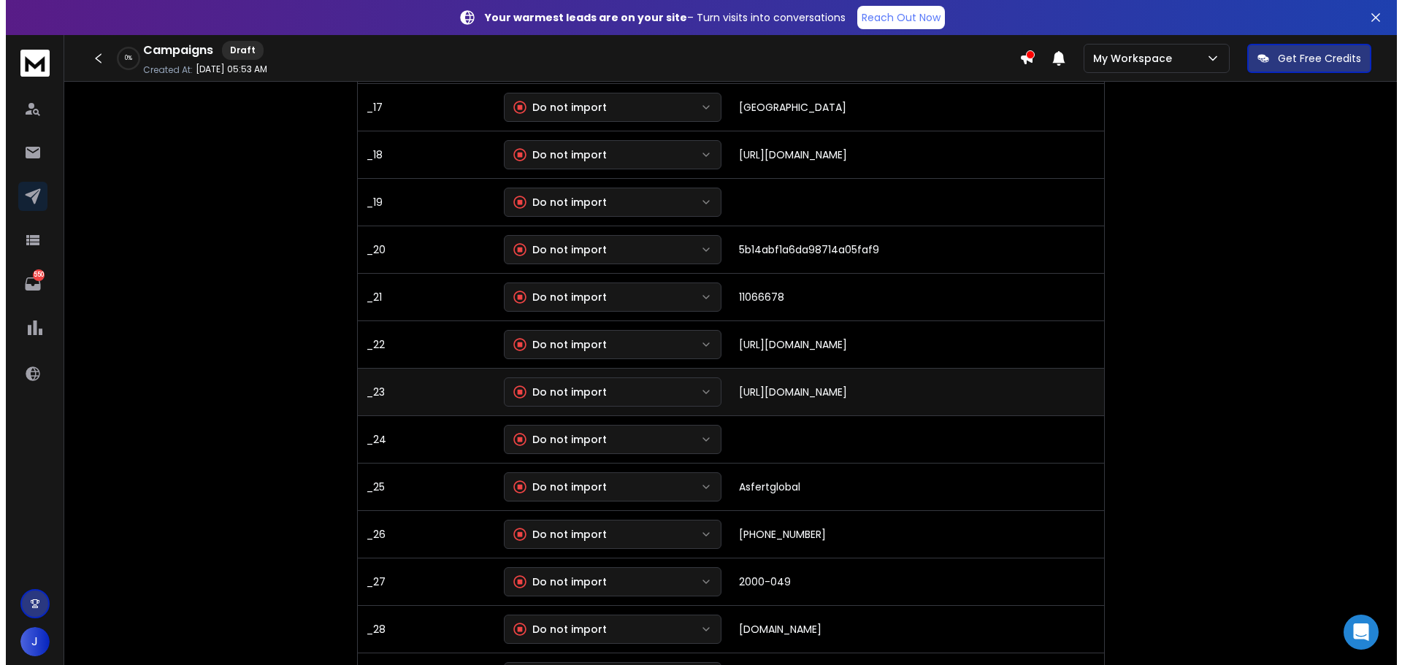
scroll to position [1315, 0]
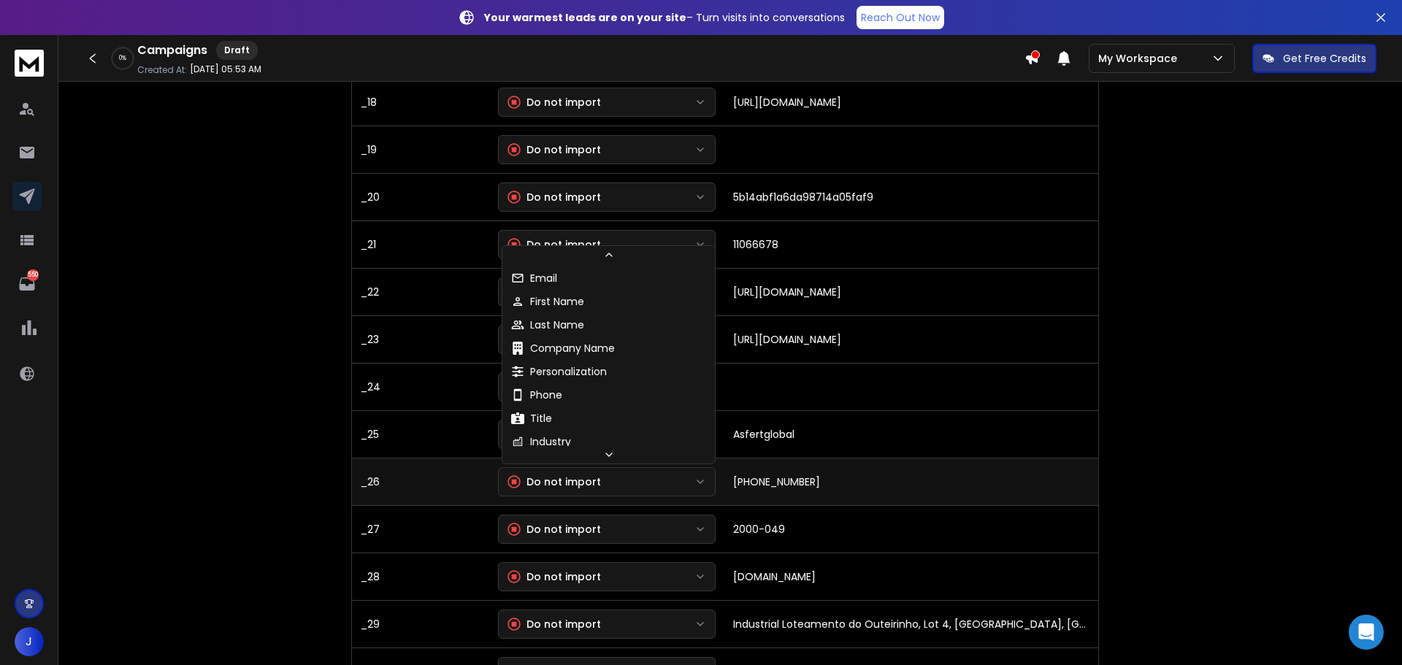
click at [630, 481] on button "Do not import" at bounding box center [607, 481] width 218 height 29
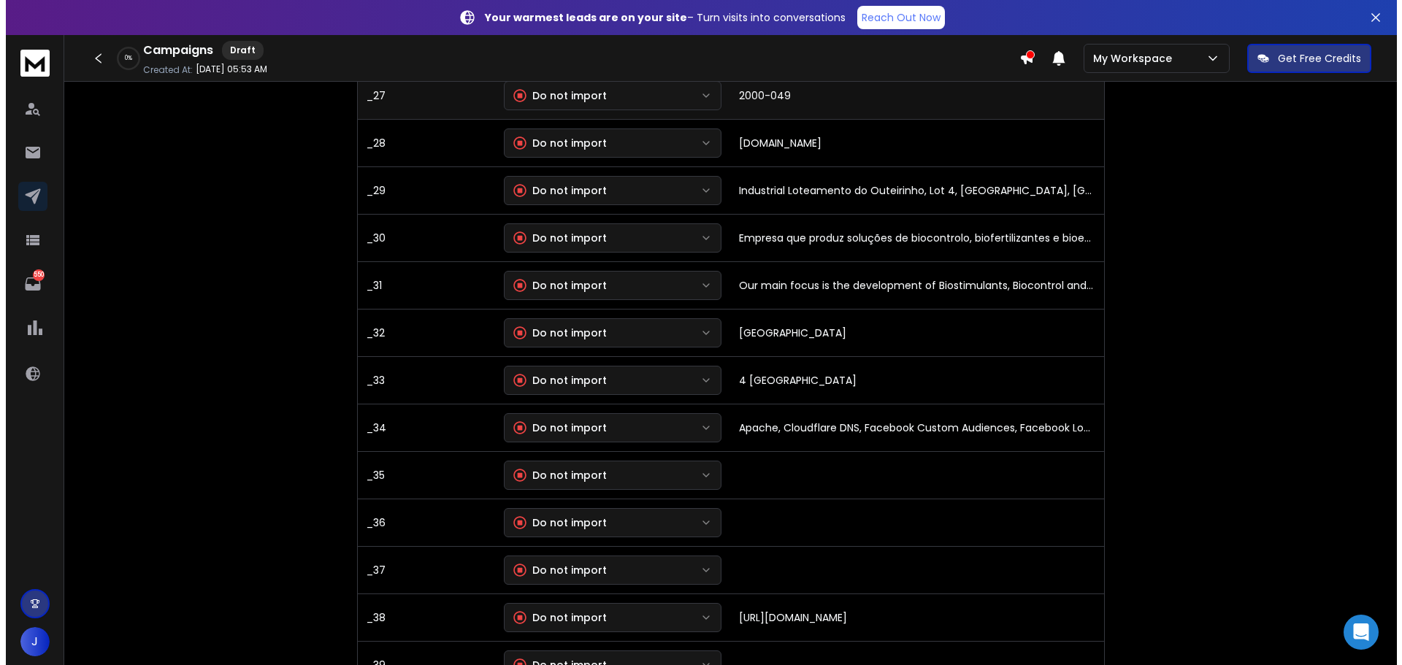
scroll to position [1826, 0]
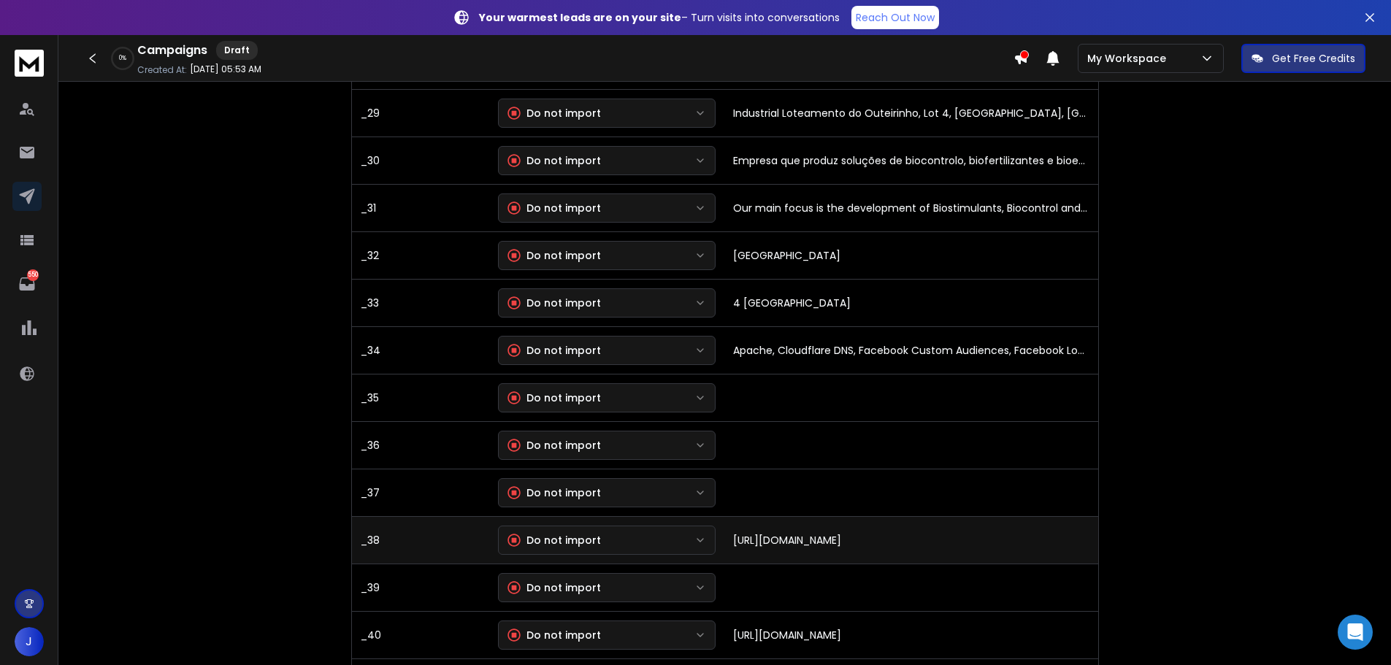
click at [670, 536] on button "Do not import" at bounding box center [607, 540] width 218 height 29
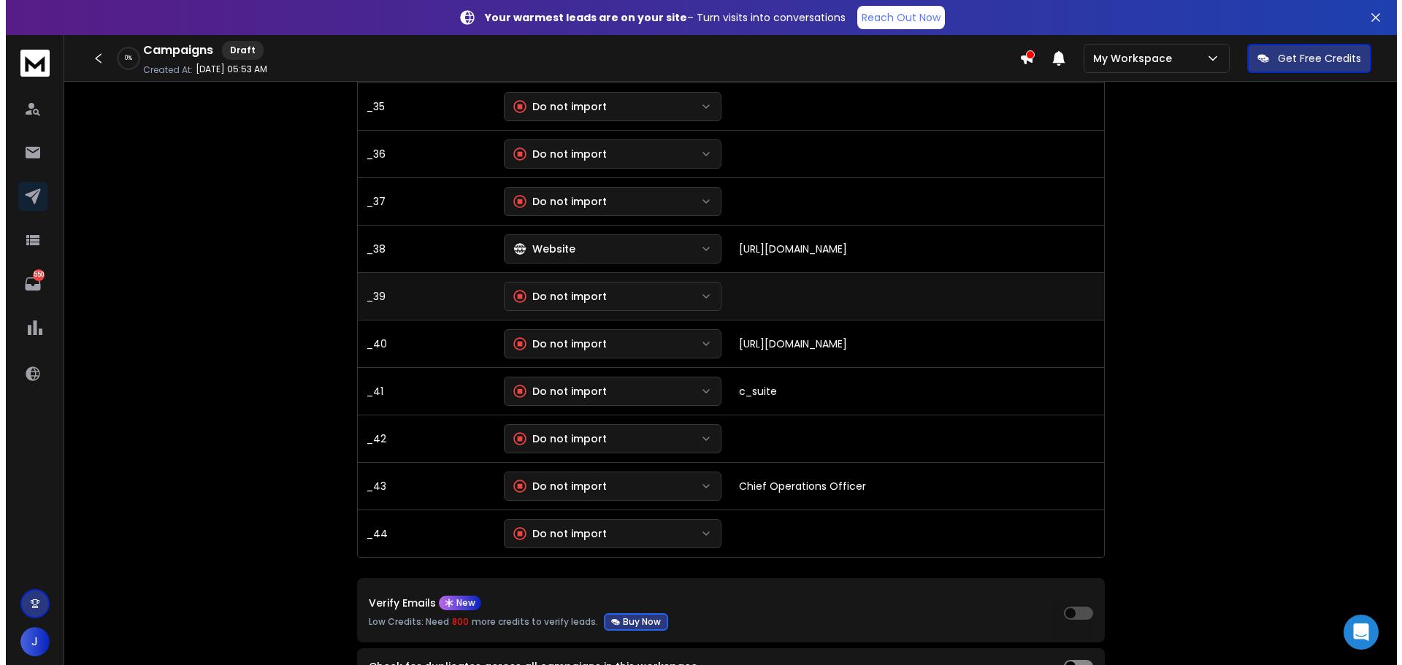
scroll to position [2118, 0]
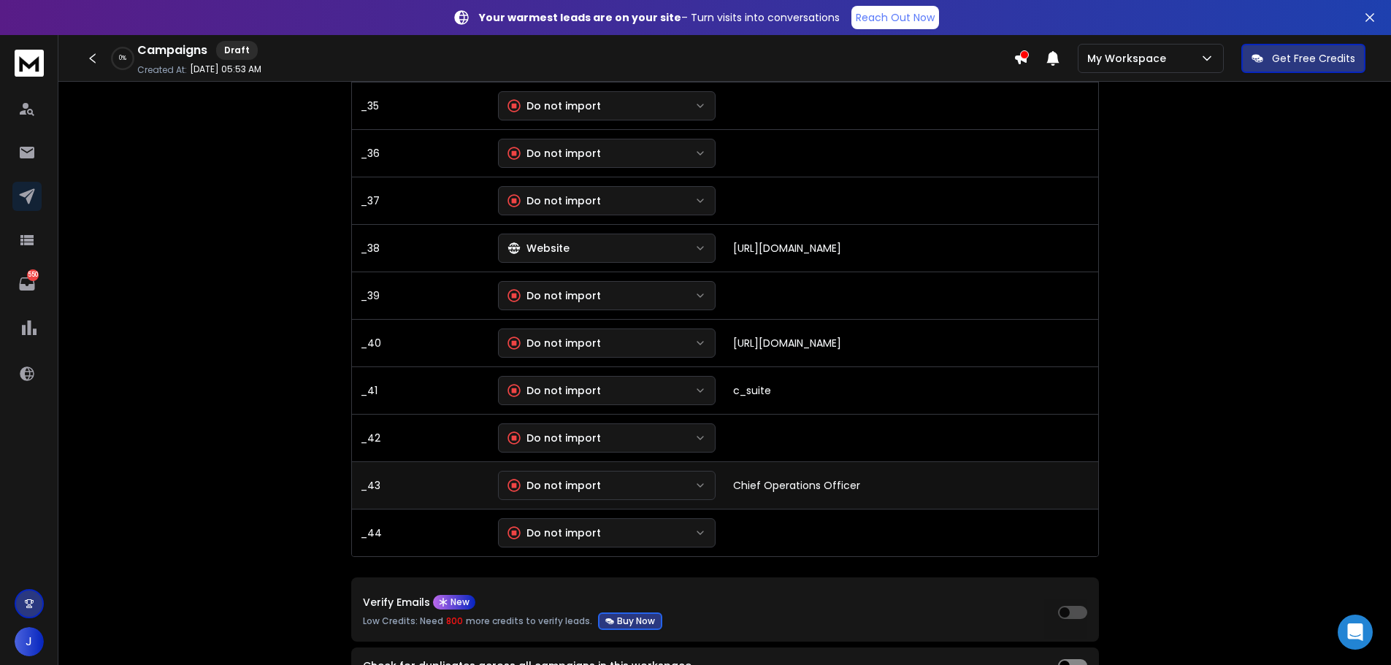
click at [649, 482] on button "Do not import" at bounding box center [607, 485] width 218 height 29
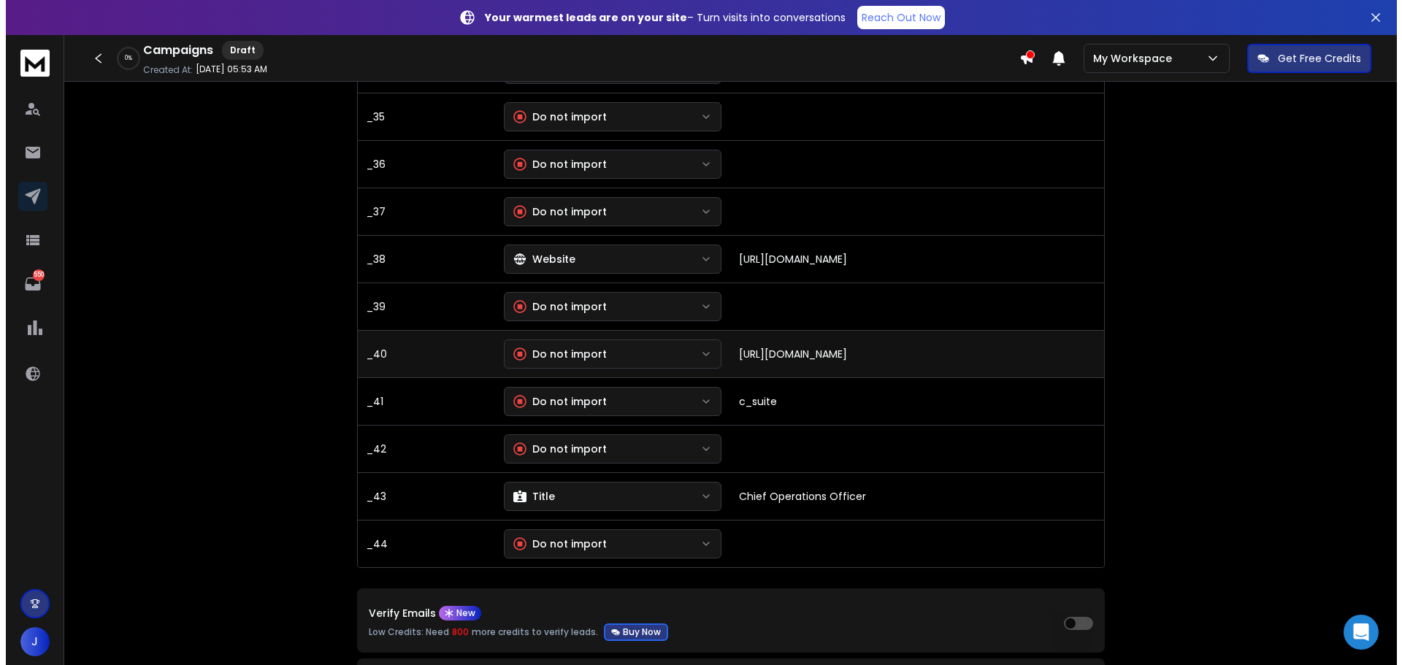
scroll to position [2236, 0]
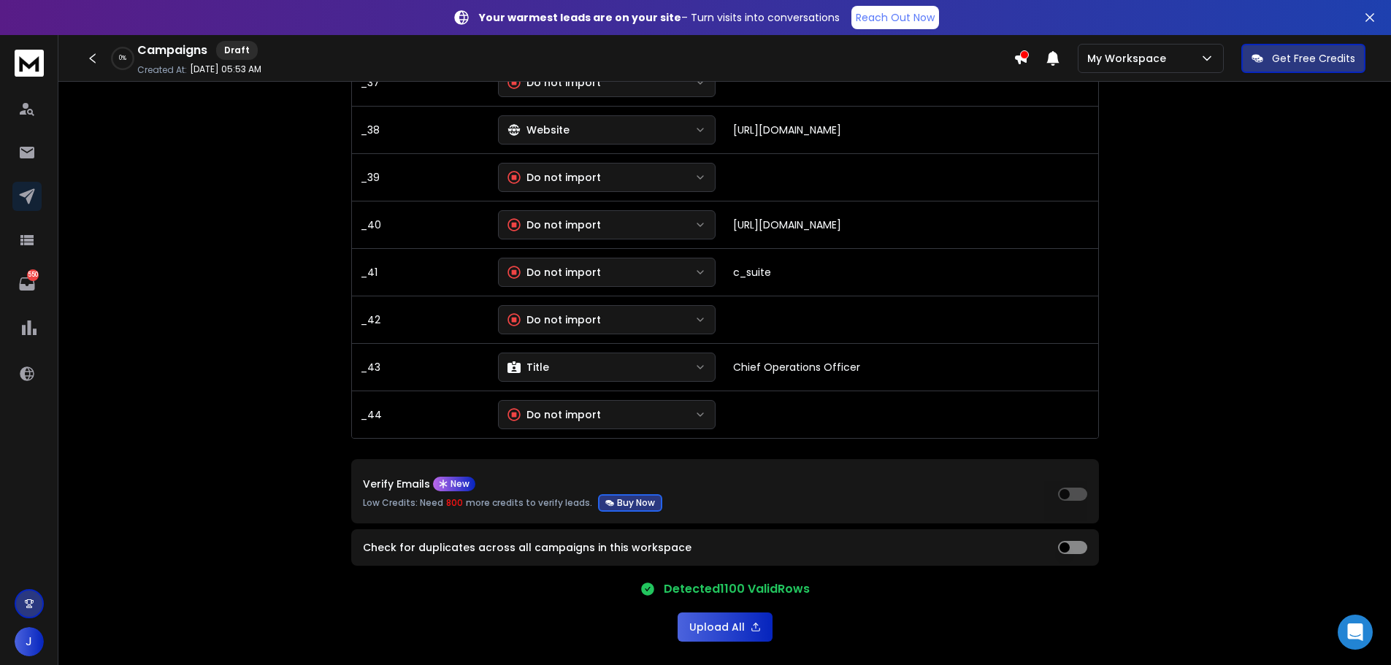
click at [720, 627] on button "Upload All" at bounding box center [725, 627] width 95 height 29
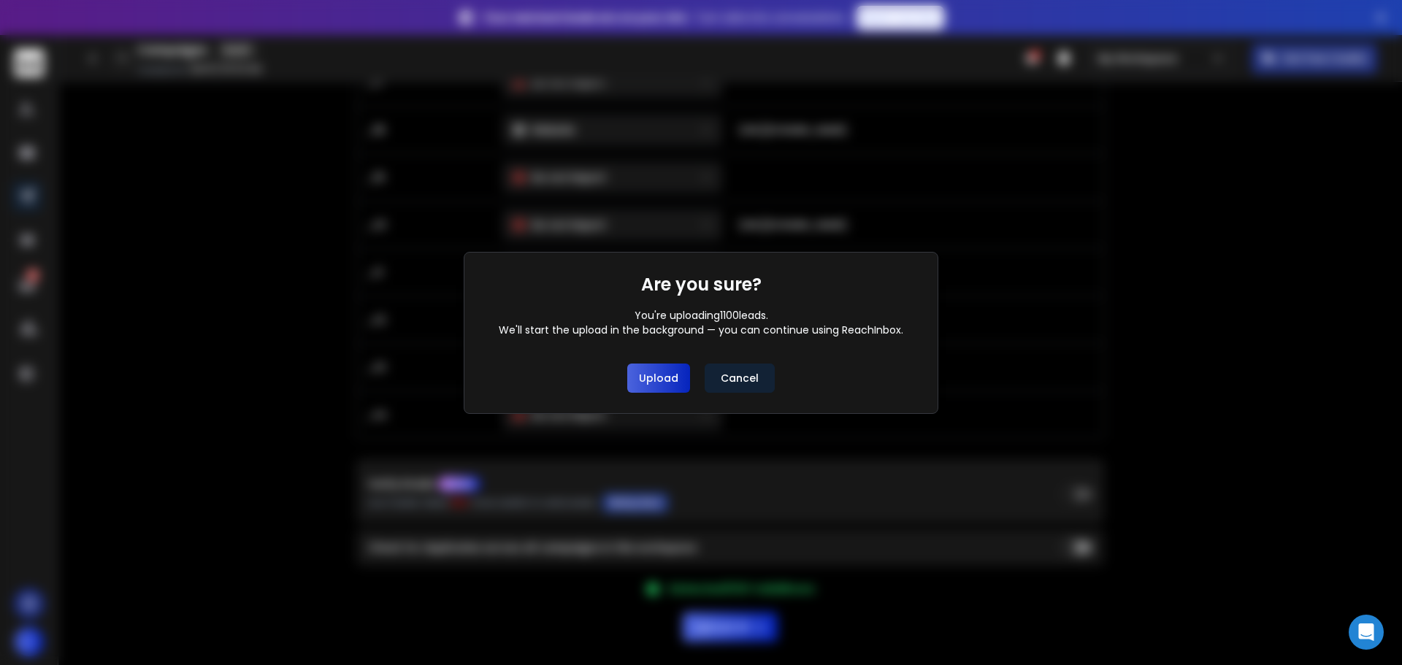
click at [665, 378] on button "Upload" at bounding box center [658, 378] width 63 height 29
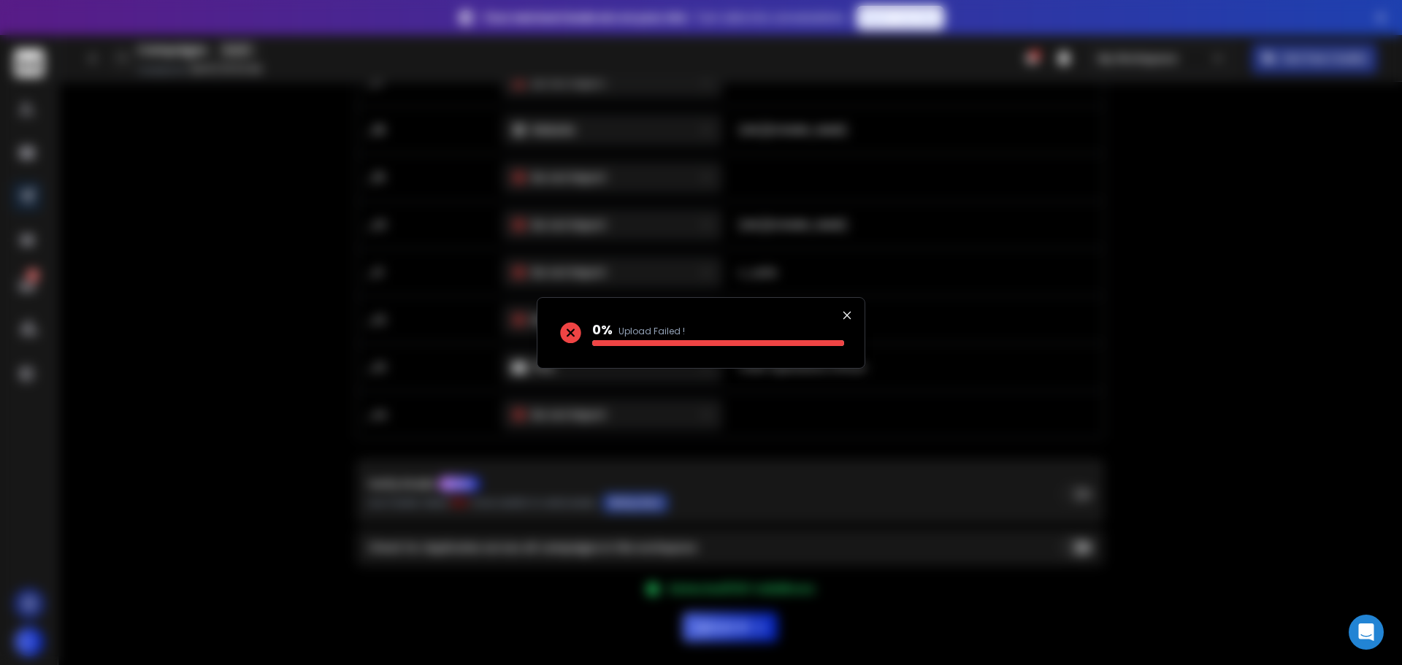
click at [847, 316] on icon at bounding box center [848, 315] width 8 height 8
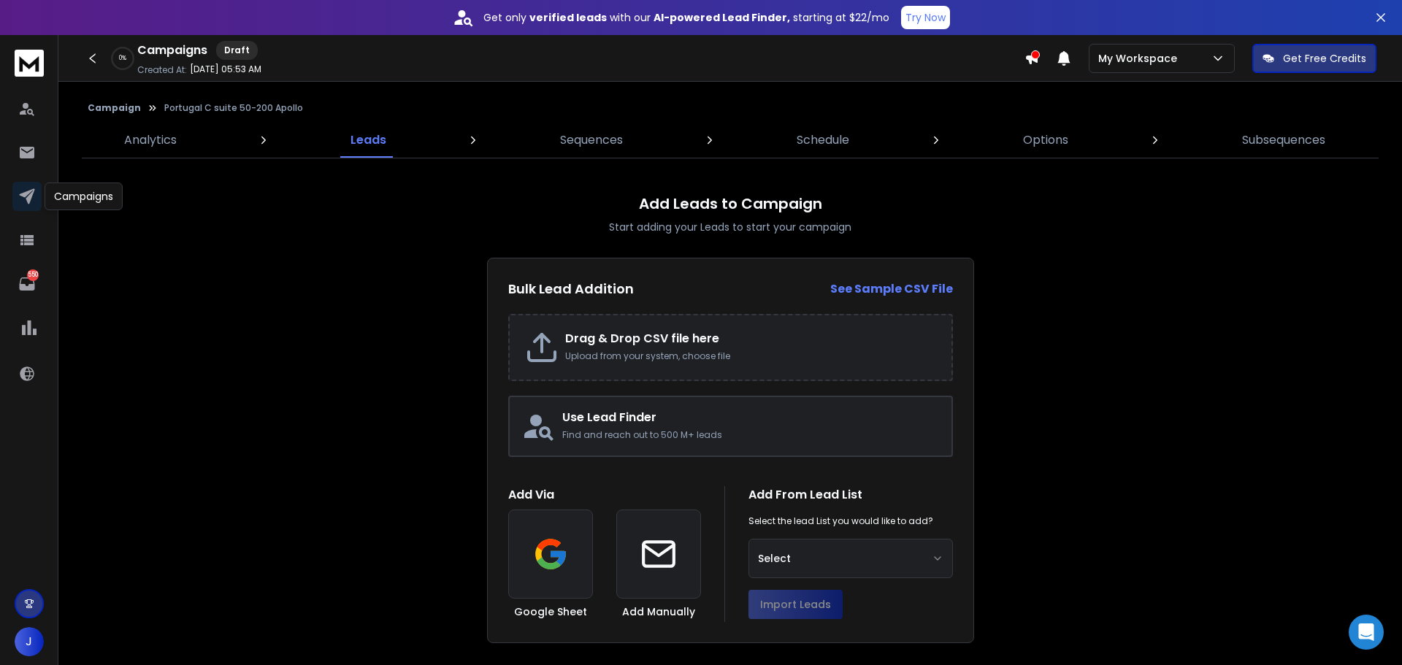
click at [22, 195] on icon at bounding box center [26, 195] width 15 height 15
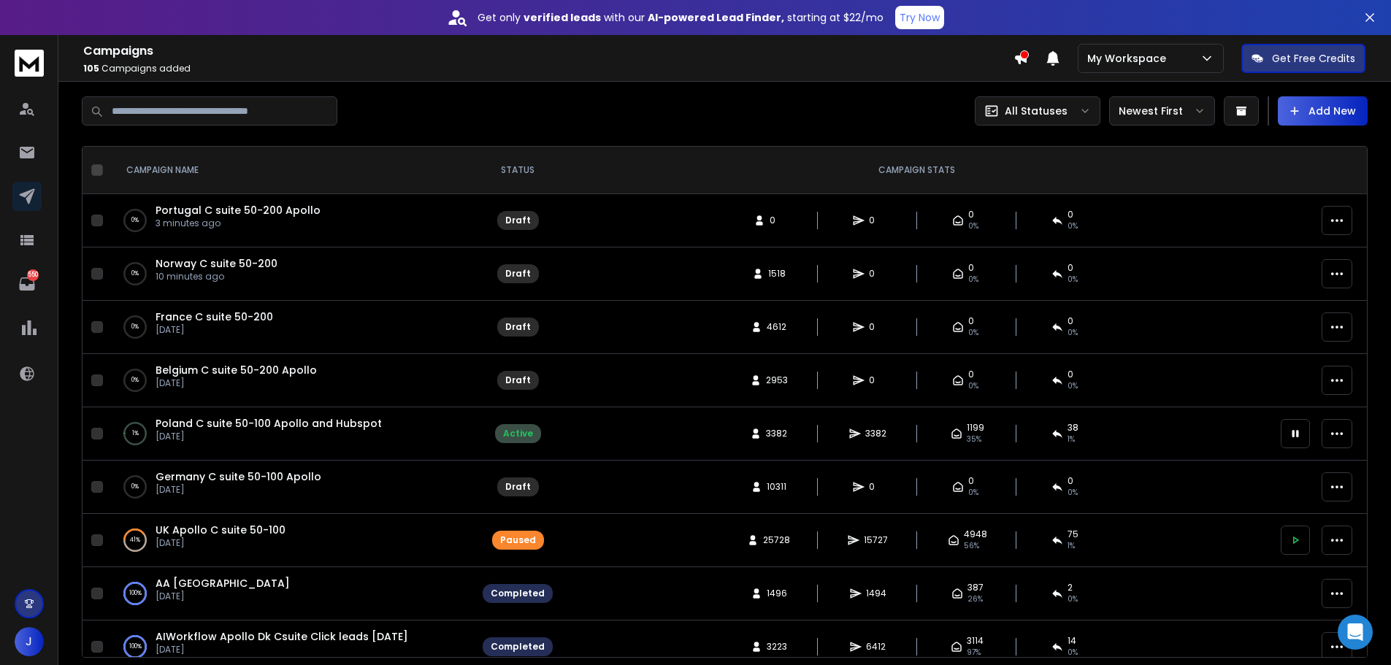
click at [269, 367] on span "Belgium C suite 50-200 Apollo" at bounding box center [236, 370] width 161 height 15
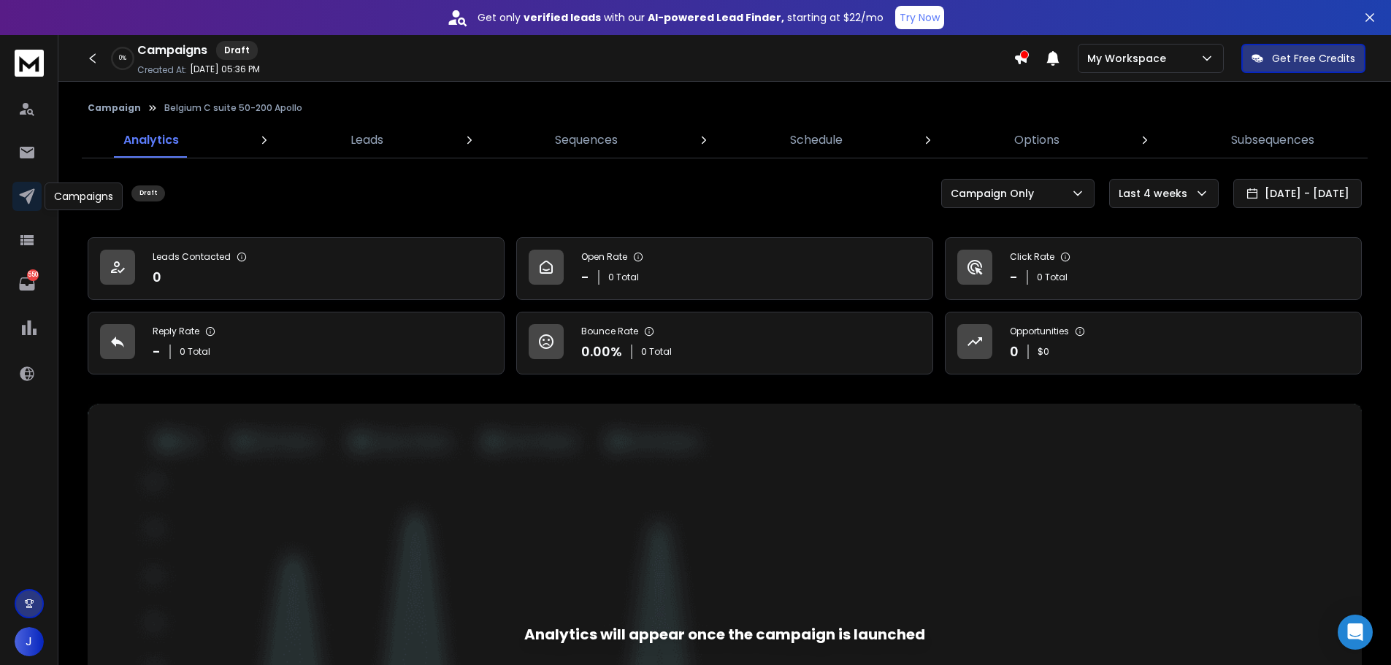
click at [28, 193] on icon at bounding box center [26, 195] width 15 height 15
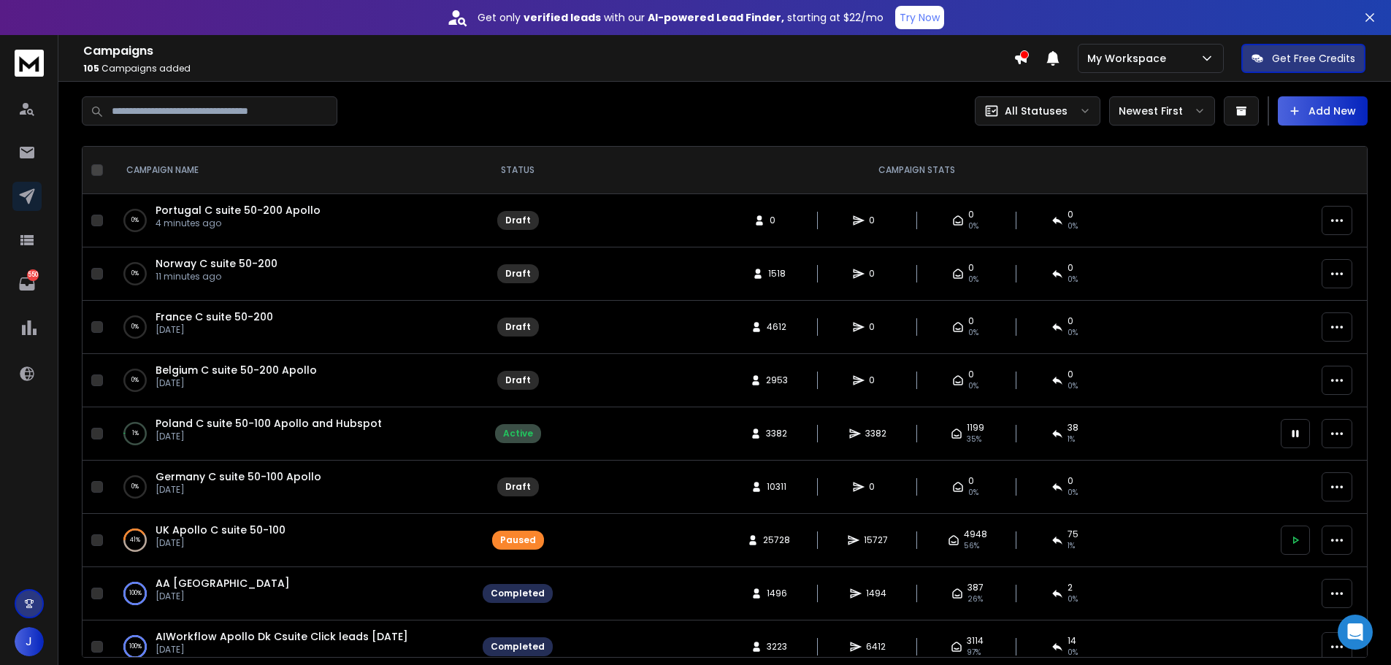
click at [1297, 60] on p "Get Free Credits" at bounding box center [1313, 58] width 83 height 15
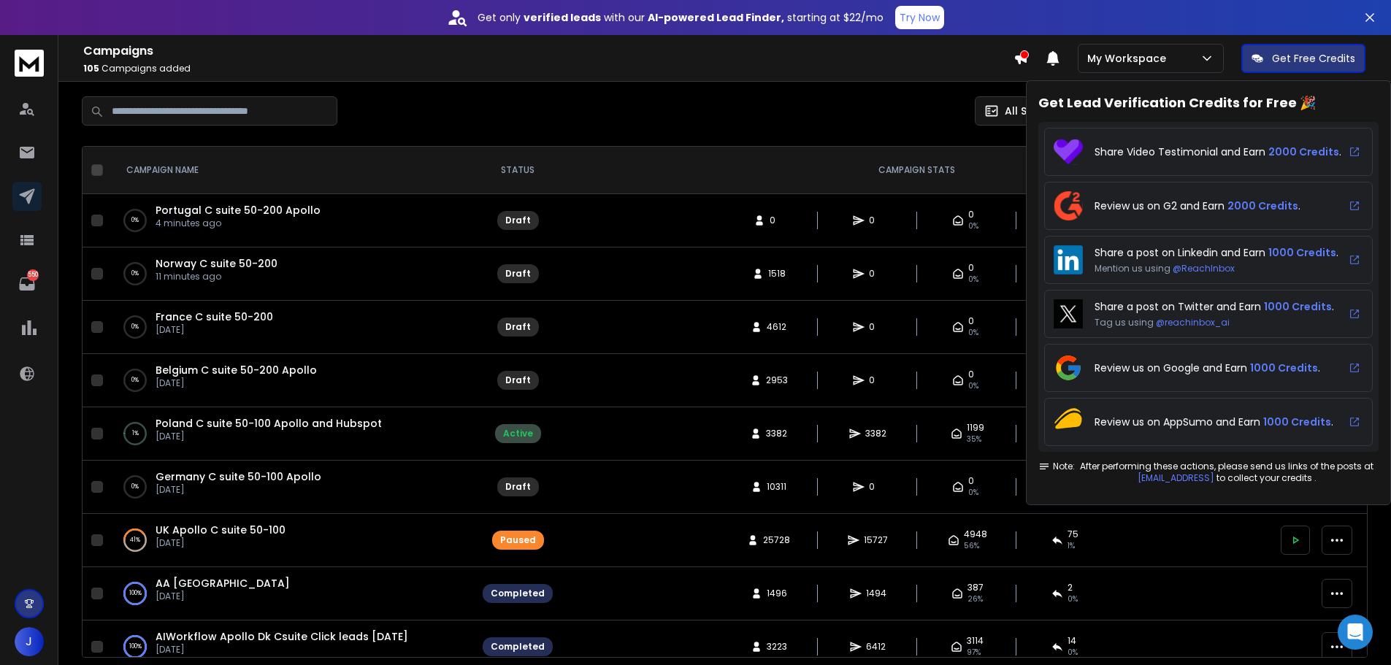
click at [1352, 421] on icon at bounding box center [1355, 422] width 12 height 12
click at [830, 115] on div "Campaigns 105 Campaigns Added All Statuses Newest First Add New" at bounding box center [1046, 110] width 643 height 29
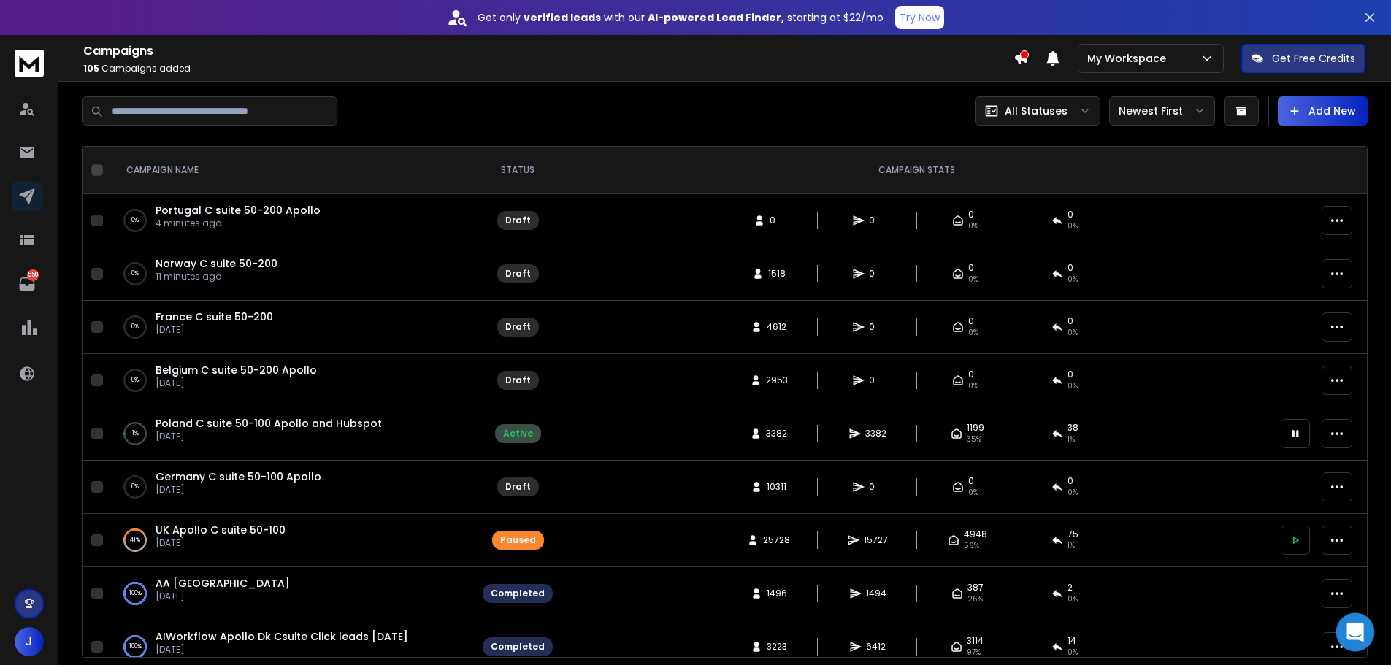
click at [1361, 628] on icon "Open Intercom Messenger" at bounding box center [1355, 632] width 17 height 19
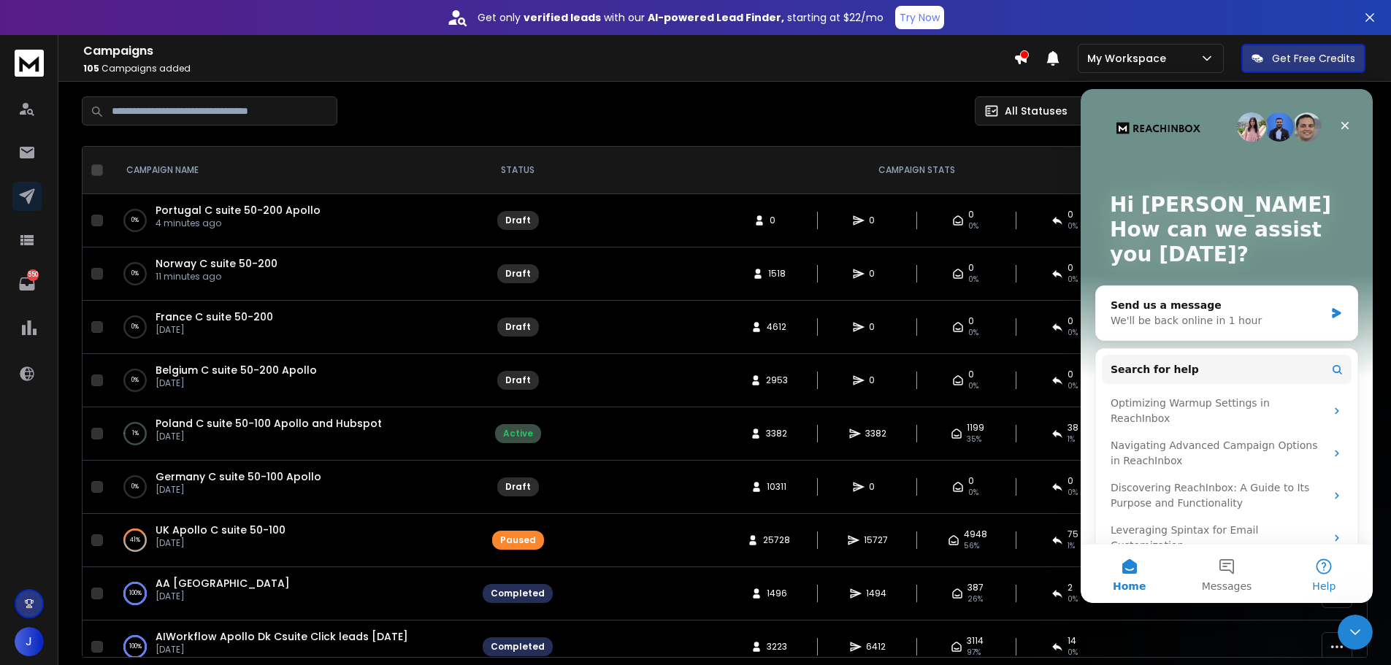
click at [1315, 567] on button "Help" at bounding box center [1324, 574] width 97 height 58
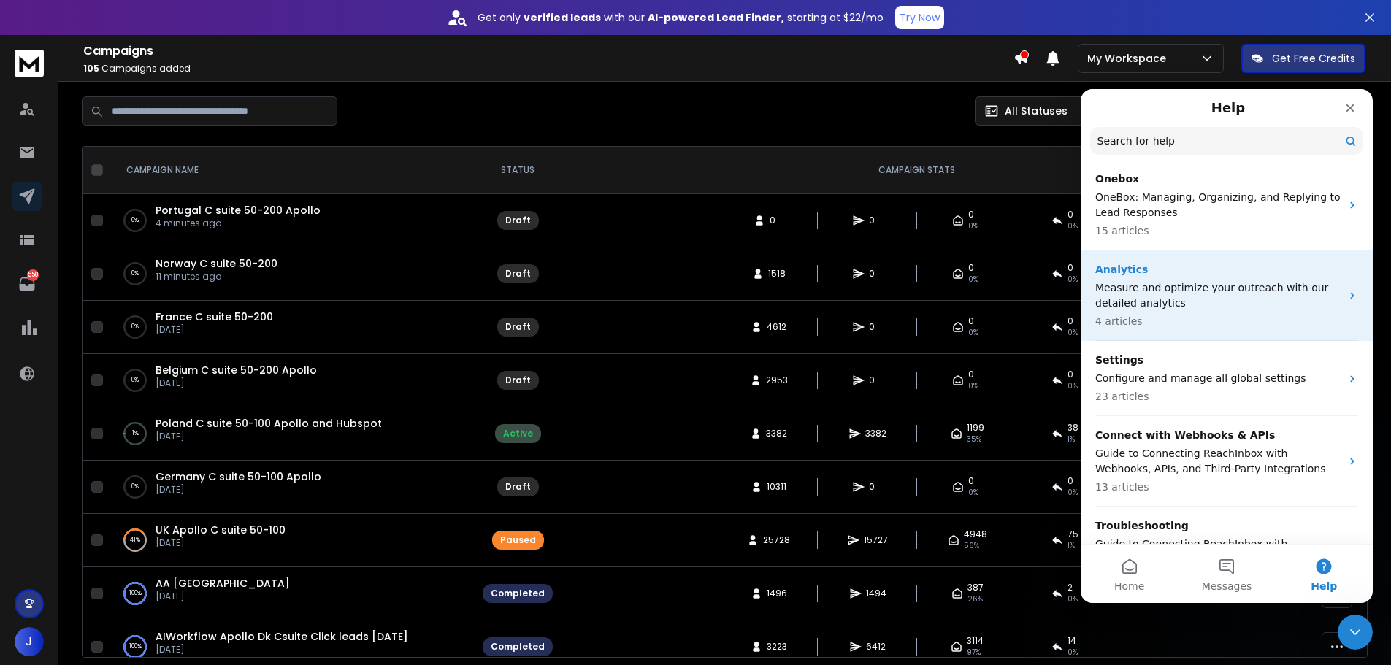
scroll to position [899, 0]
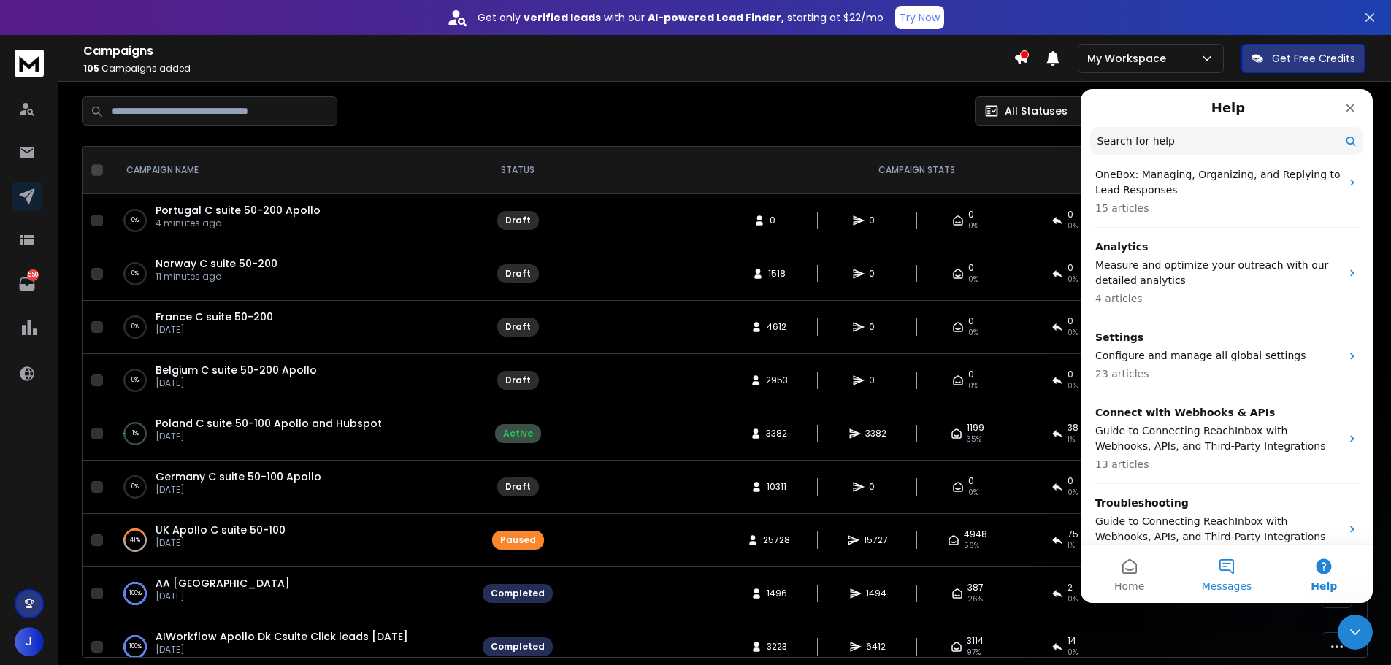
click at [1224, 575] on button "Messages" at bounding box center [1226, 574] width 97 height 58
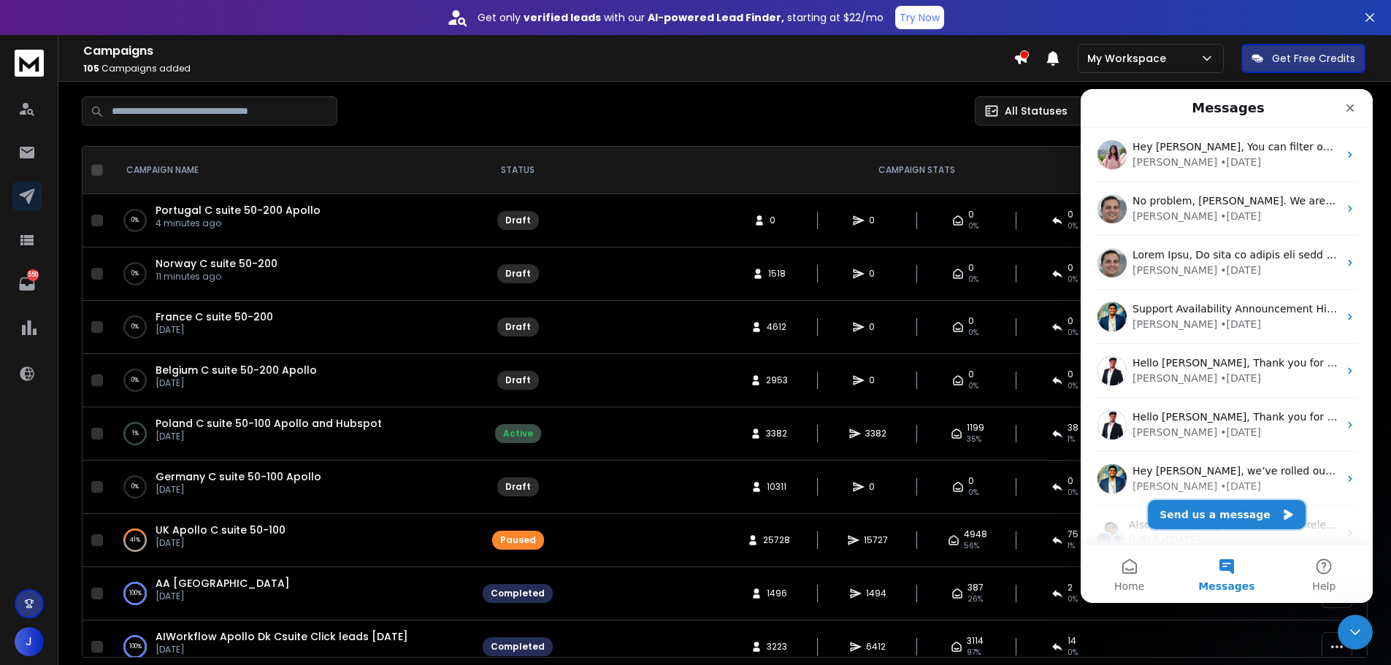
click at [1231, 511] on button "Send us a message" at bounding box center [1227, 514] width 158 height 29
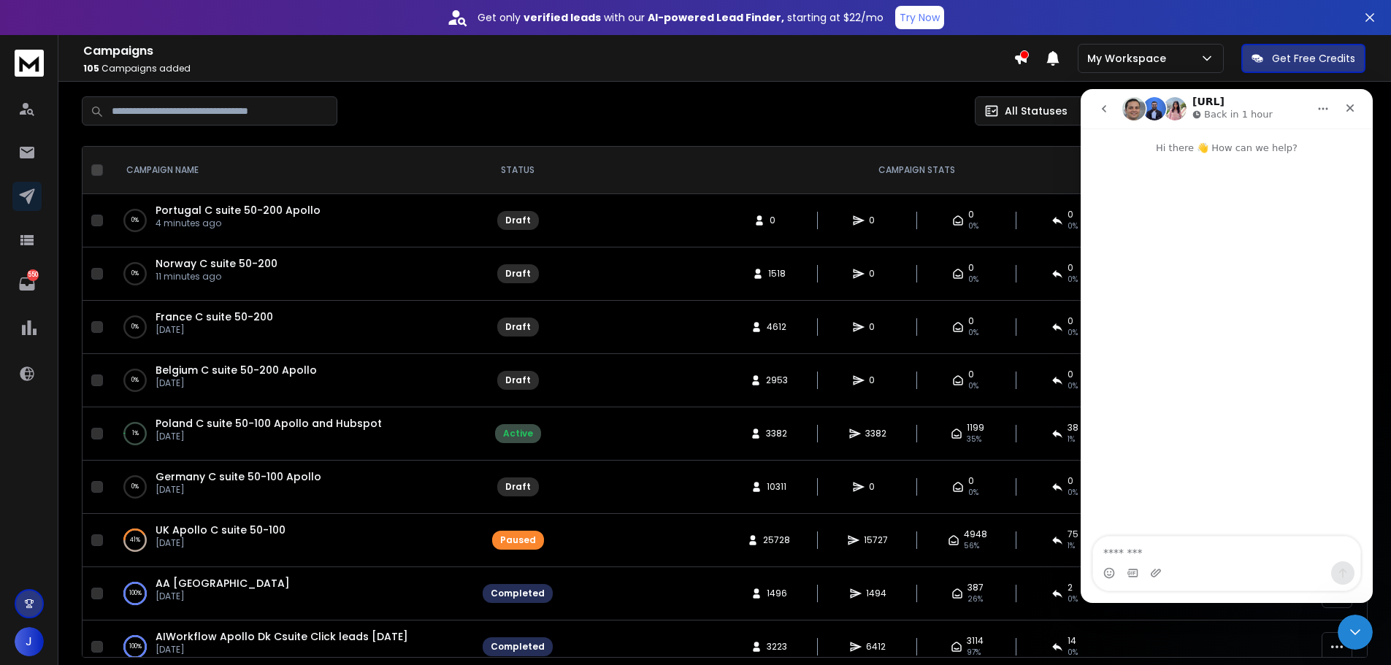
click at [1171, 554] on textarea "Message…" at bounding box center [1226, 549] width 267 height 25
click at [1106, 556] on textarea "**********" at bounding box center [1226, 549] width 267 height 25
type textarea "**********"
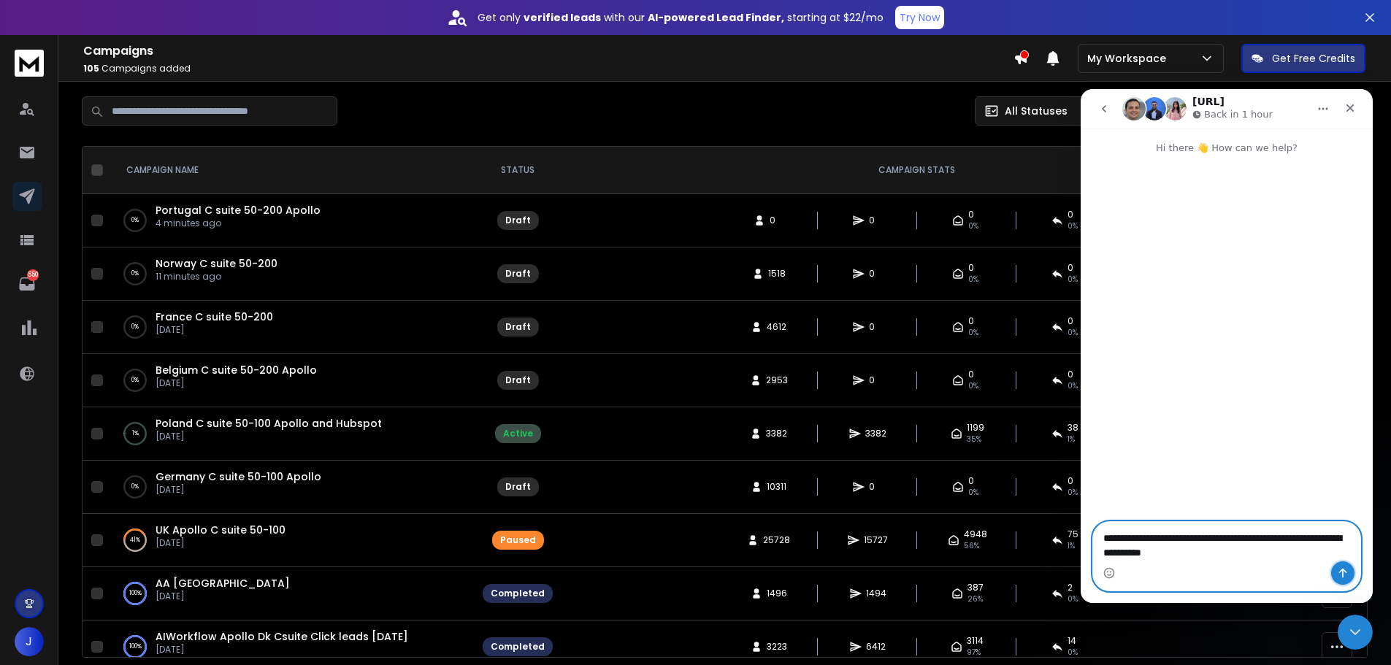
click at [1345, 566] on button "Send a message…" at bounding box center [1342, 573] width 23 height 23
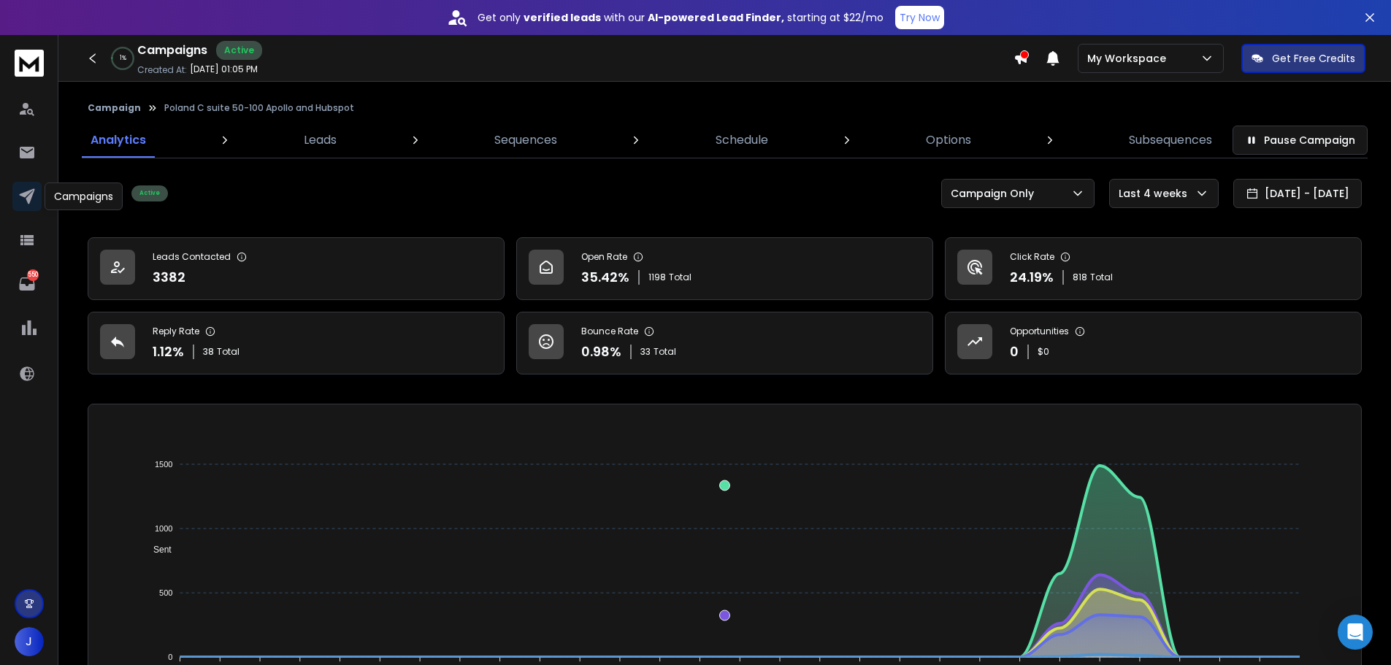
click at [25, 199] on icon at bounding box center [27, 197] width 18 height 18
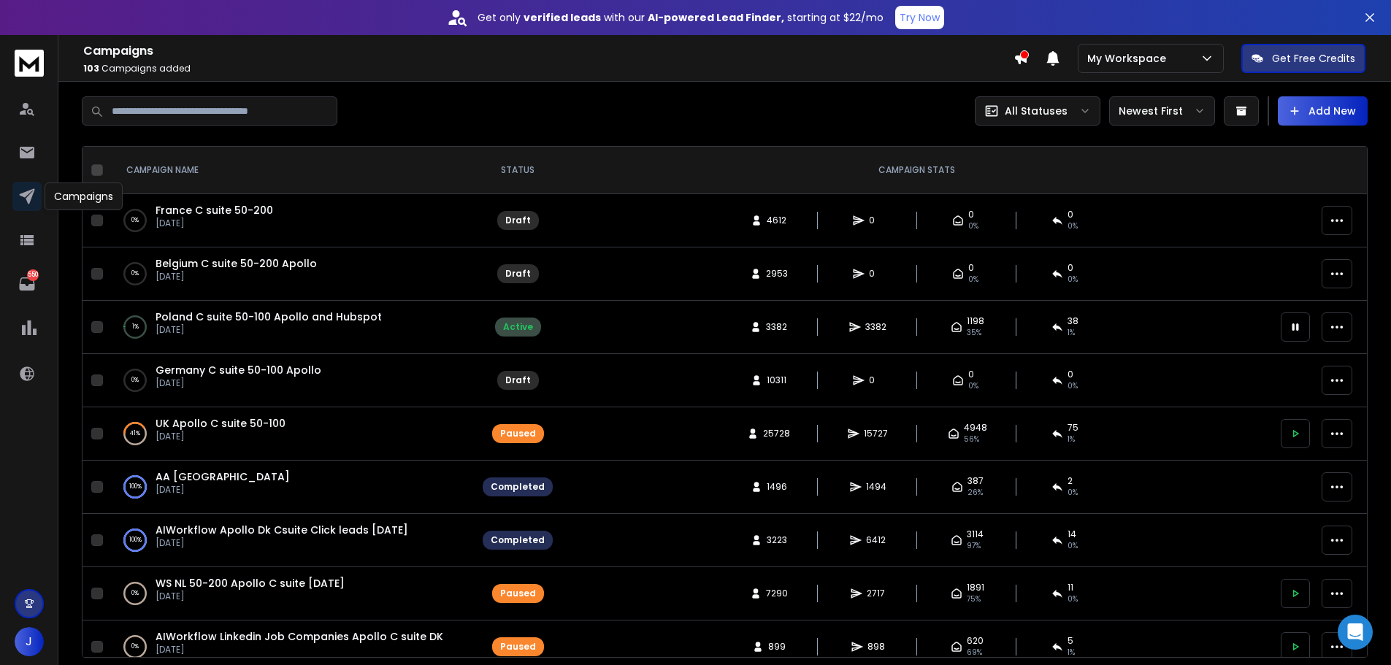
click at [334, 316] on span "Poland C suite 50-100 Apollo and Hubspot" at bounding box center [269, 317] width 226 height 15
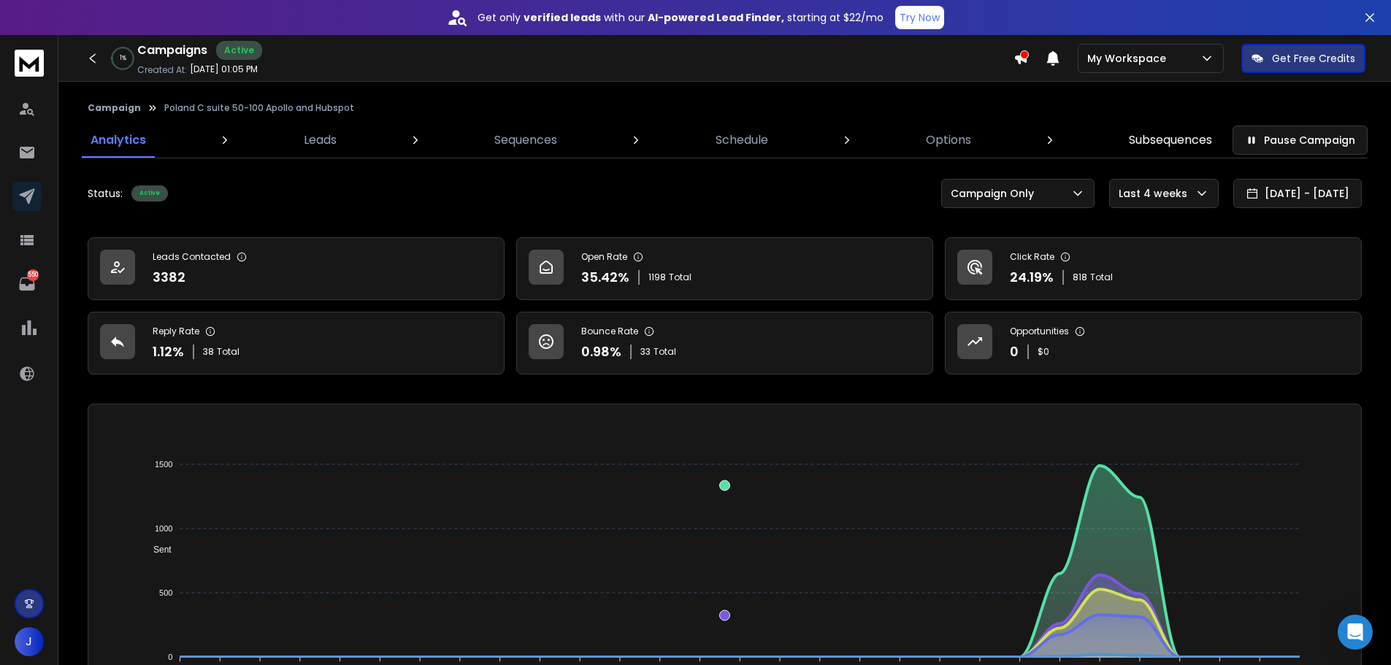
click at [1142, 138] on p "Subsequences" at bounding box center [1170, 140] width 83 height 18
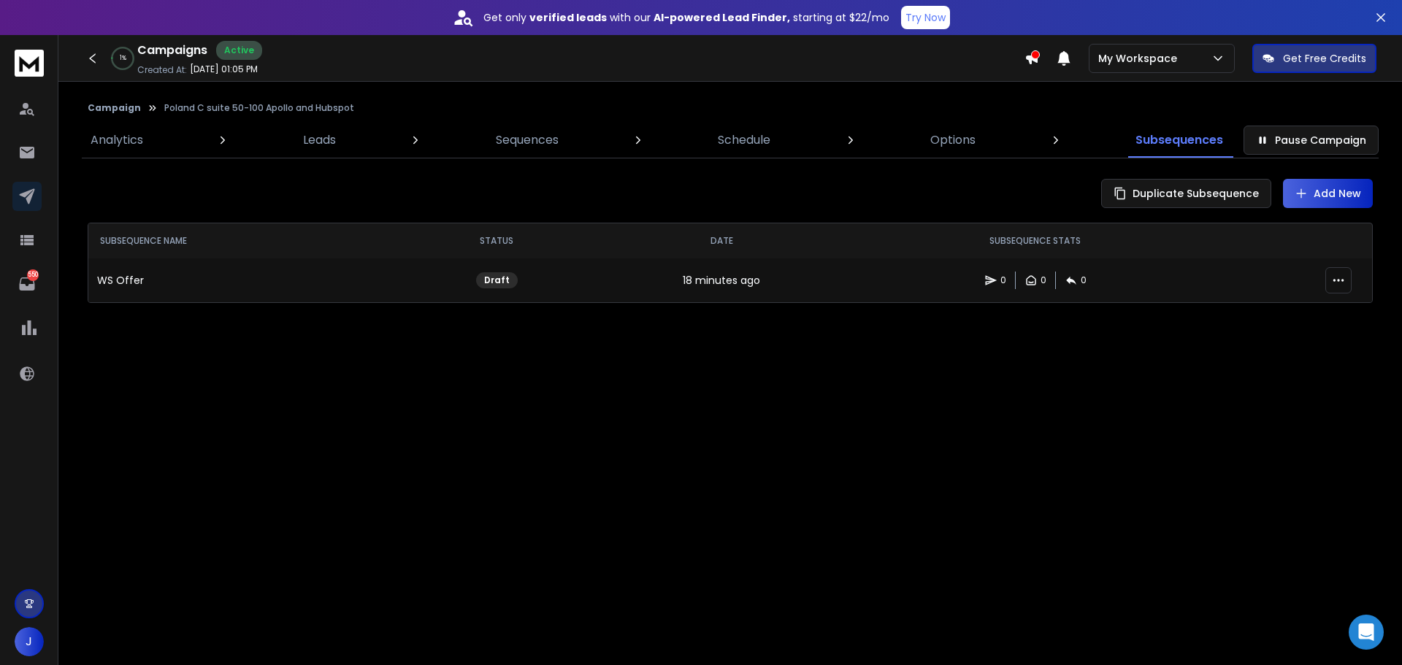
click at [118, 281] on td "WS Offer" at bounding box center [249, 281] width 322 height 44
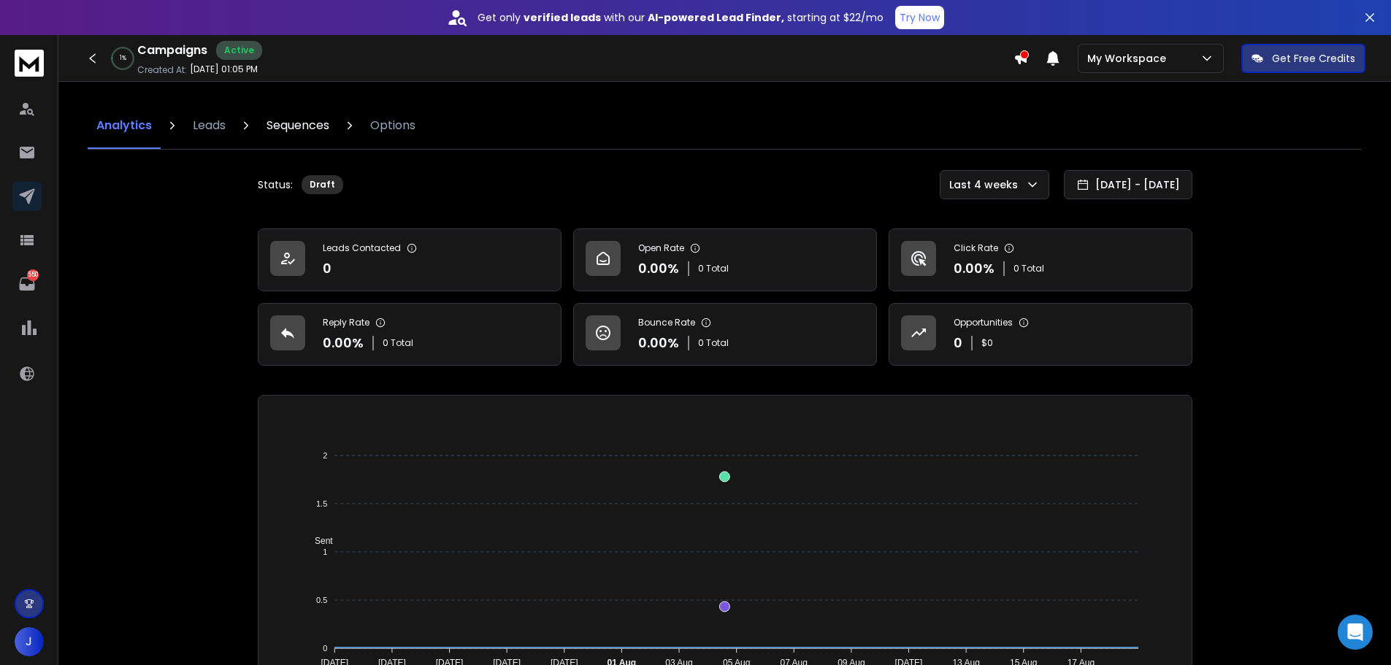
click at [306, 125] on p "Sequences" at bounding box center [298, 126] width 63 height 18
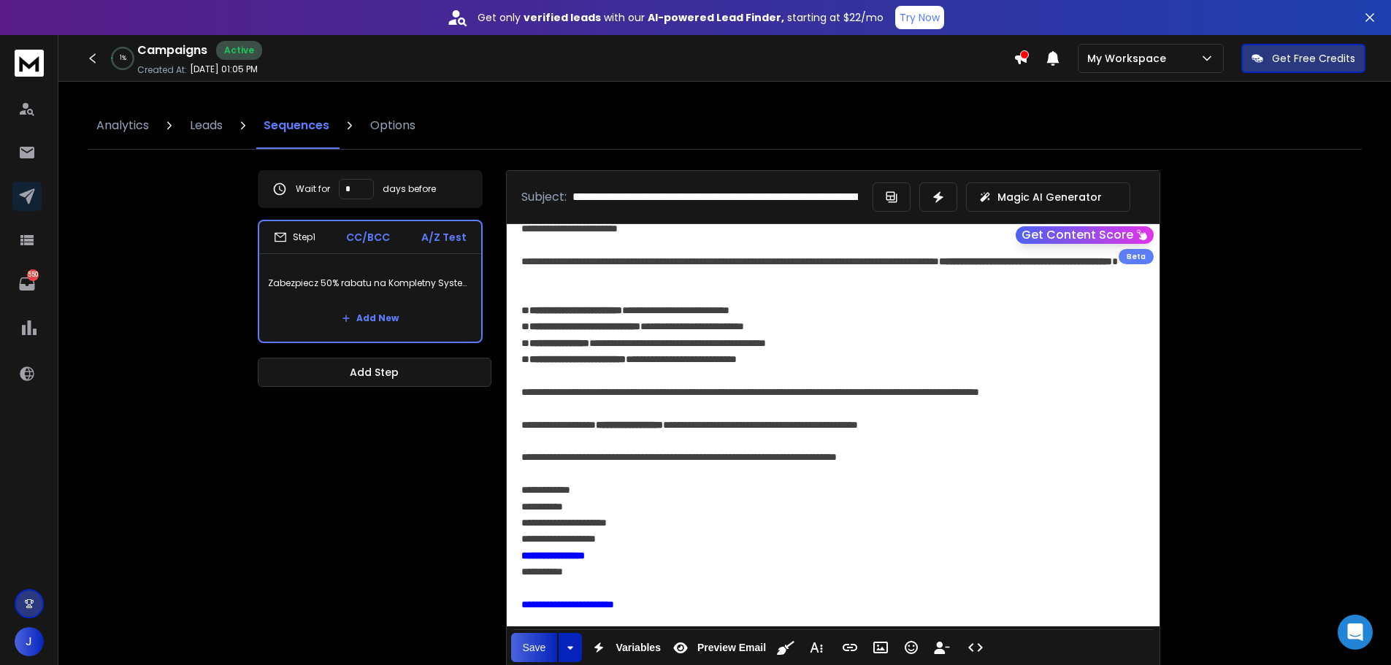
scroll to position [22, 0]
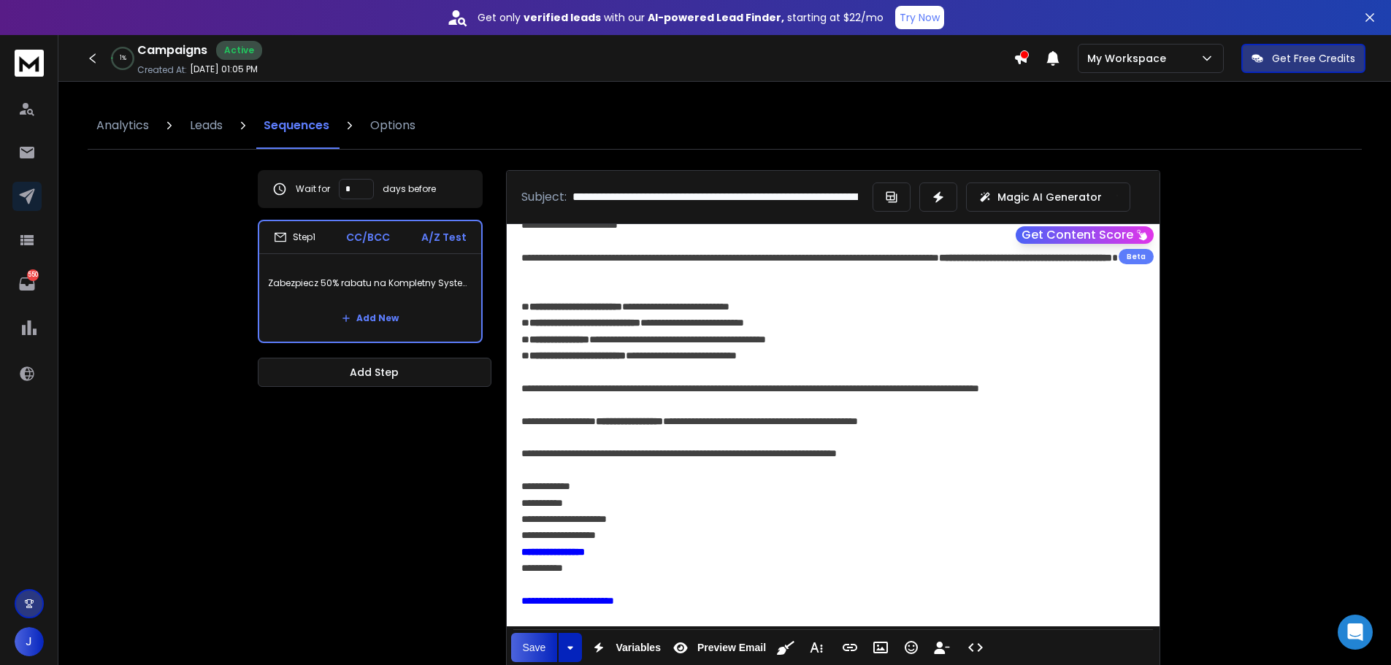
click at [679, 452] on div "**********" at bounding box center [827, 454] width 613 height 16
click at [852, 649] on icon "button" at bounding box center [850, 648] width 18 height 18
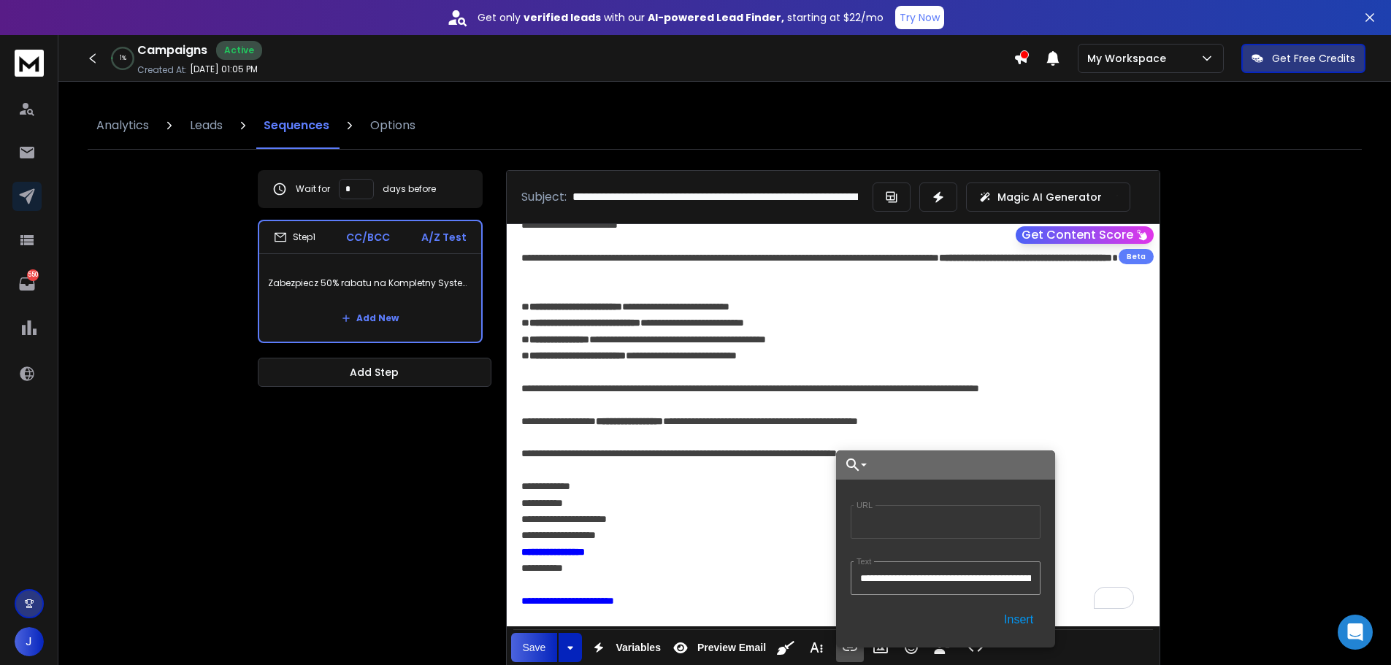
click at [901, 525] on input "URL" at bounding box center [946, 522] width 190 height 34
type input "**********"
click at [1020, 620] on button "Insert" at bounding box center [1019, 620] width 44 height 26
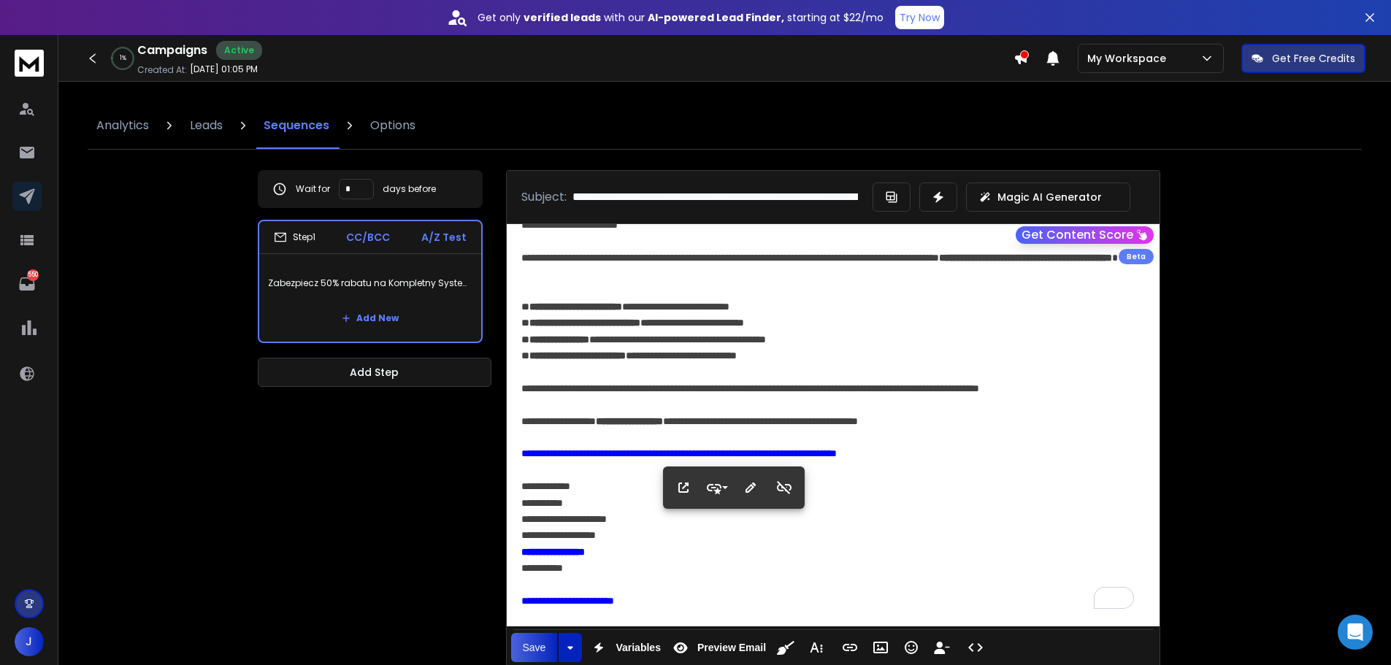
click at [611, 478] on div "**********" at bounding box center [827, 494] width 613 height 33
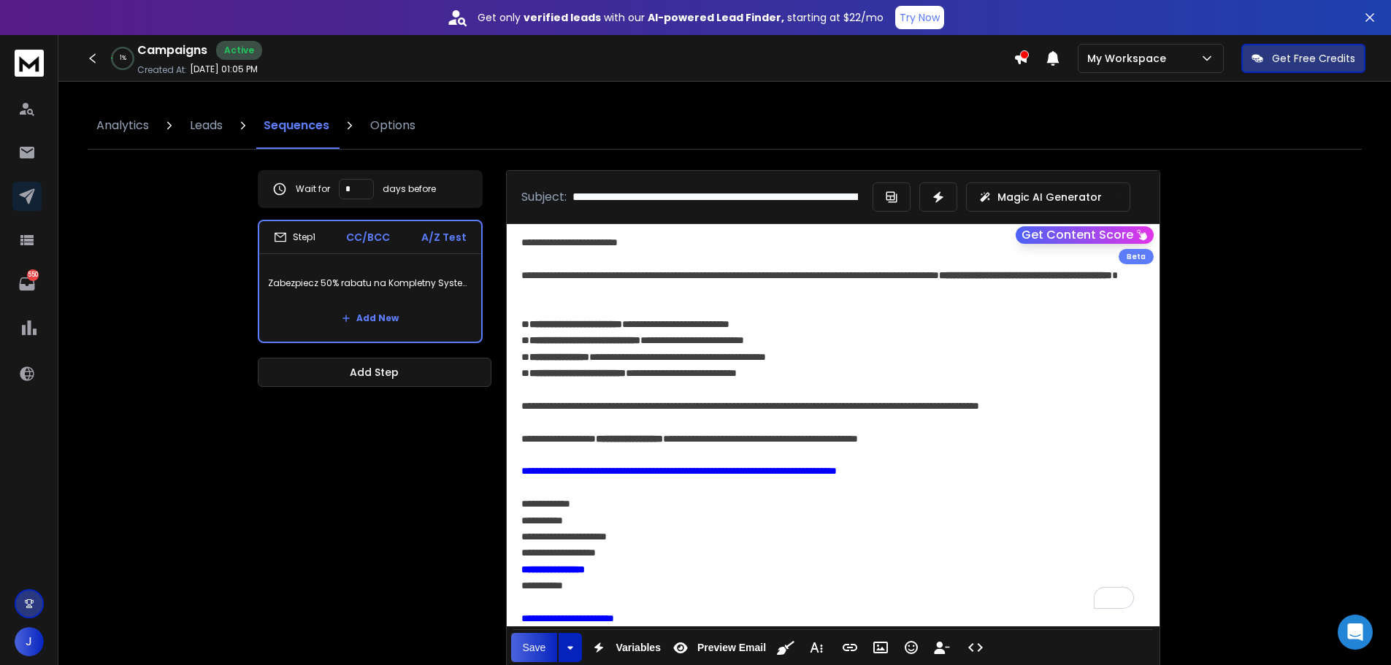
scroll to position [0, 0]
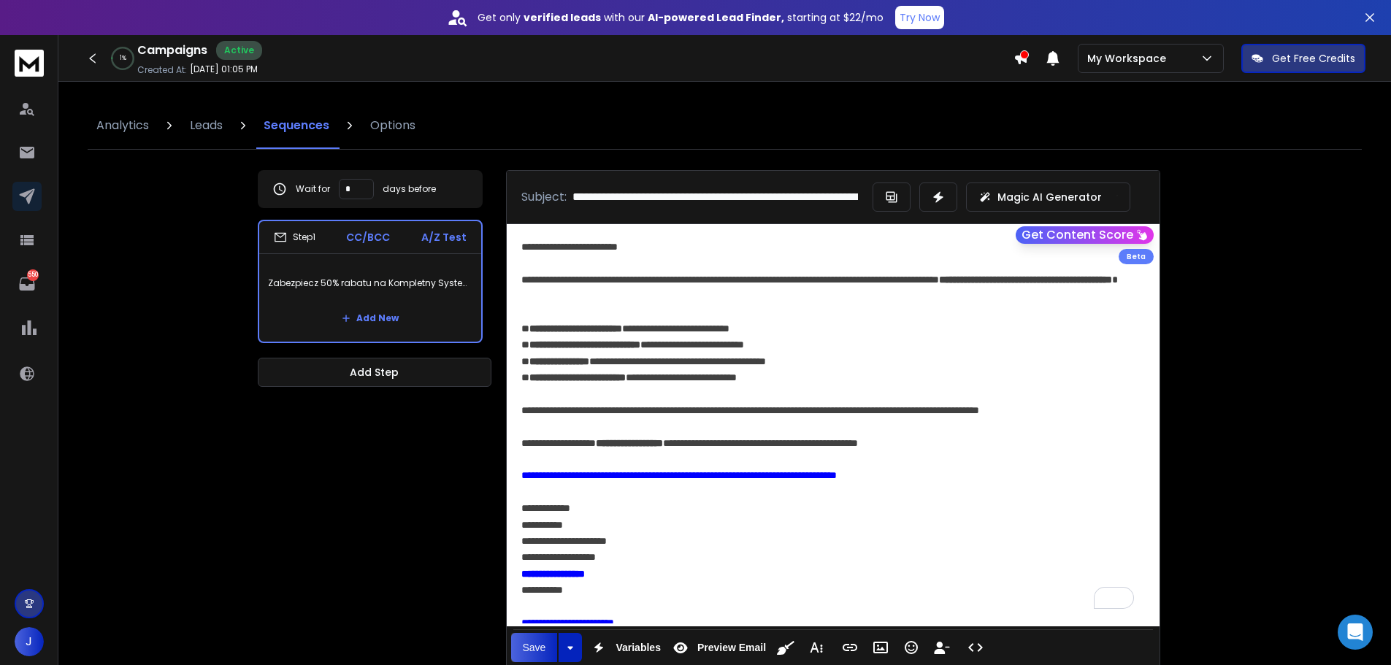
click at [516, 247] on div "**********" at bounding box center [833, 423] width 653 height 399
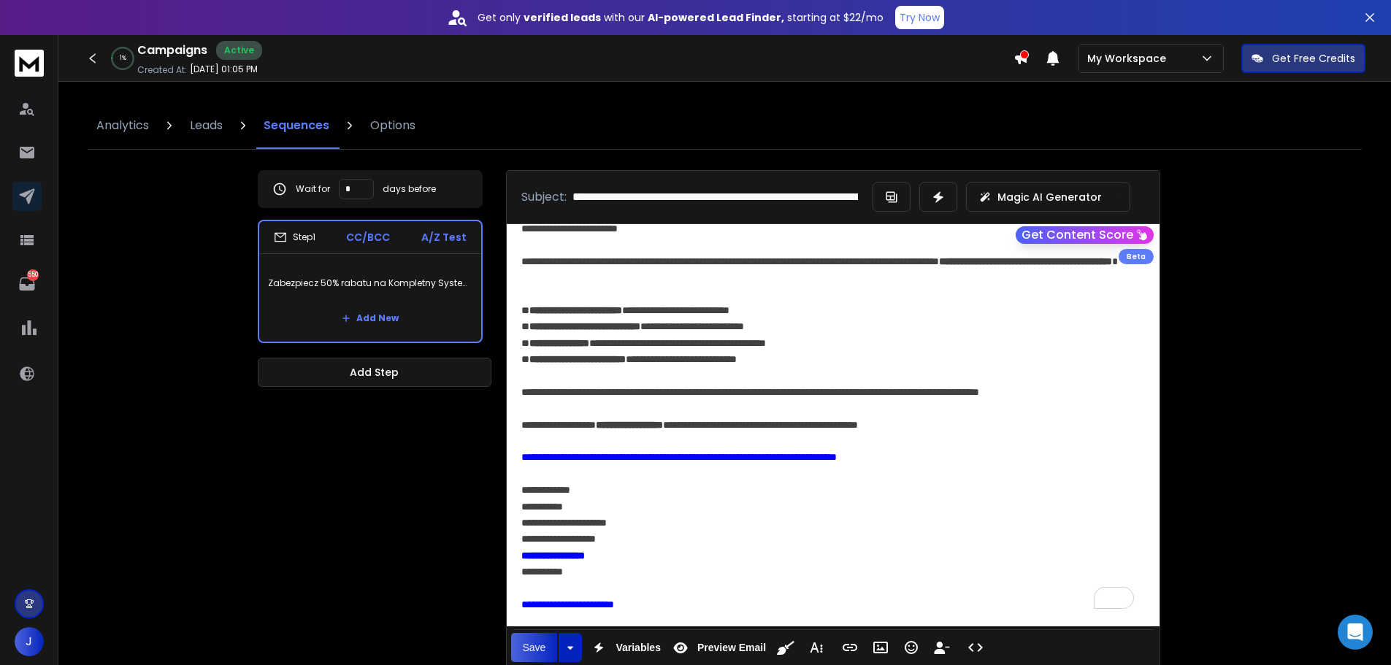
scroll to position [22, 0]
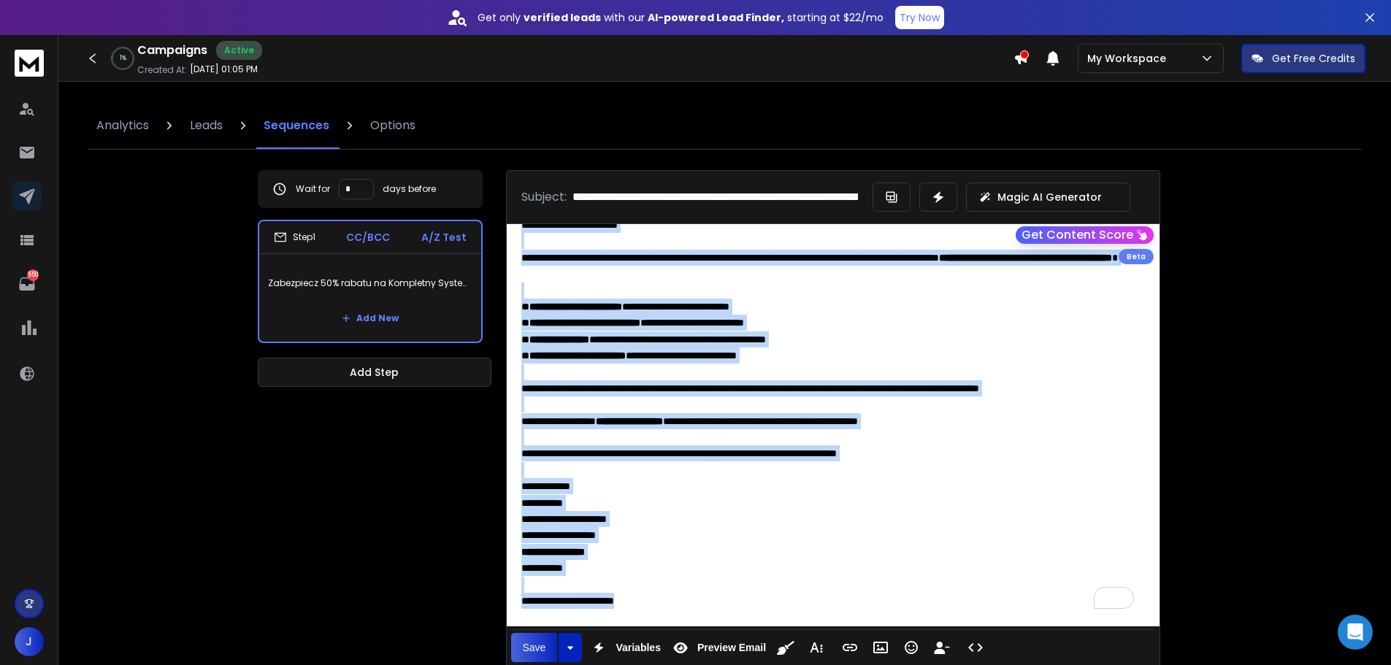
click at [652, 605] on div "**********" at bounding box center [833, 601] width 624 height 16
copy div "**********"
click at [362, 324] on button "Add New" at bounding box center [370, 318] width 80 height 29
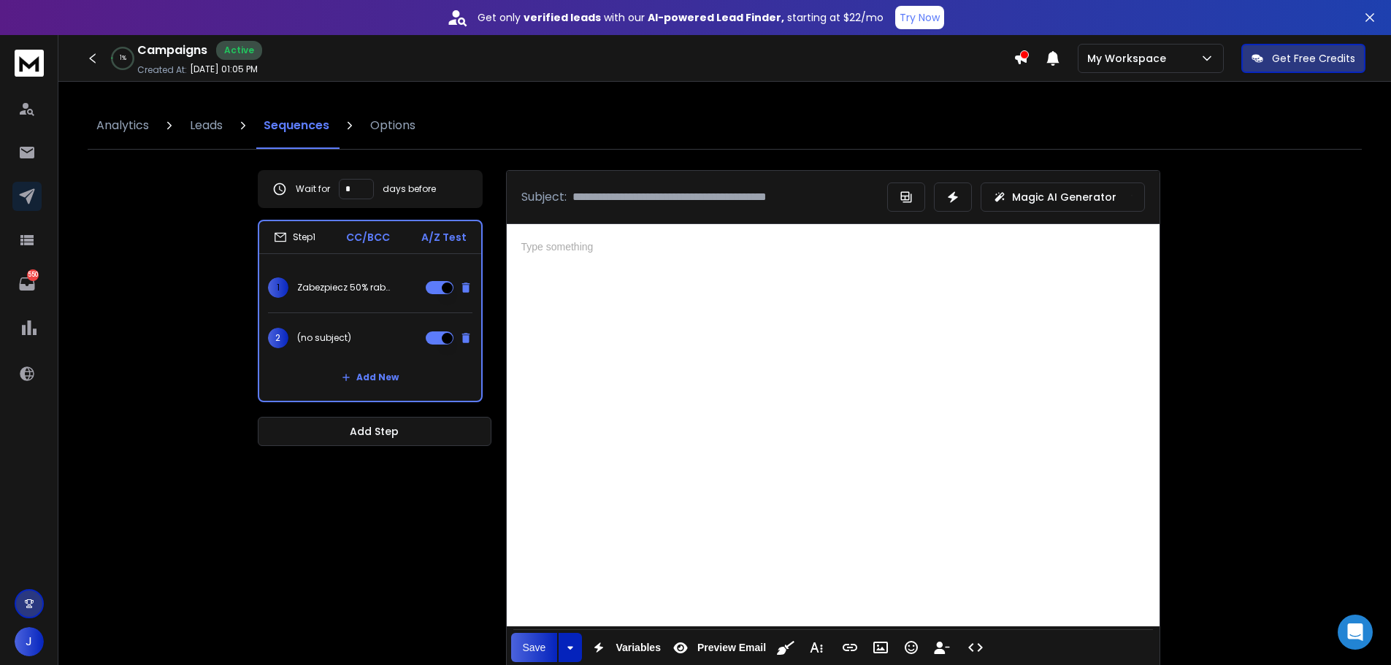
click at [523, 253] on div at bounding box center [833, 247] width 624 height 16
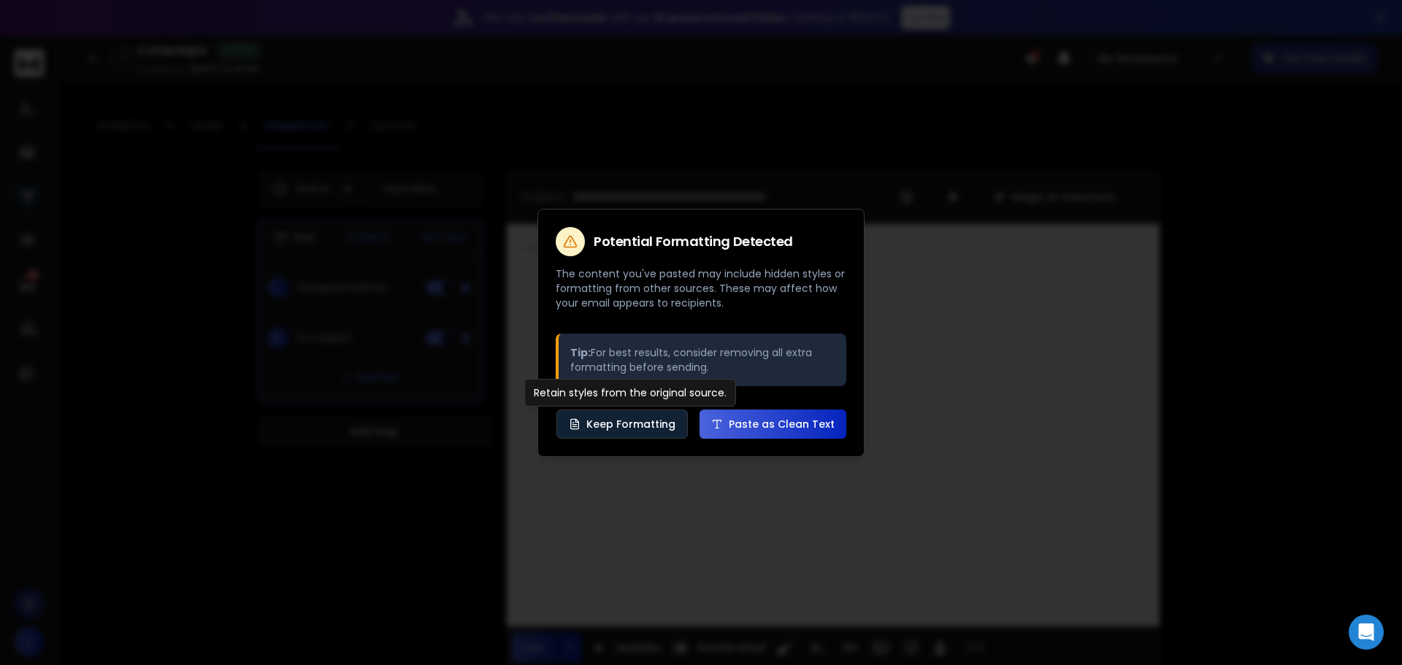
click at [654, 429] on button "Keep Formatting" at bounding box center [622, 424] width 131 height 29
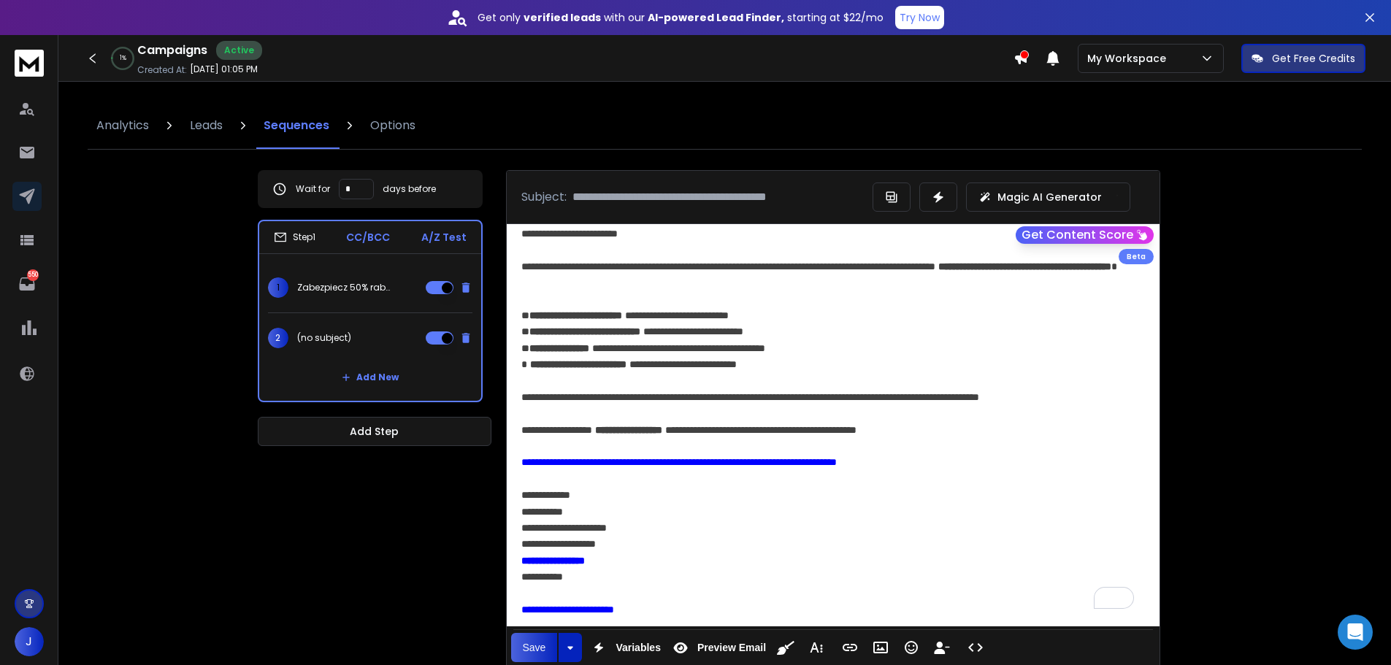
scroll to position [0, 0]
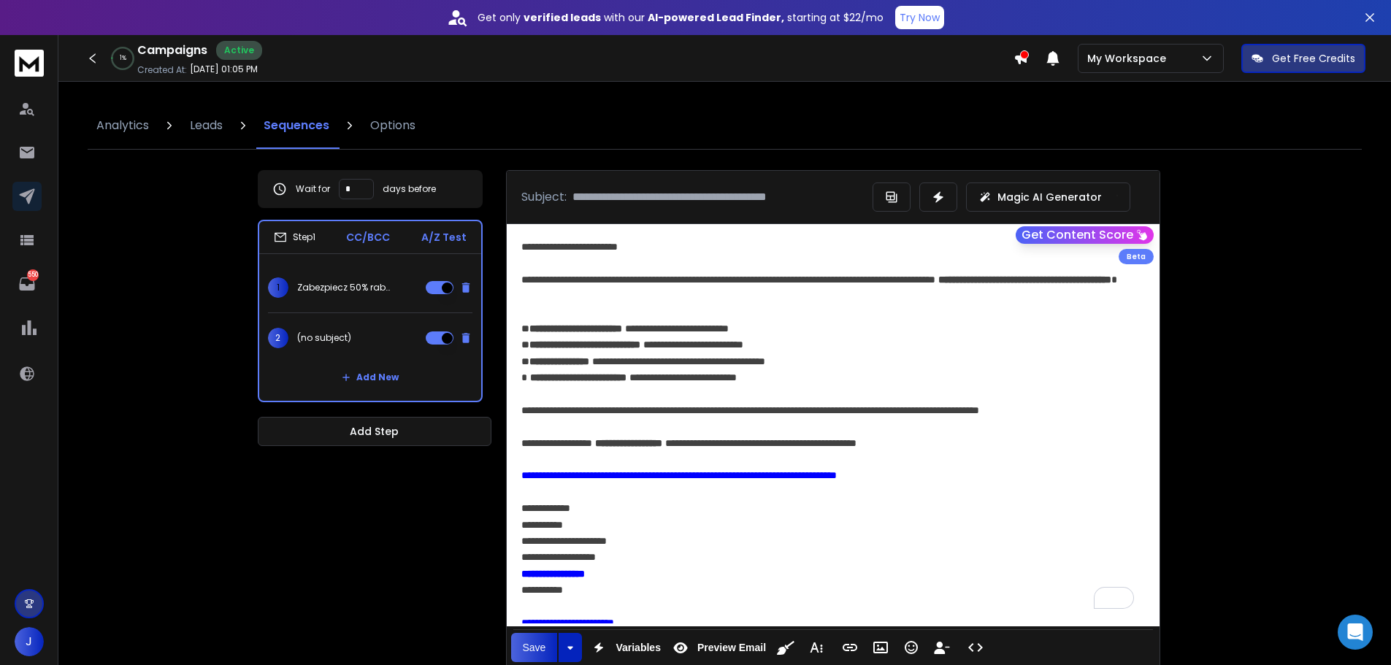
click at [595, 194] on input at bounding box center [716, 197] width 286 height 18
paste input "**********"
type input "**********"
